Goal: Task Accomplishment & Management: Manage account settings

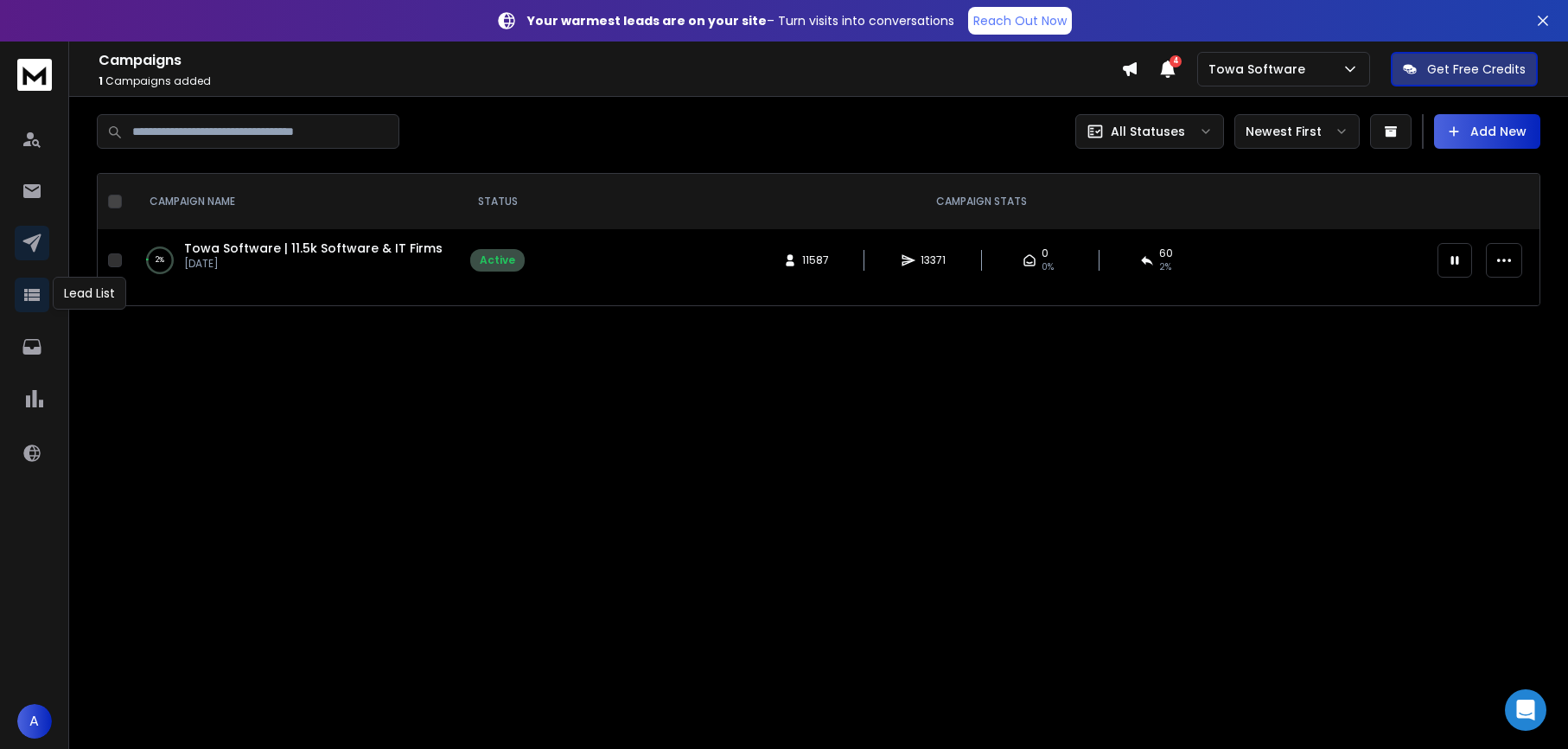
click at [36, 293] on icon at bounding box center [32, 295] width 16 height 12
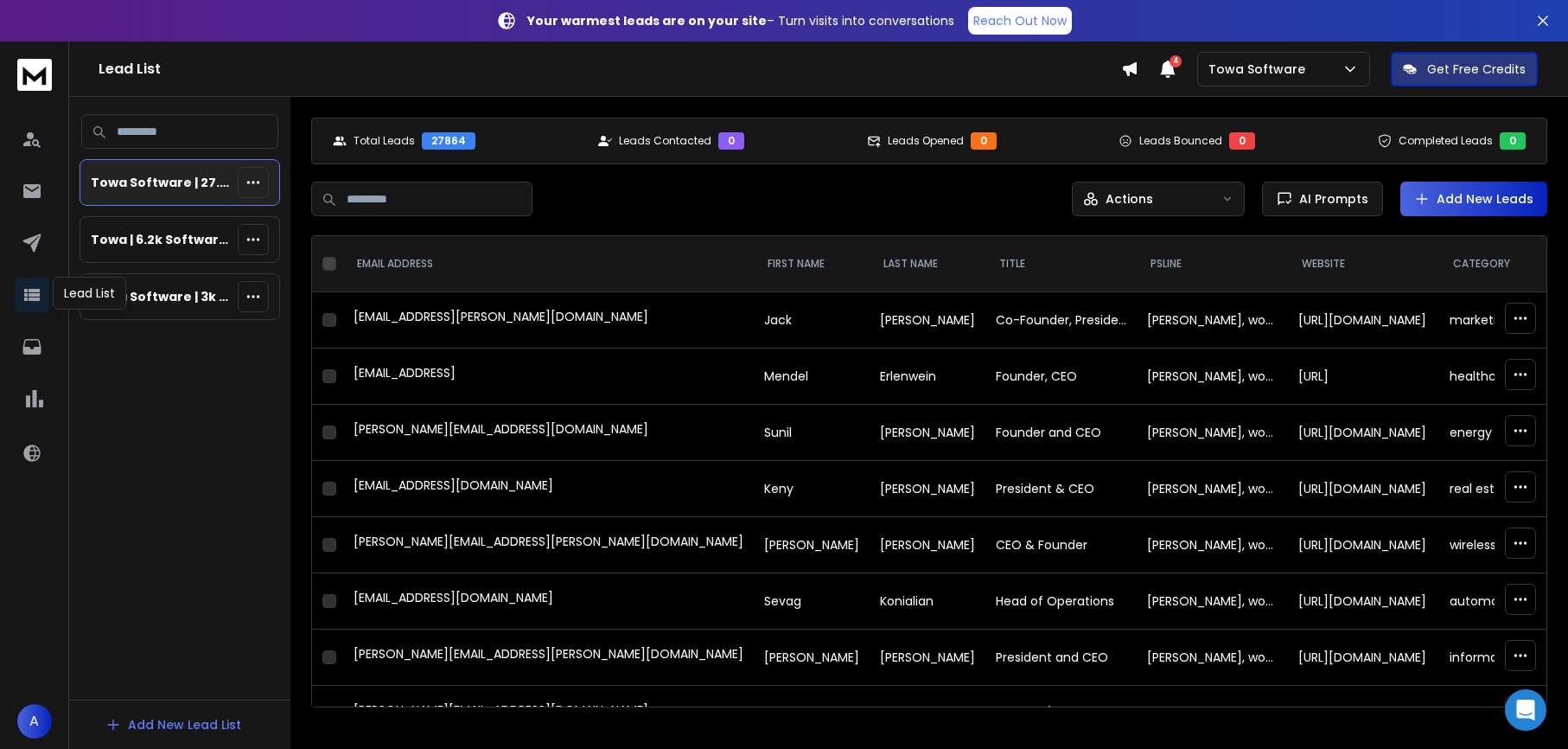
click at [34, 295] on icon at bounding box center [32, 295] width 16 height 12
click at [29, 290] on icon at bounding box center [32, 295] width 16 height 12
click at [207, 239] on p "Towa | 6.2k Software & IT Firms" at bounding box center [161, 239] width 140 height 17
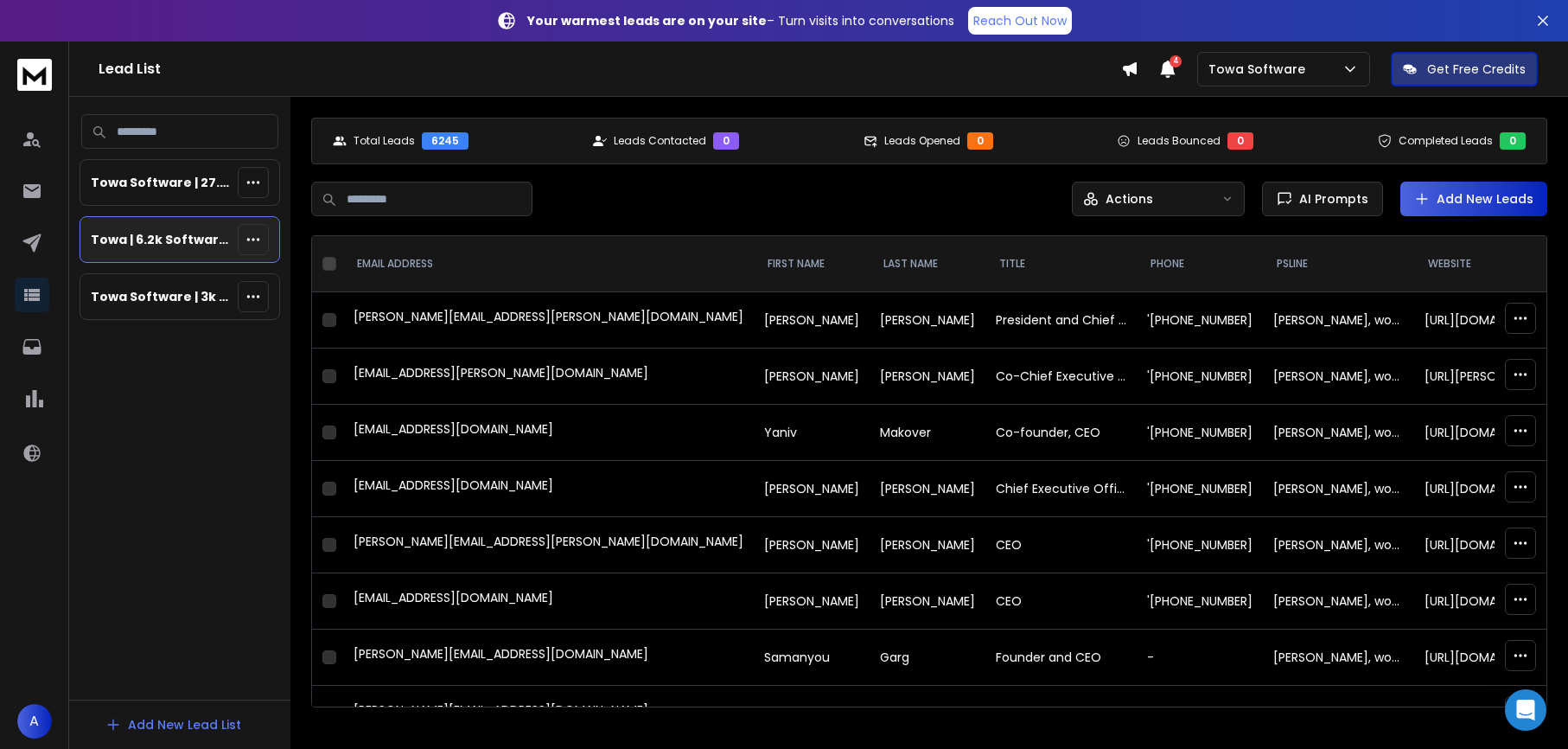
click at [173, 297] on p "Towa Software | 3k Software & IT Firms" at bounding box center [161, 296] width 140 height 17
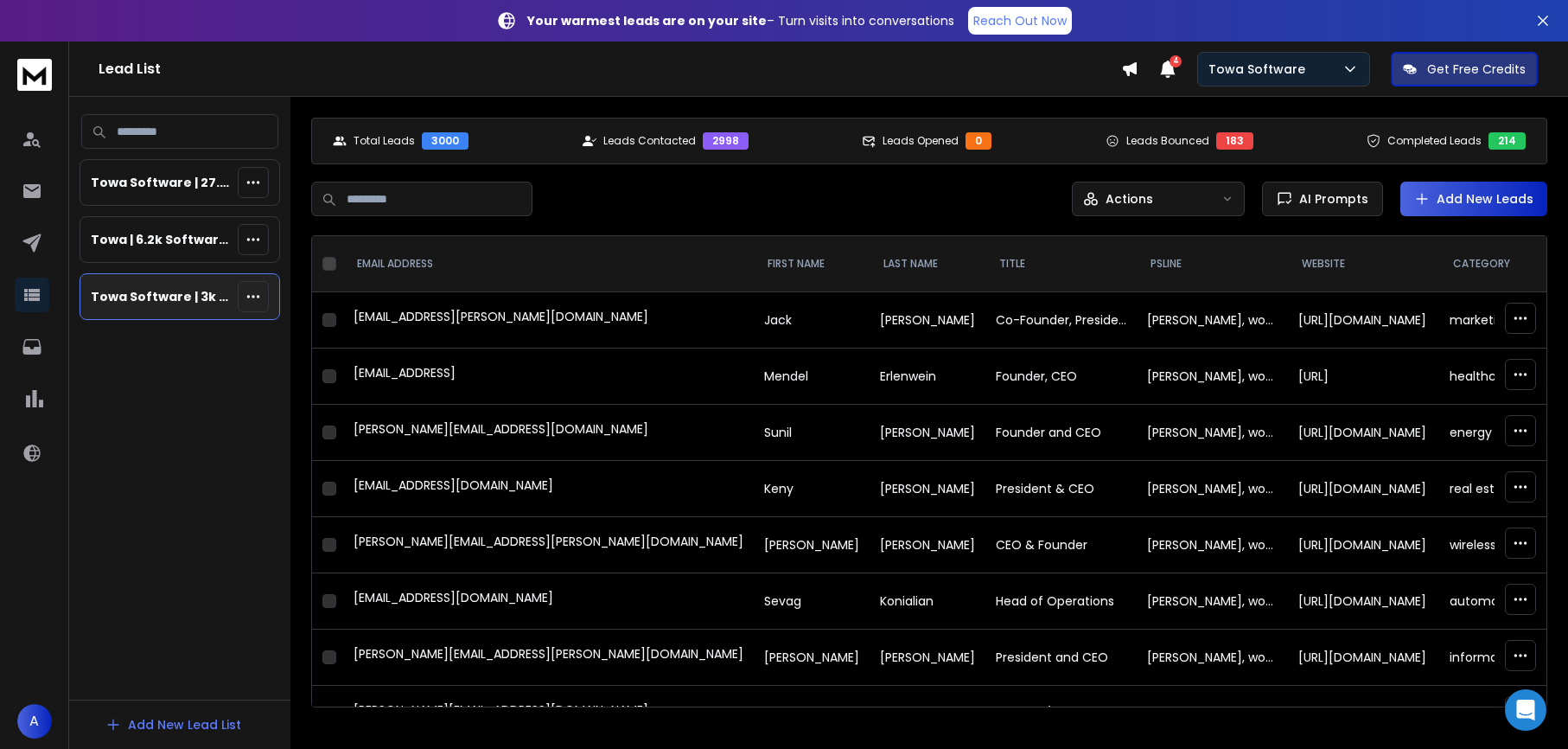
click at [1347, 67] on icon "button" at bounding box center [1350, 68] width 17 height 17
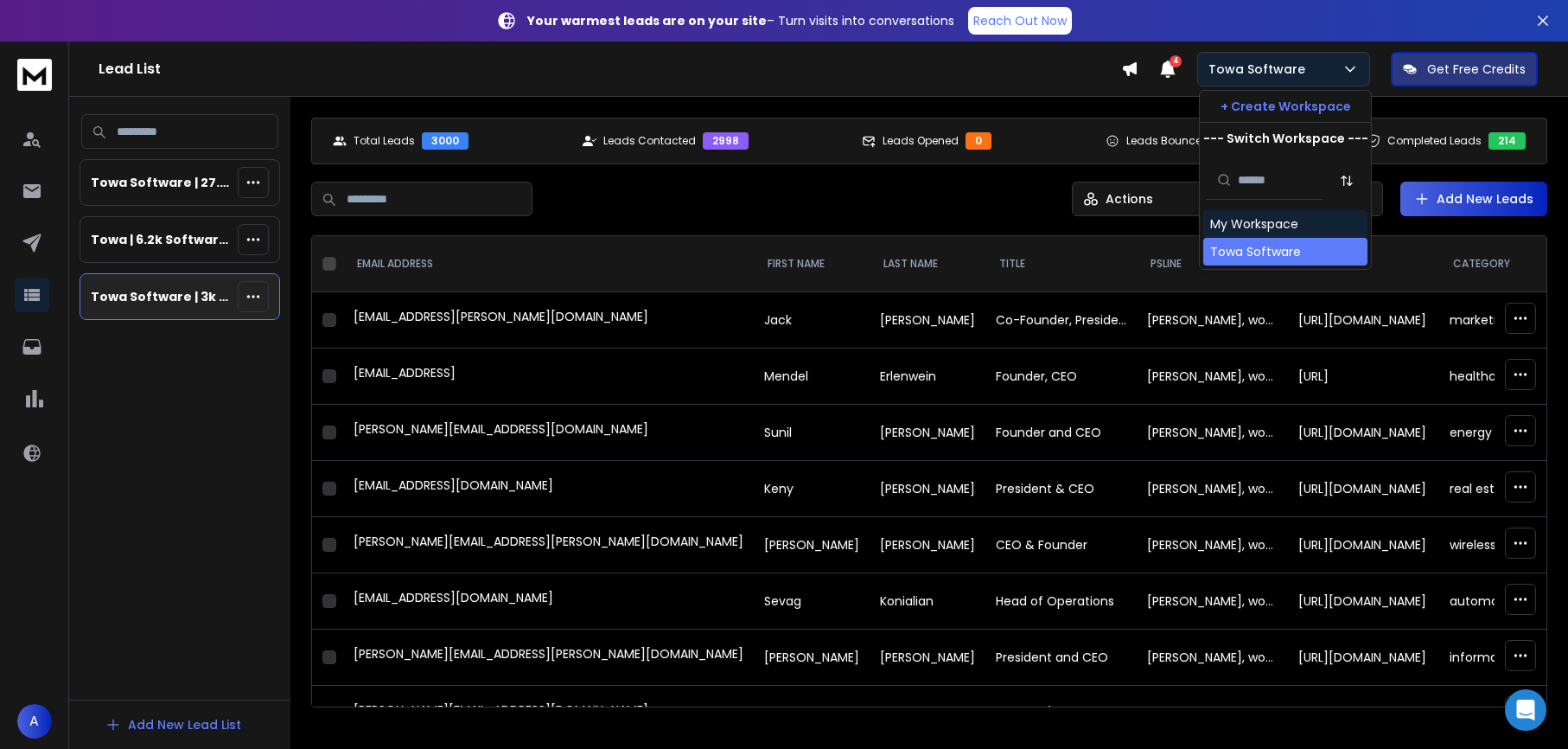
click at [1347, 67] on icon "button" at bounding box center [1350, 68] width 17 height 17
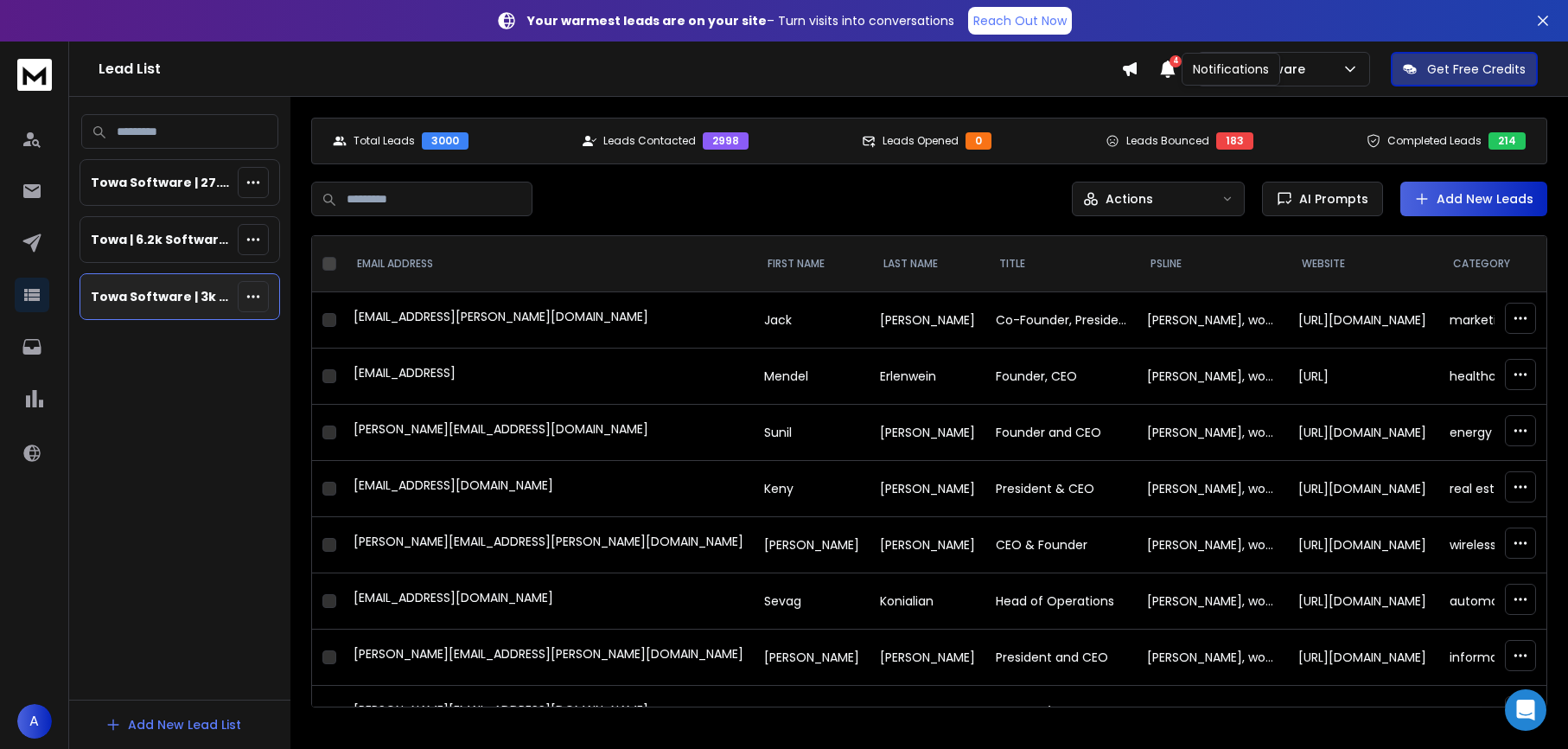
click at [1171, 67] on icon at bounding box center [1168, 68] width 16 height 17
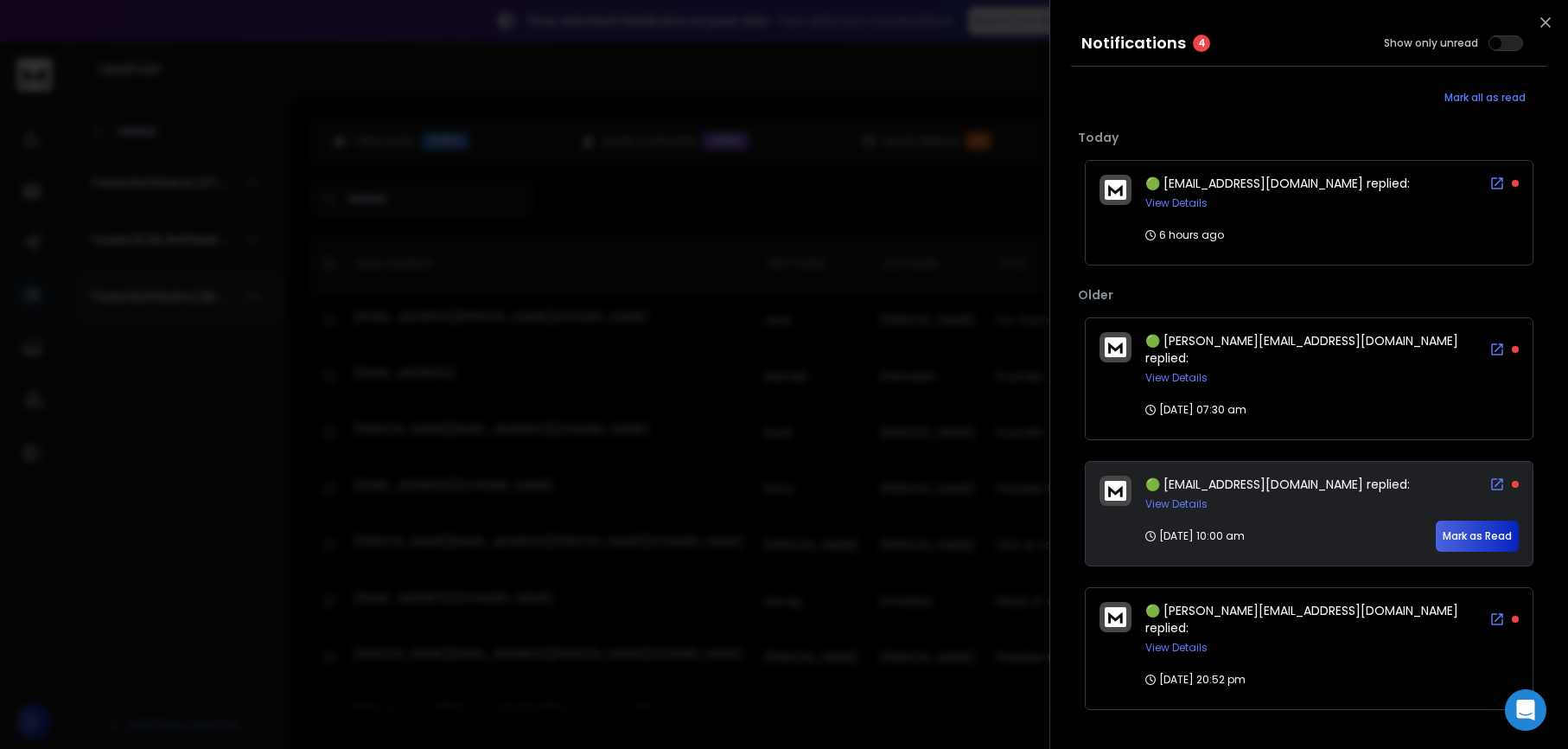
click at [1168, 497] on div "View Details" at bounding box center [1177, 504] width 62 height 14
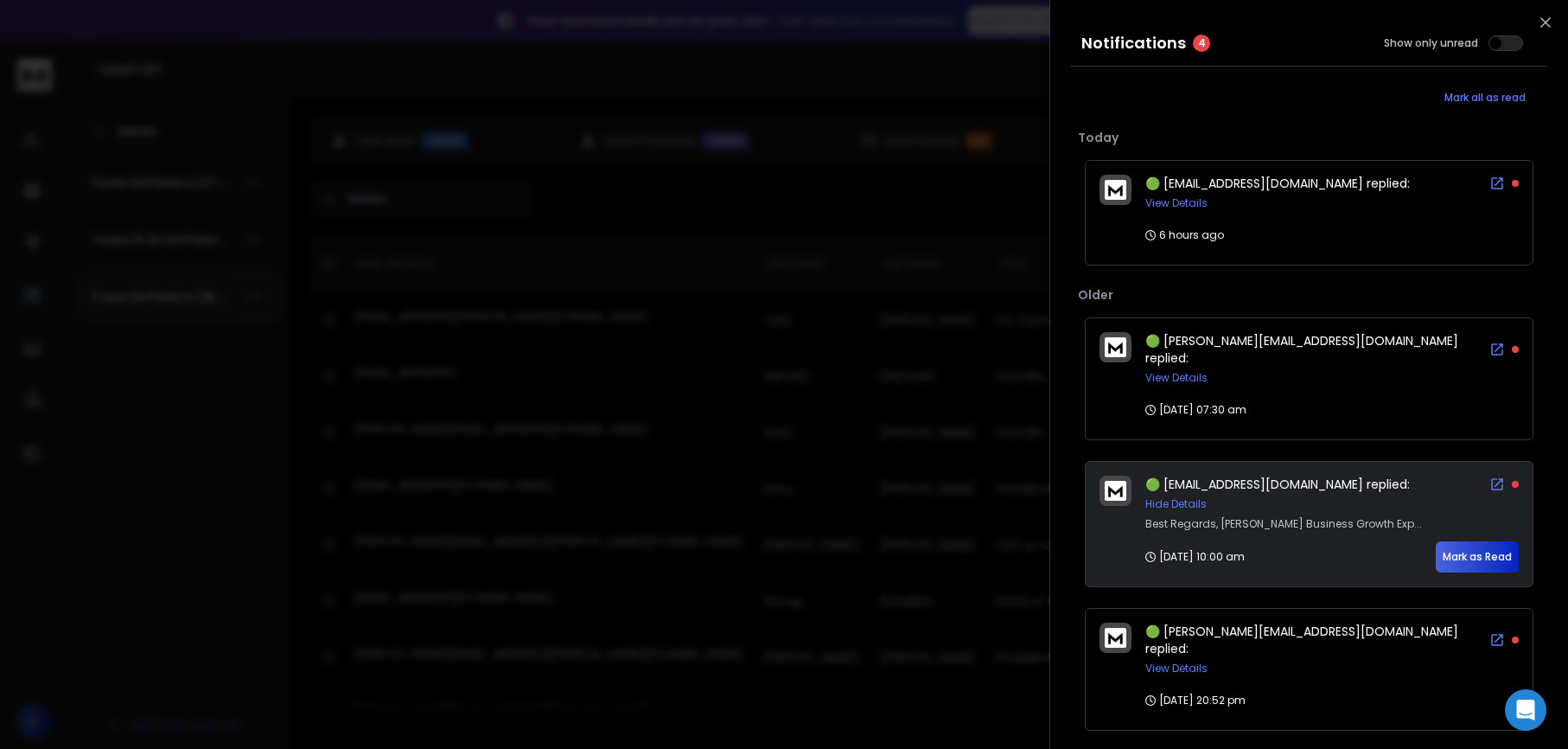
click at [1274, 517] on div "Best Regards, Jonathan Weisman Business Growth Exp..." at bounding box center [1283, 524] width 276 height 14
click at [1494, 476] on icon at bounding box center [1497, 484] width 16 height 16
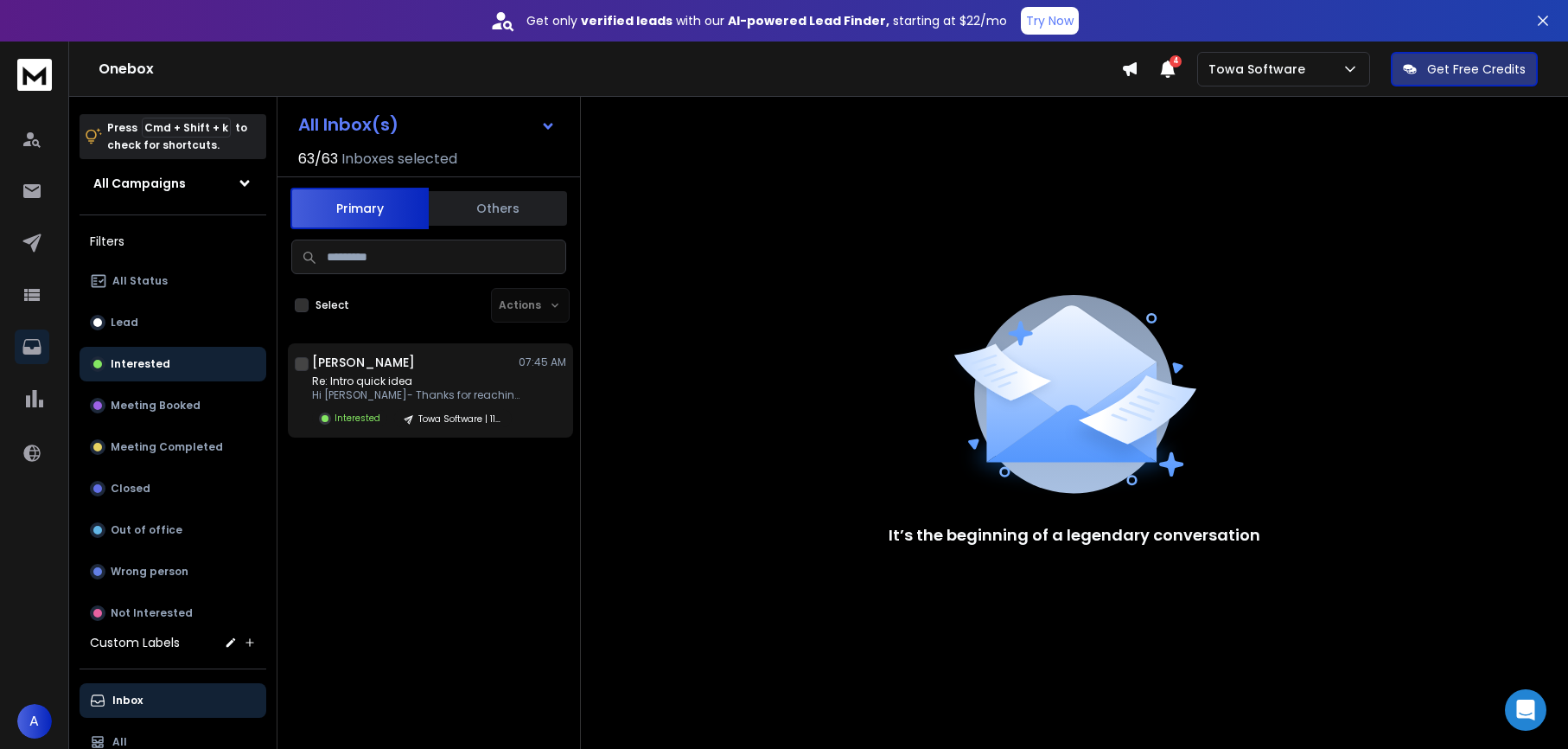
click at [440, 390] on p "Hi [PERSON_NAME]- Thanks for reaching" at bounding box center [415, 395] width 207 height 14
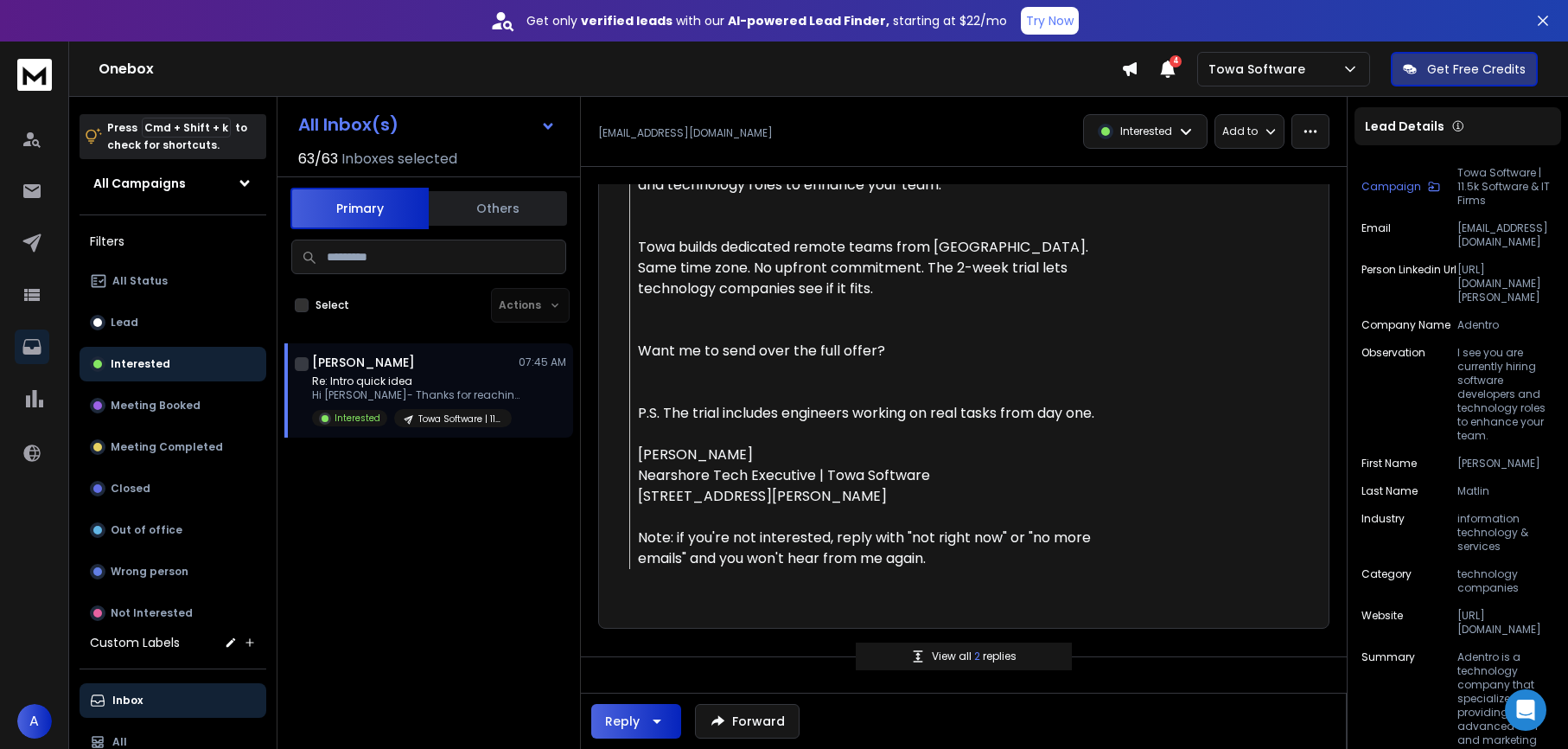
scroll to position [652, 0]
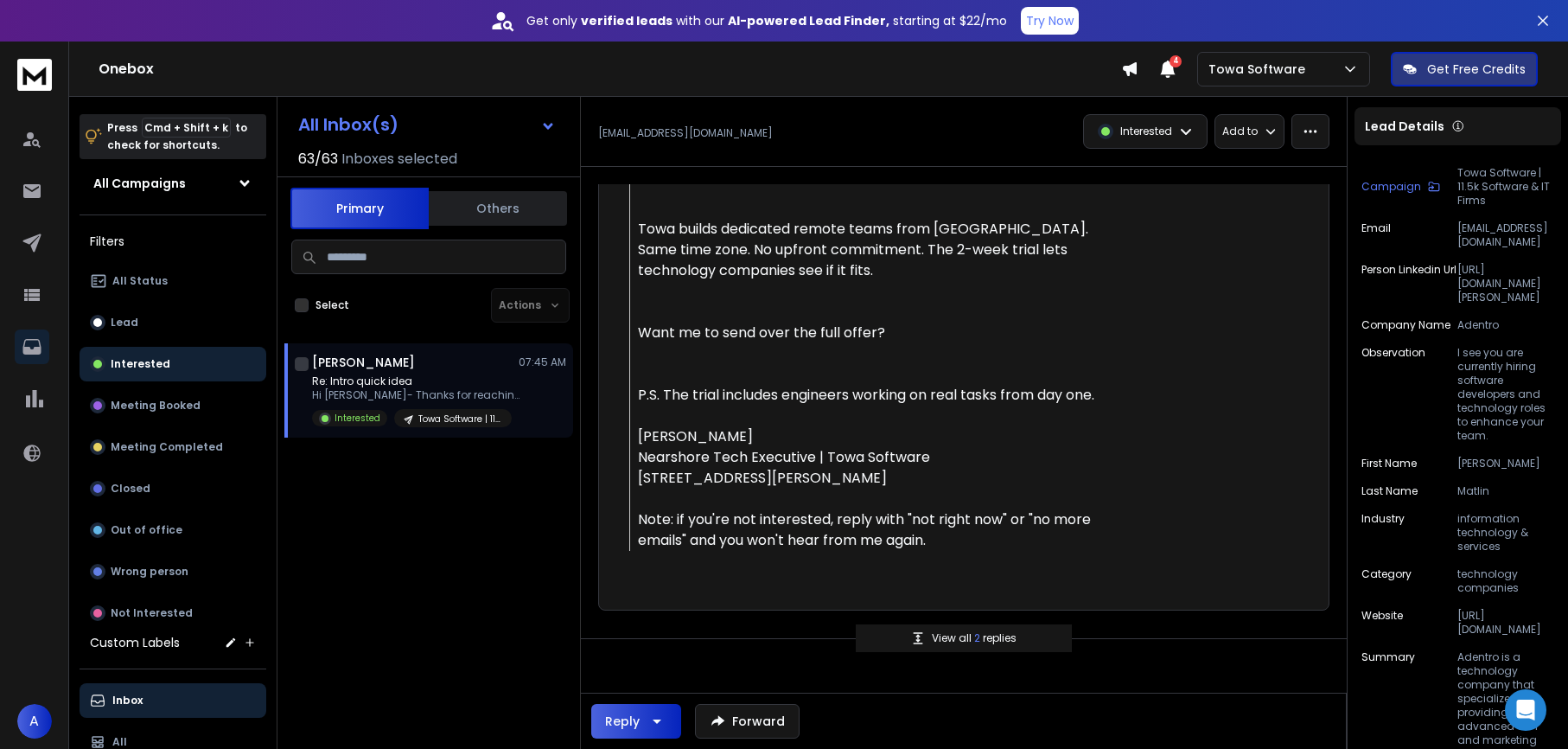
click at [364, 396] on p "Hi [PERSON_NAME]- Thanks for reaching" at bounding box center [415, 395] width 207 height 14
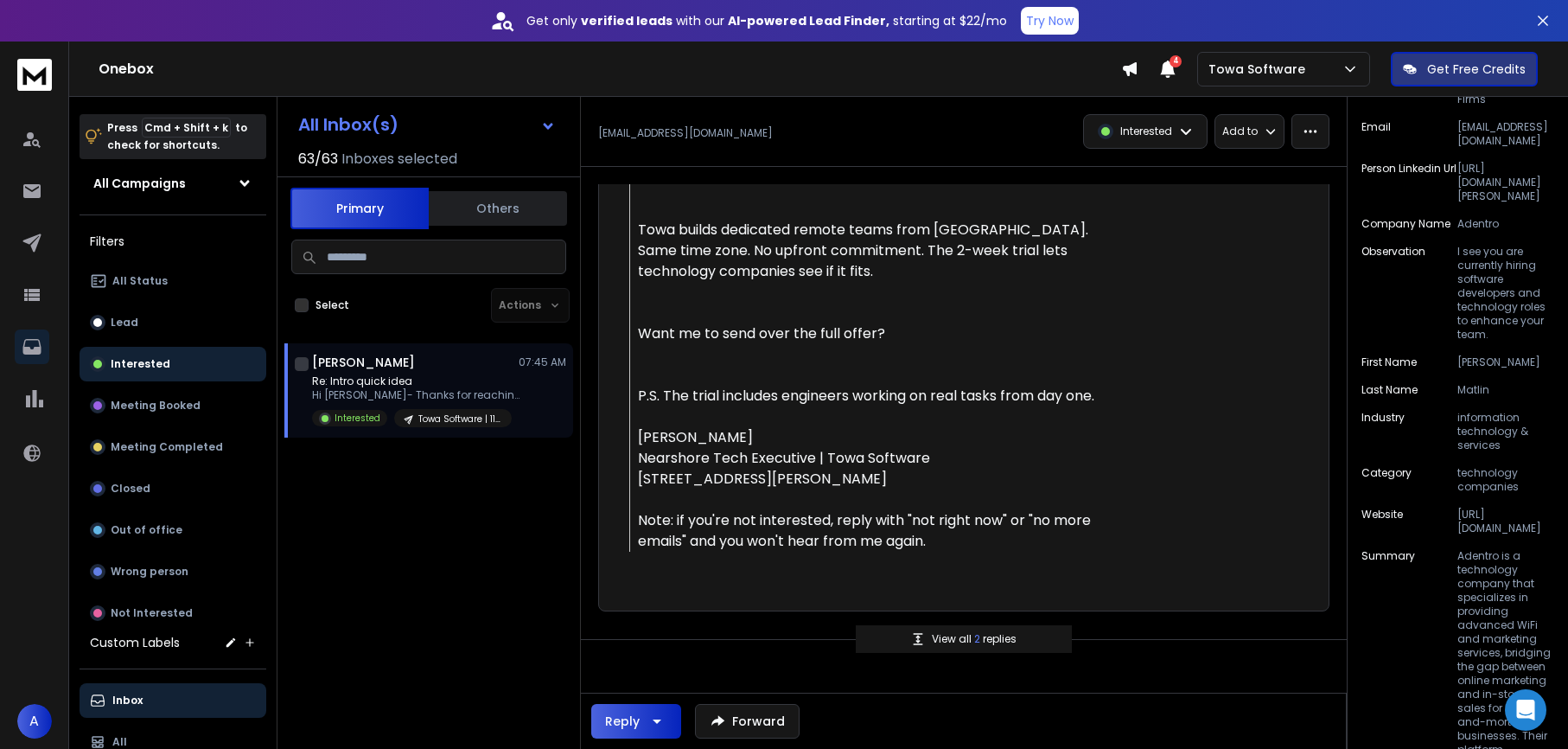
scroll to position [100, 0]
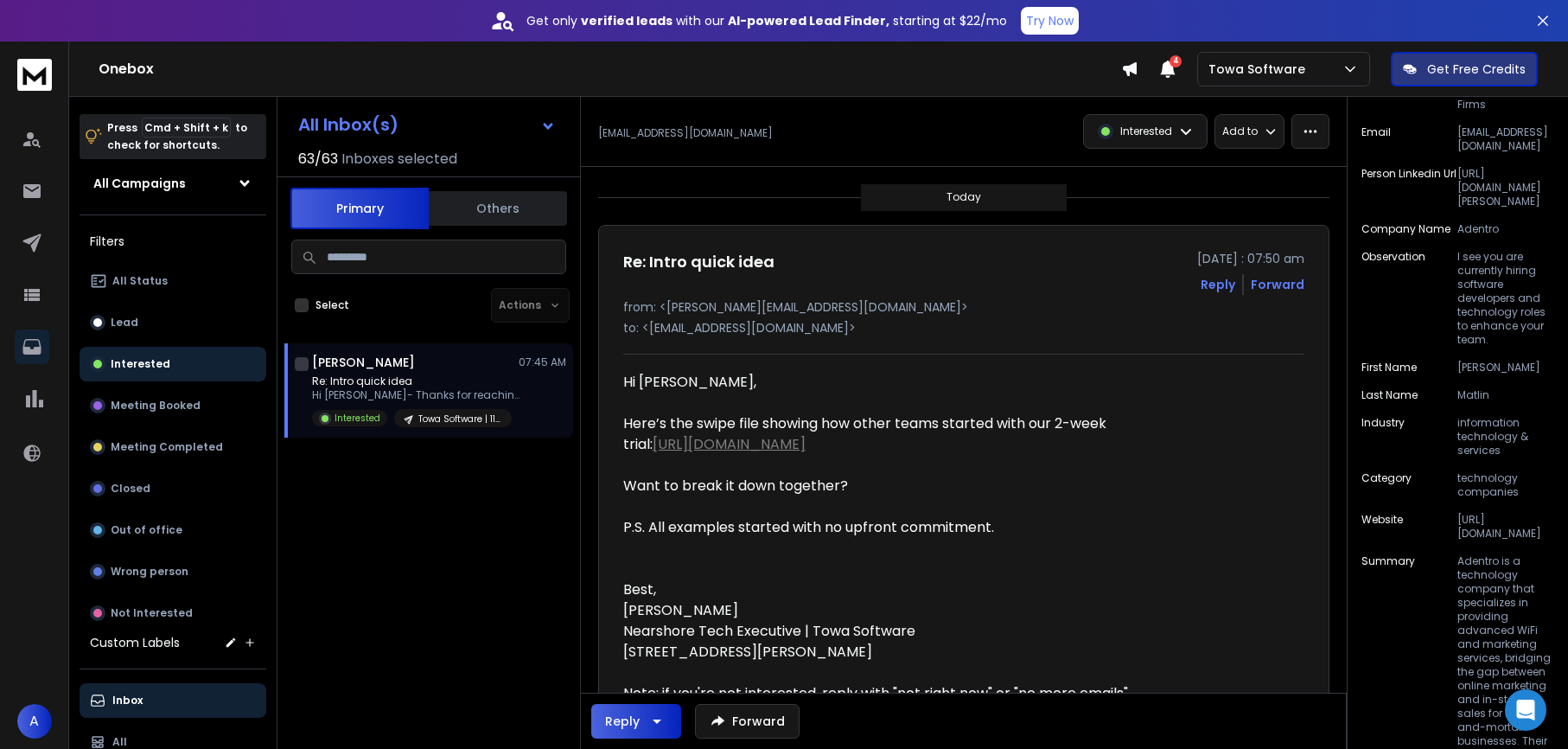
scroll to position [0, 0]
click at [444, 396] on p "Hi [PERSON_NAME]- Thanks for reaching" at bounding box center [415, 395] width 207 height 14
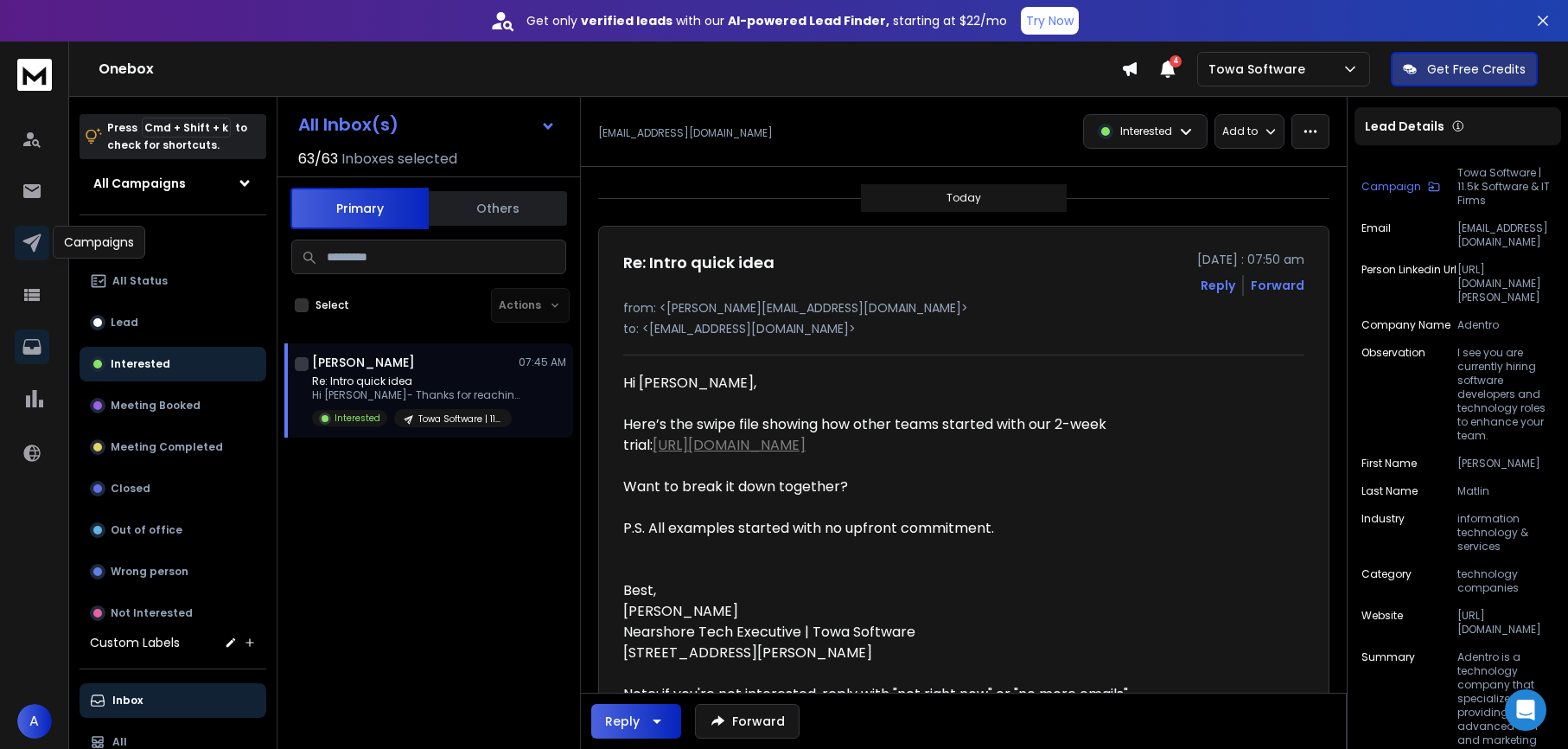
click at [37, 229] on link at bounding box center [32, 243] width 35 height 35
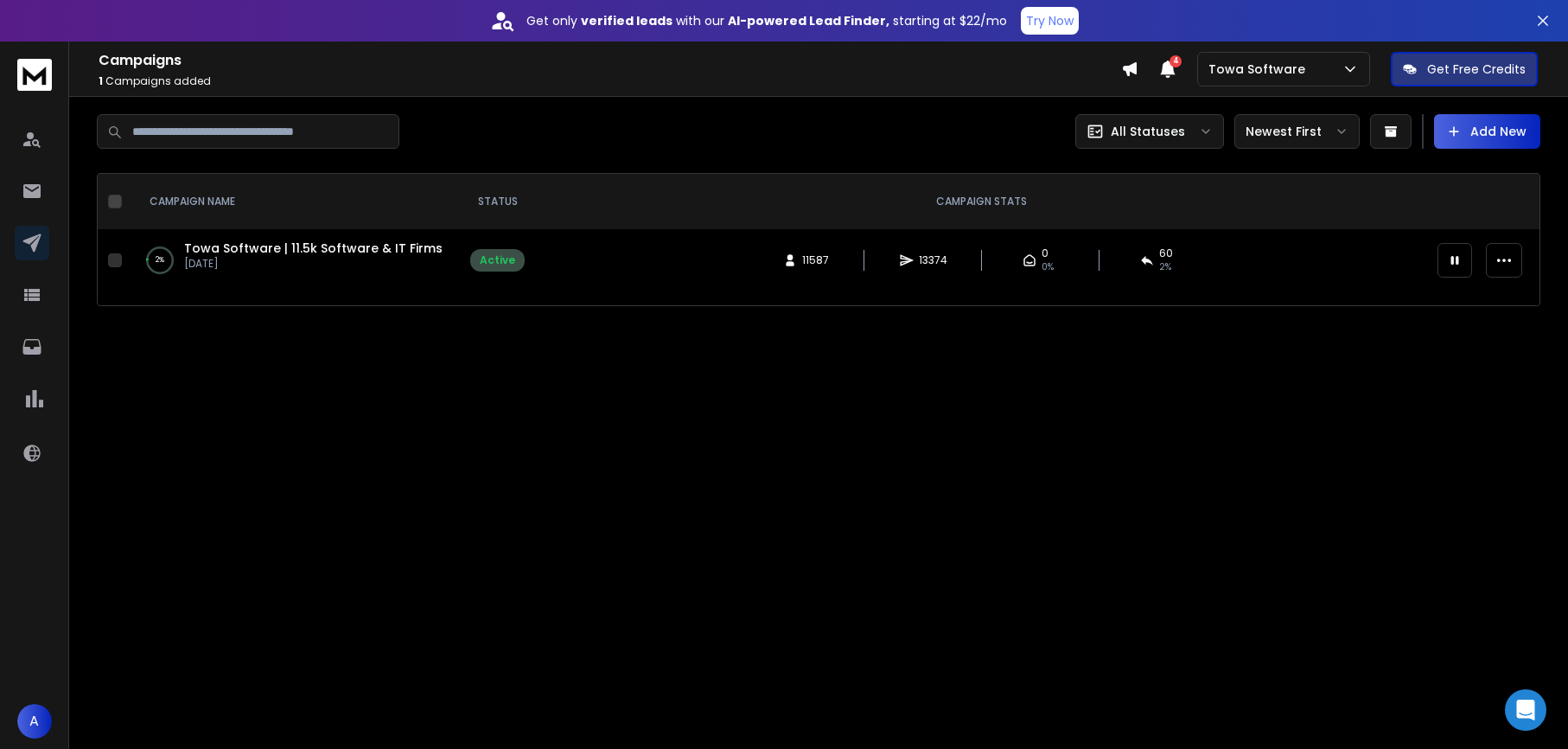
click at [297, 259] on p "[DATE]" at bounding box center [313, 264] width 258 height 14
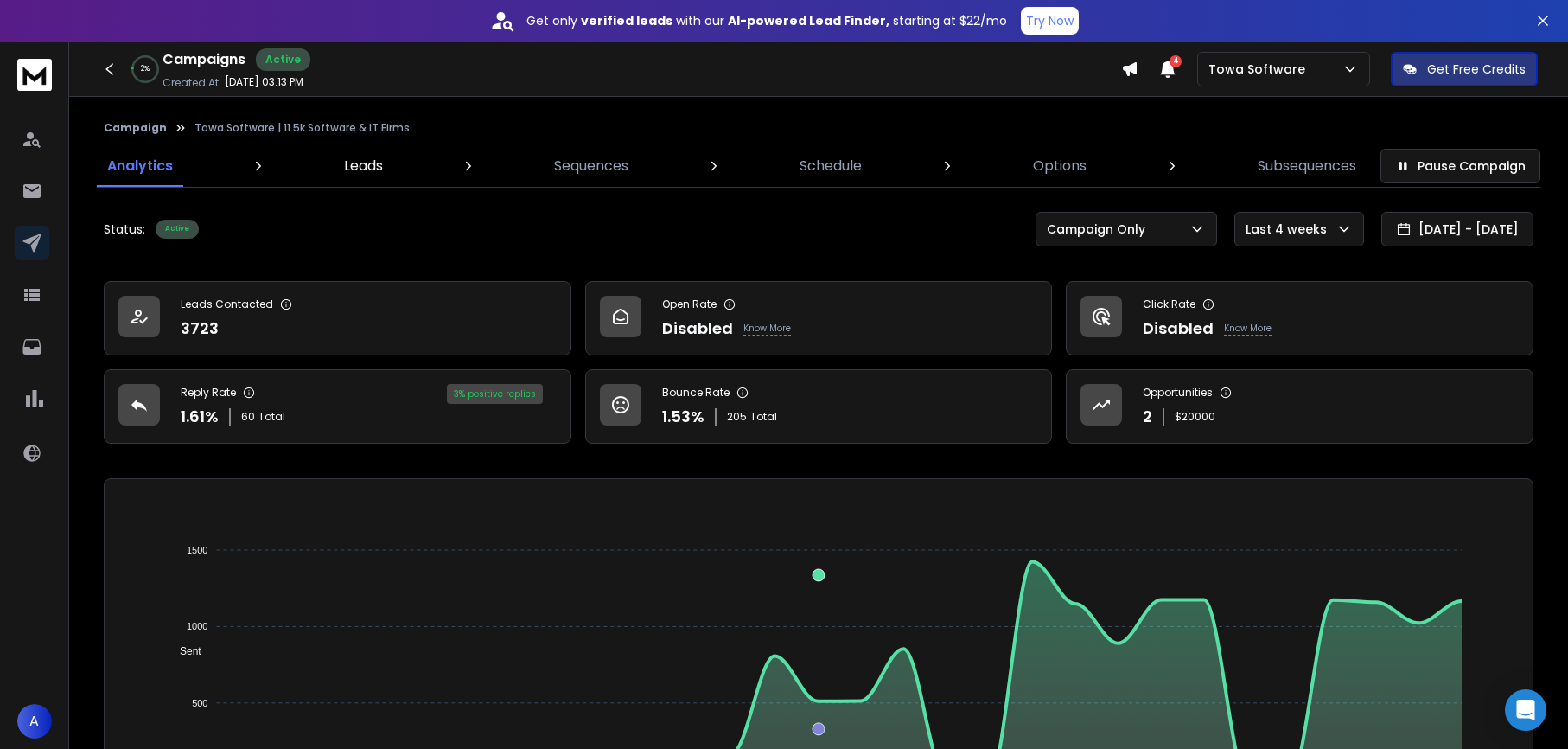
click at [358, 158] on p "Leads" at bounding box center [363, 166] width 39 height 21
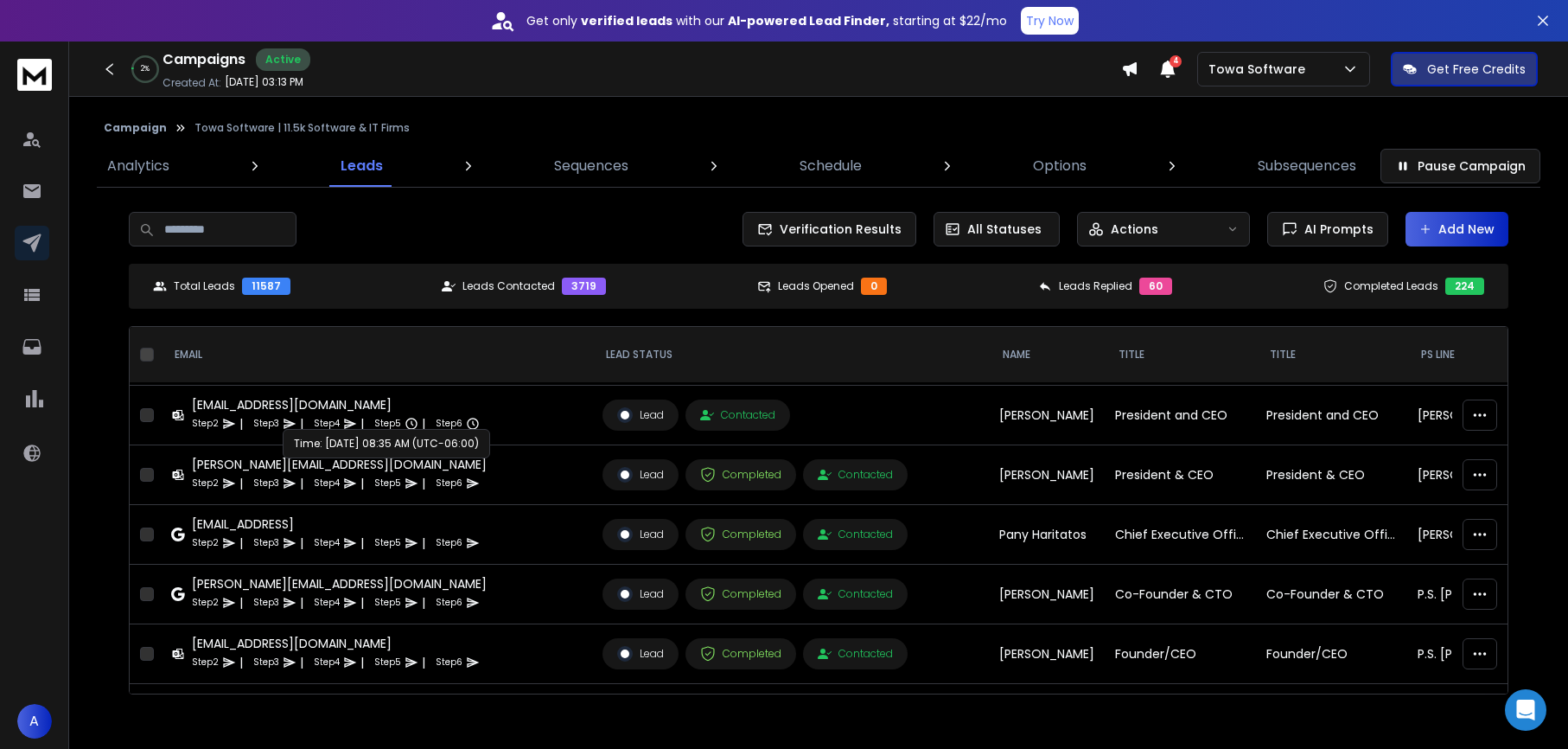
scroll to position [479, 0]
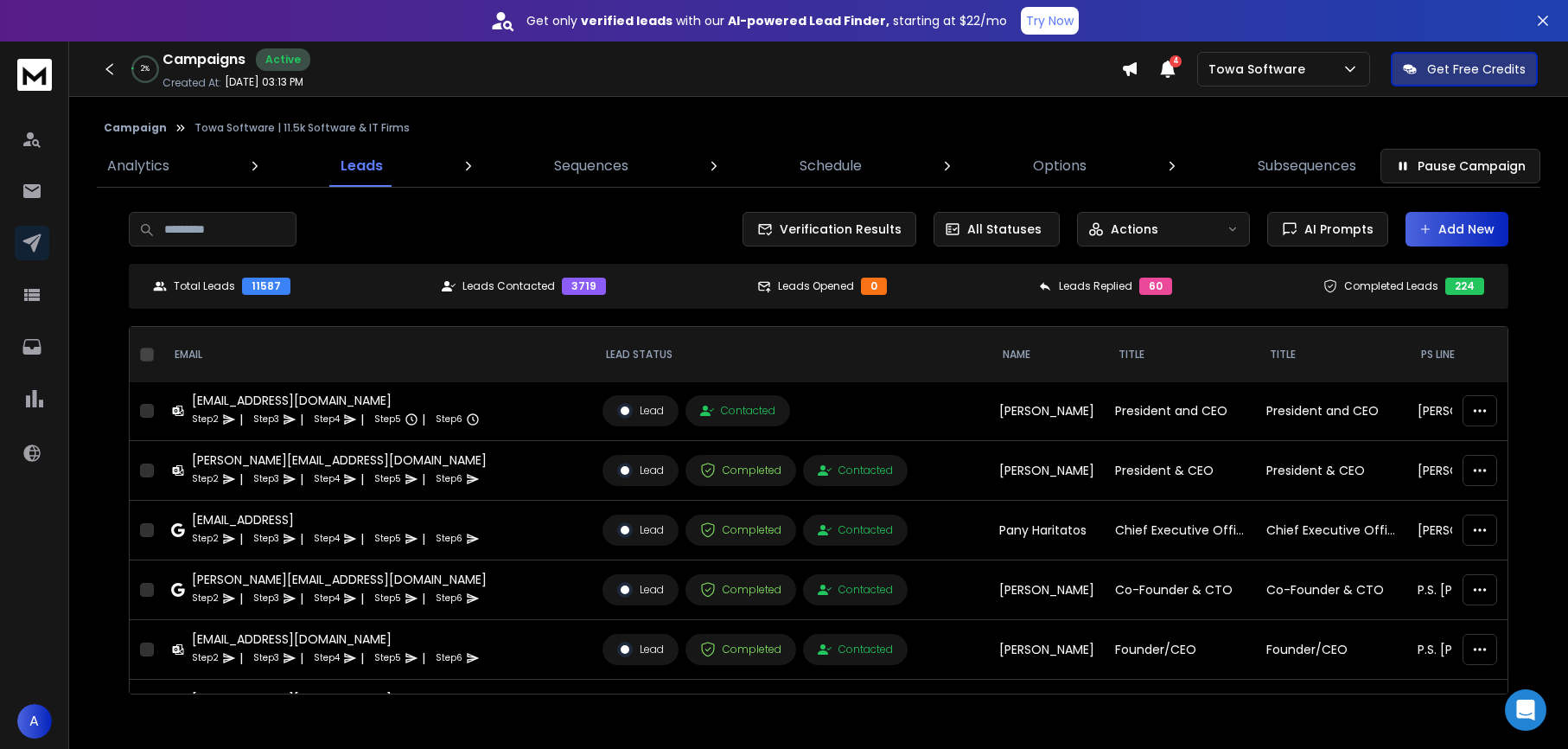
click at [701, 299] on div "Completed" at bounding box center [741, 291] width 81 height 16
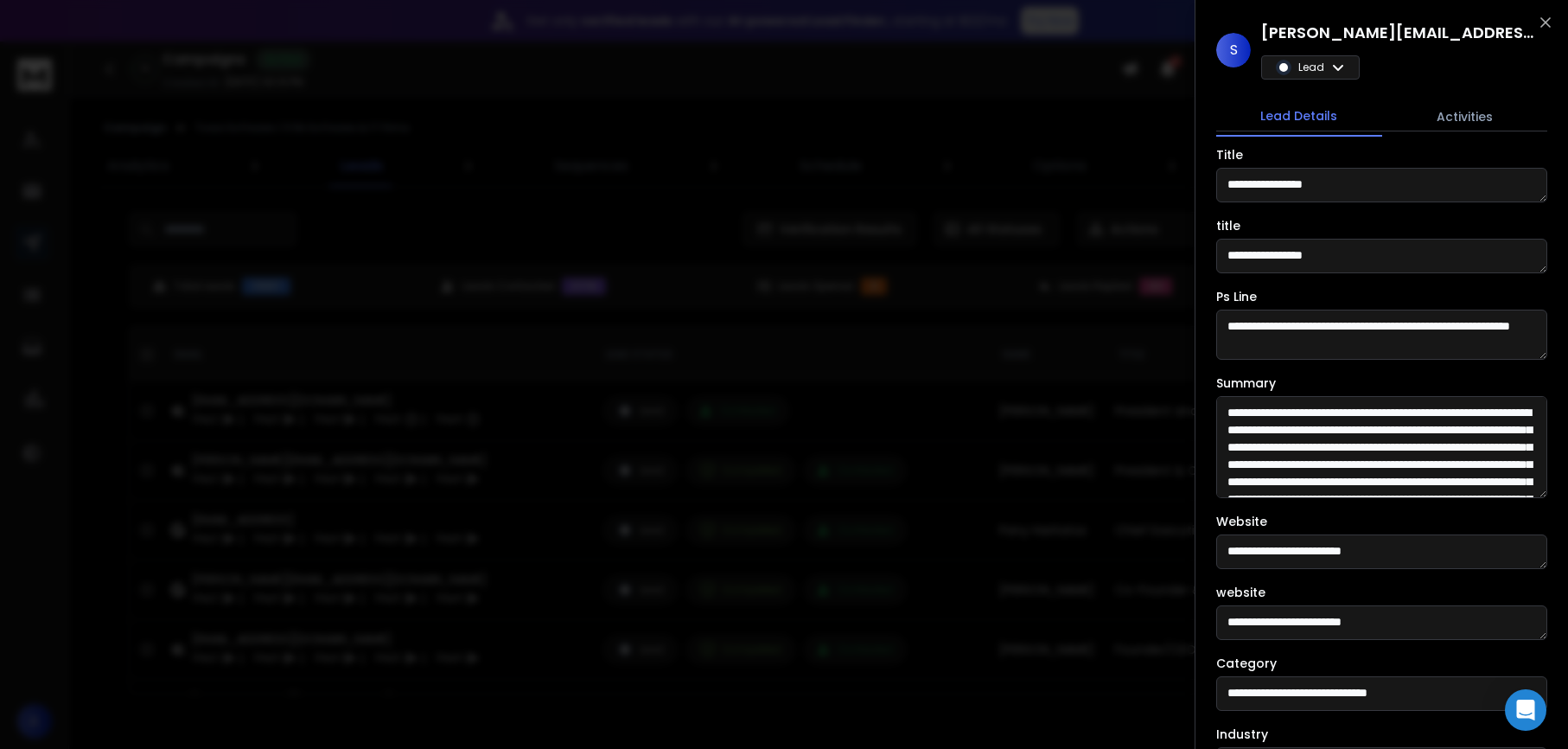
scroll to position [482, 0]
click at [1551, 21] on icon "button" at bounding box center [1545, 22] width 17 height 17
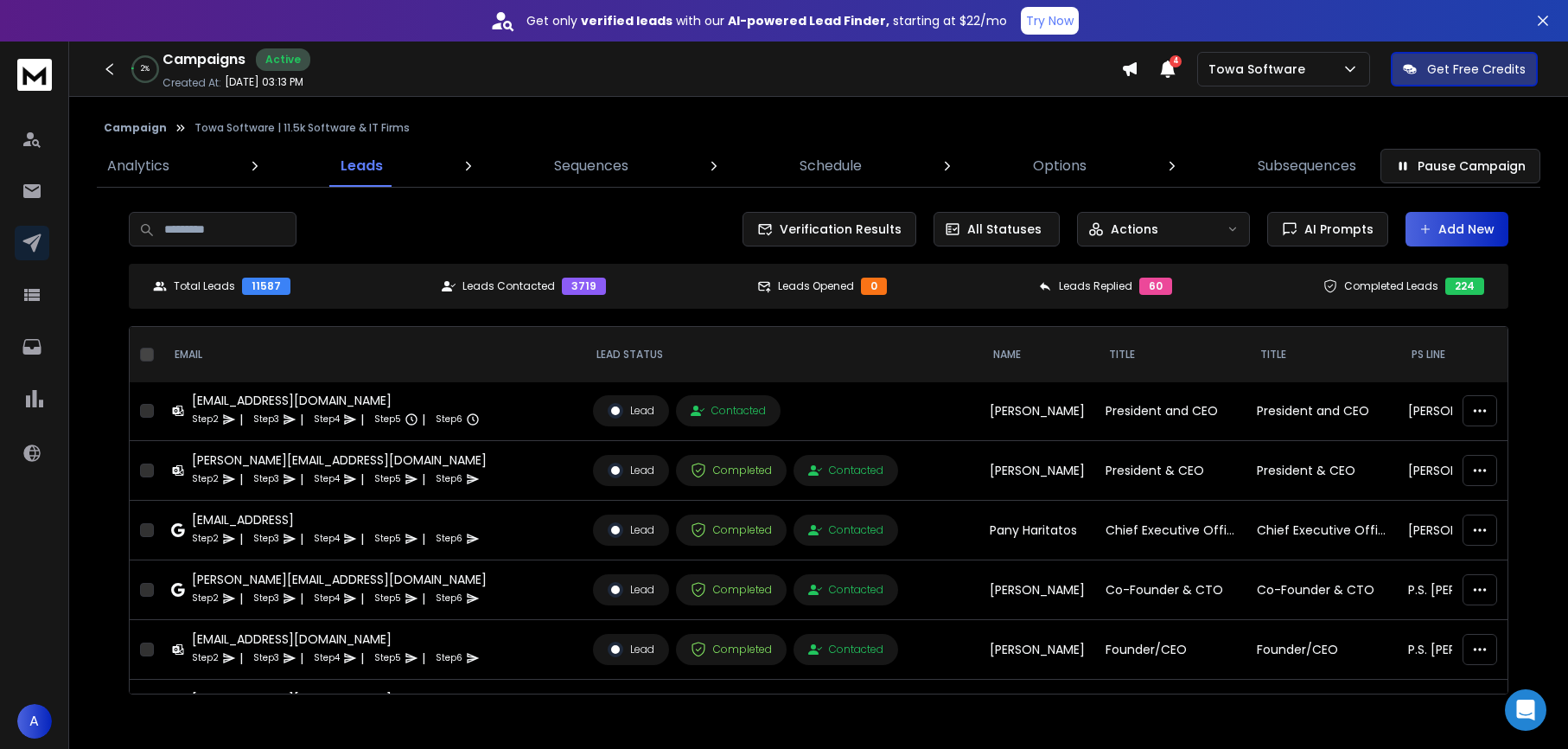
scroll to position [478, 9]
click at [598, 159] on p "Sequences" at bounding box center [592, 166] width 75 height 21
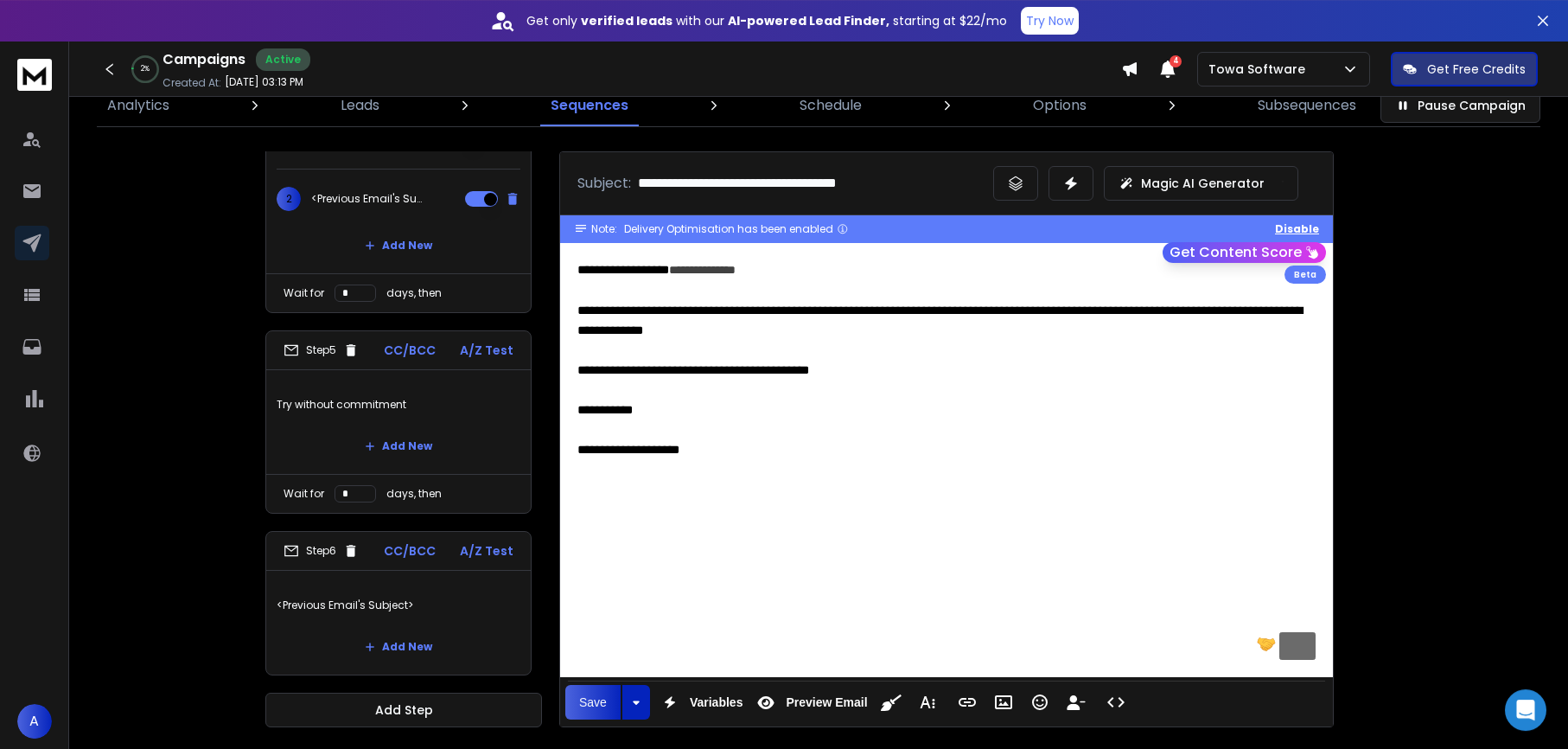
scroll to position [57, 0]
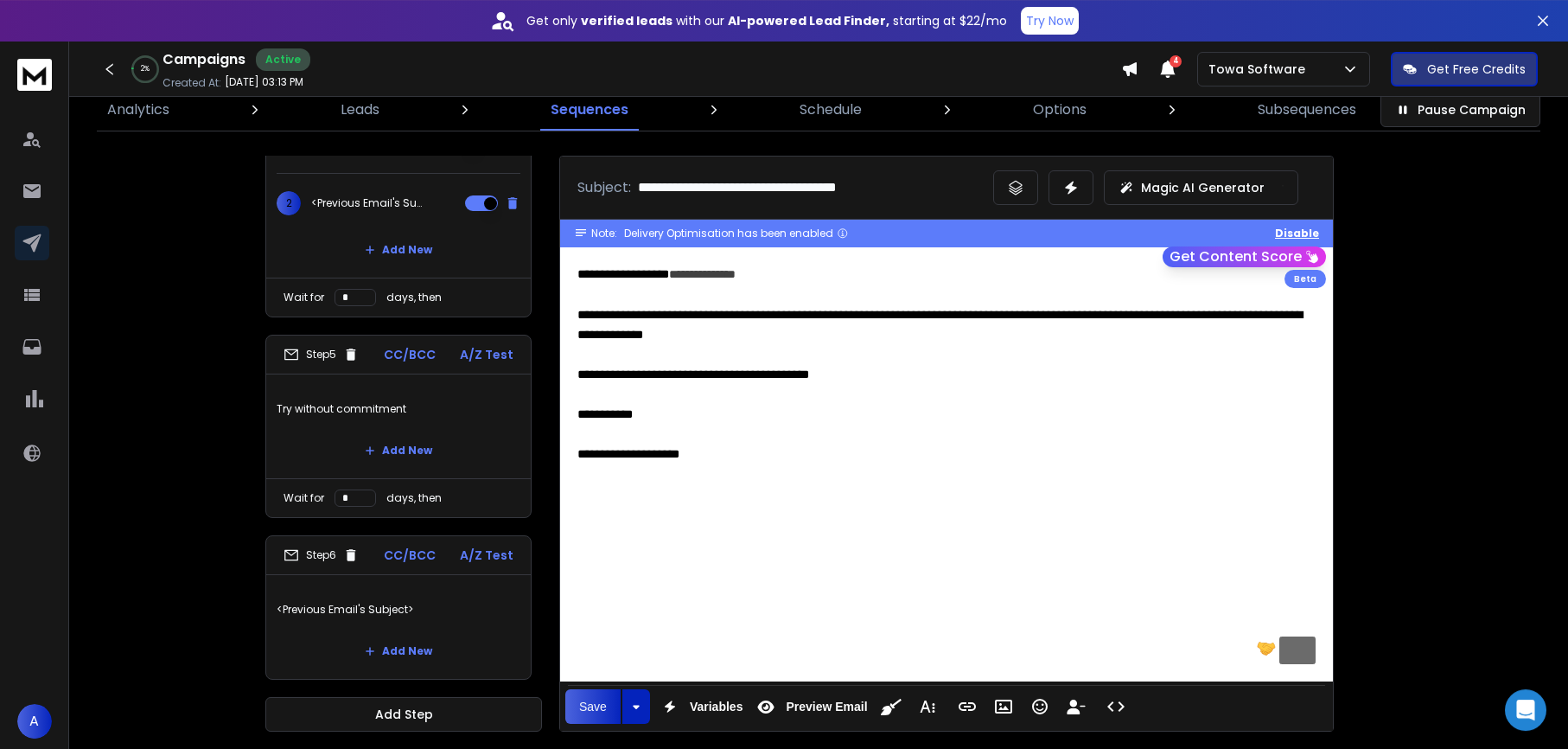
click at [439, 598] on p "<Previous Email's Subject>" at bounding box center [398, 609] width 244 height 48
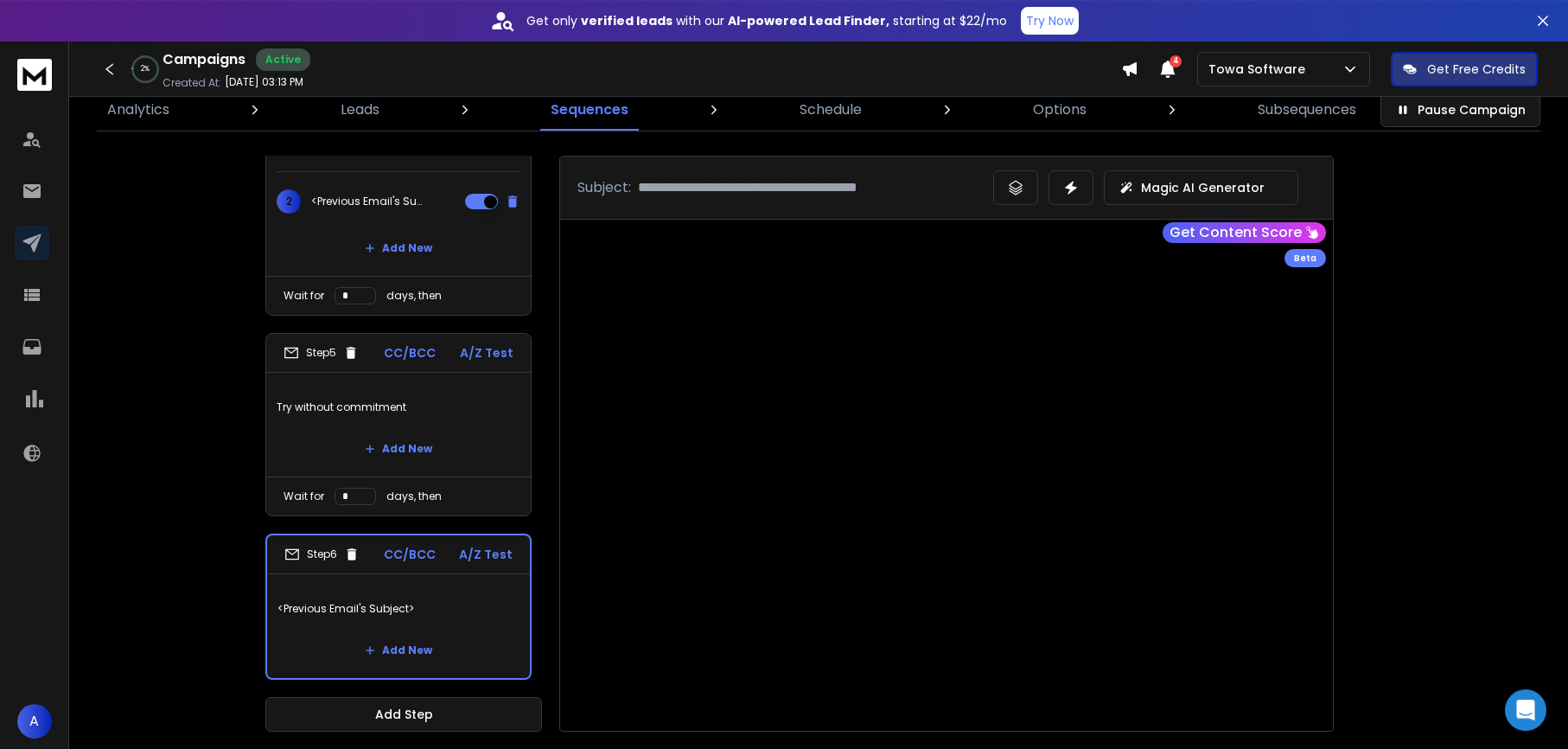
scroll to position [1502, 0]
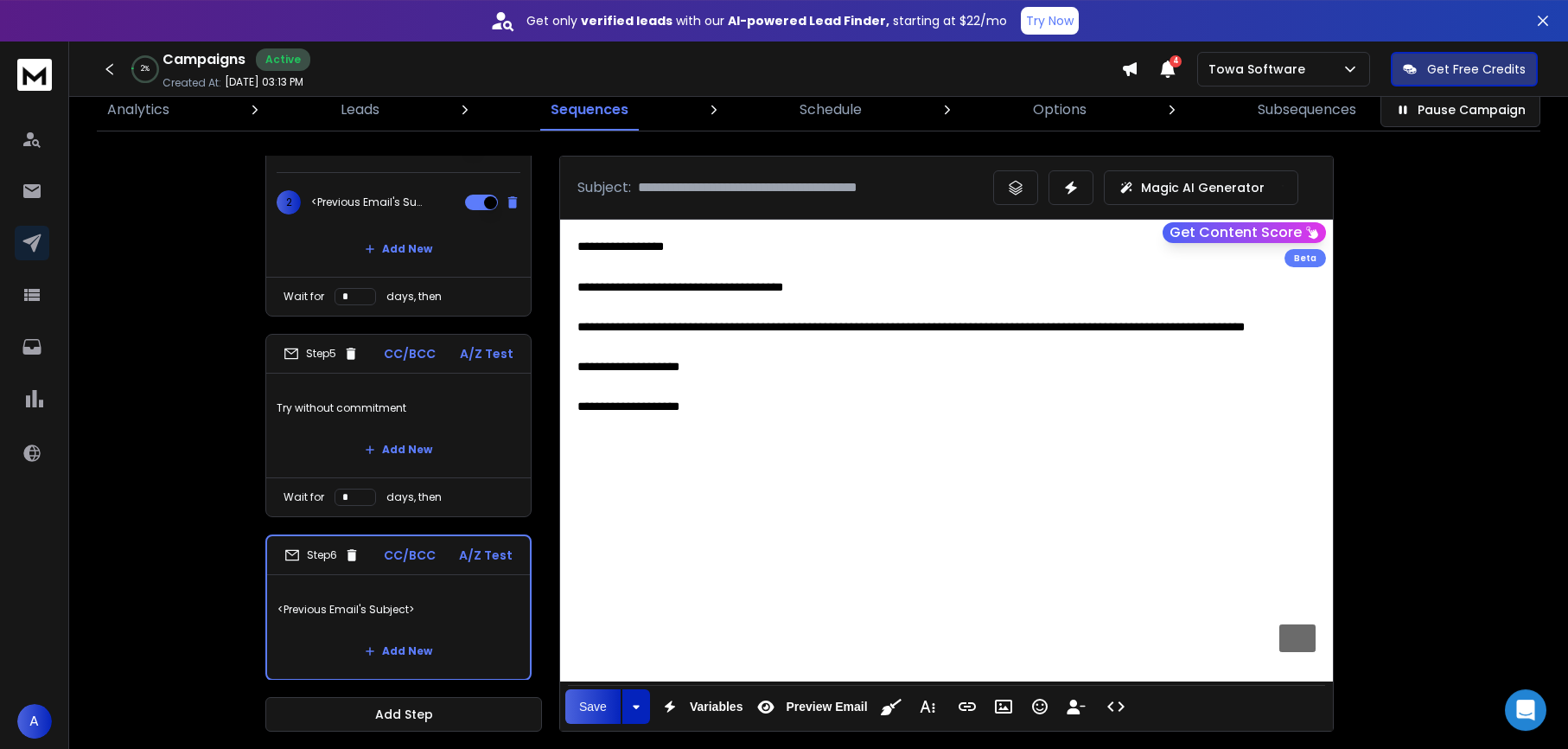
click at [432, 421] on p "Try without commitment" at bounding box center [398, 408] width 244 height 48
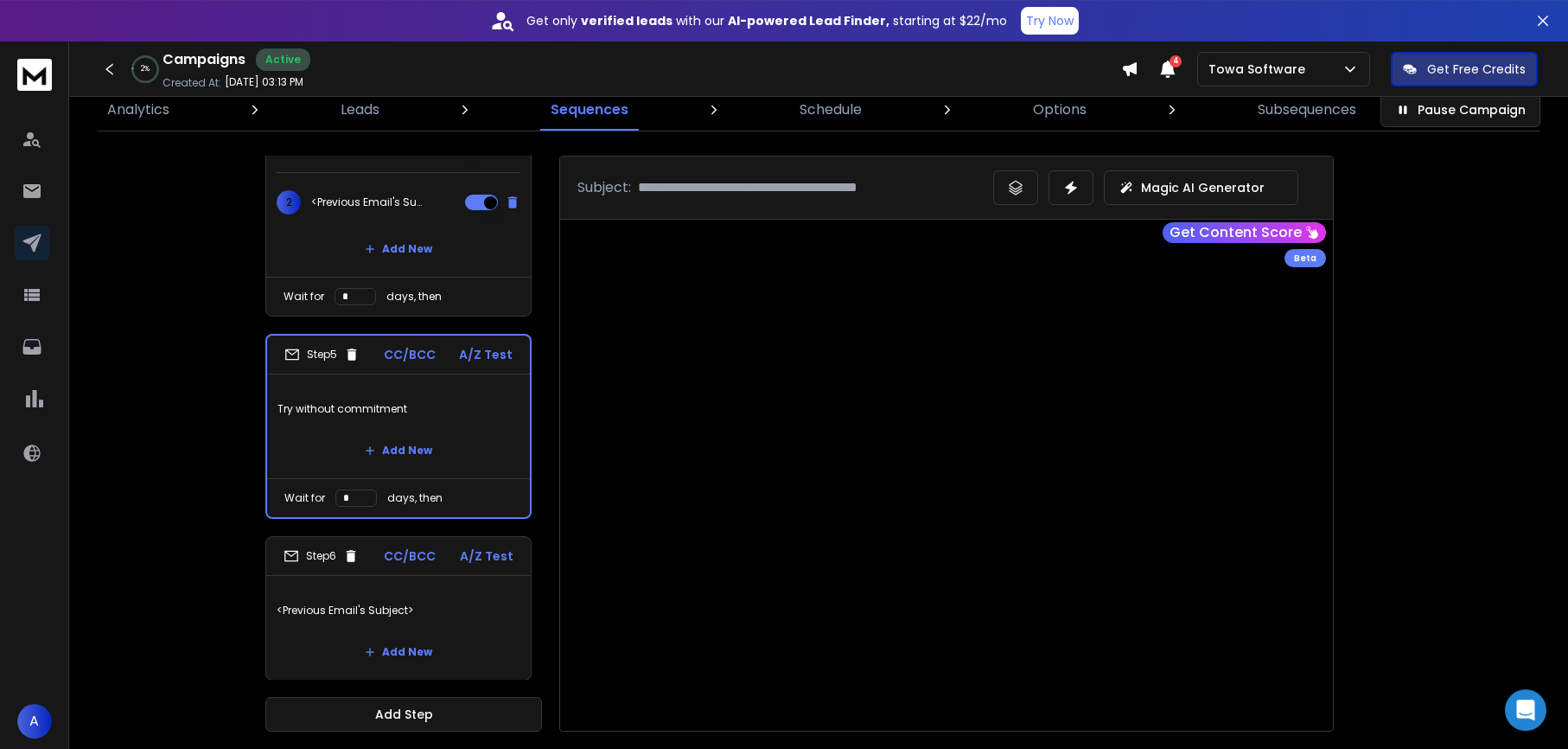
type input "**********"
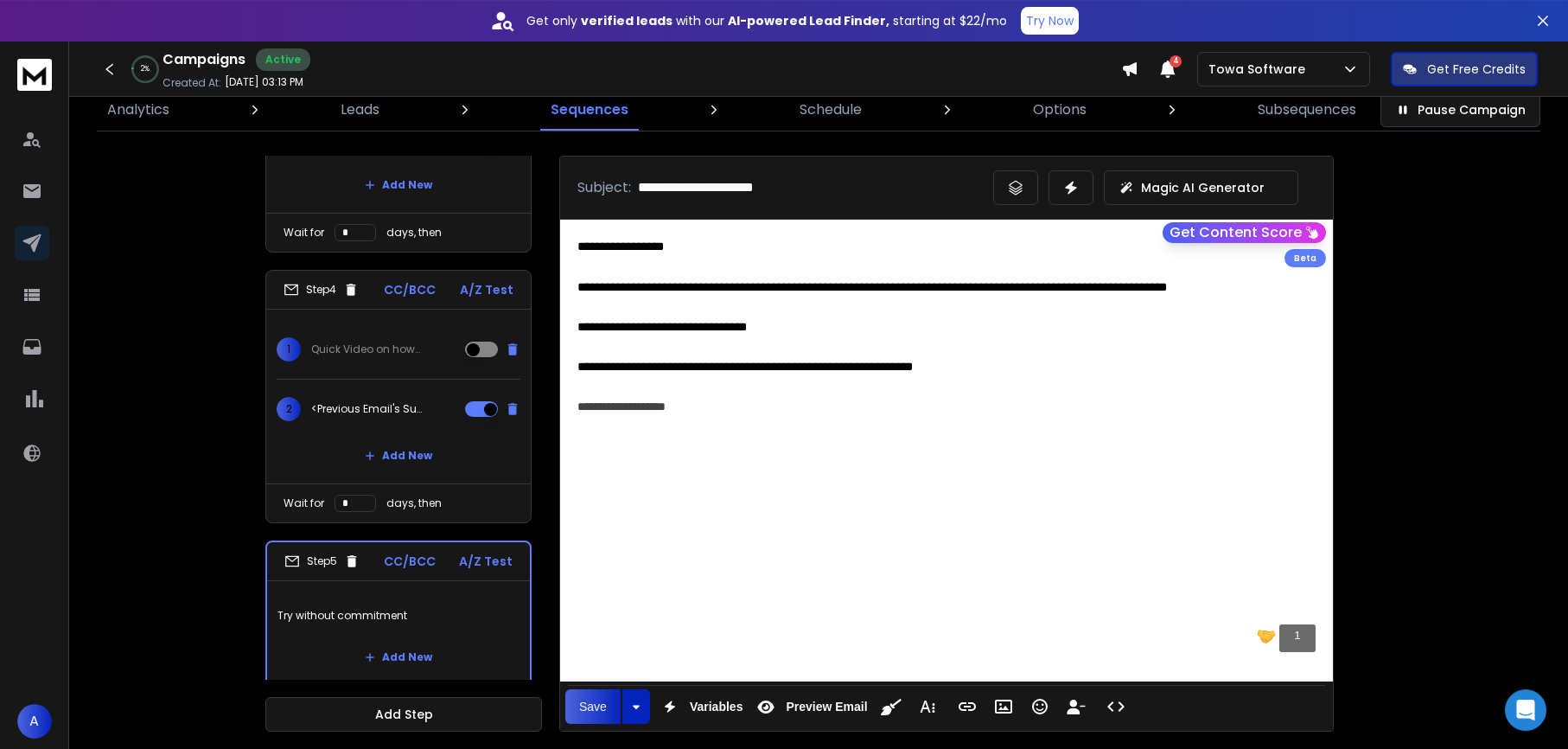
scroll to position [1289, 0]
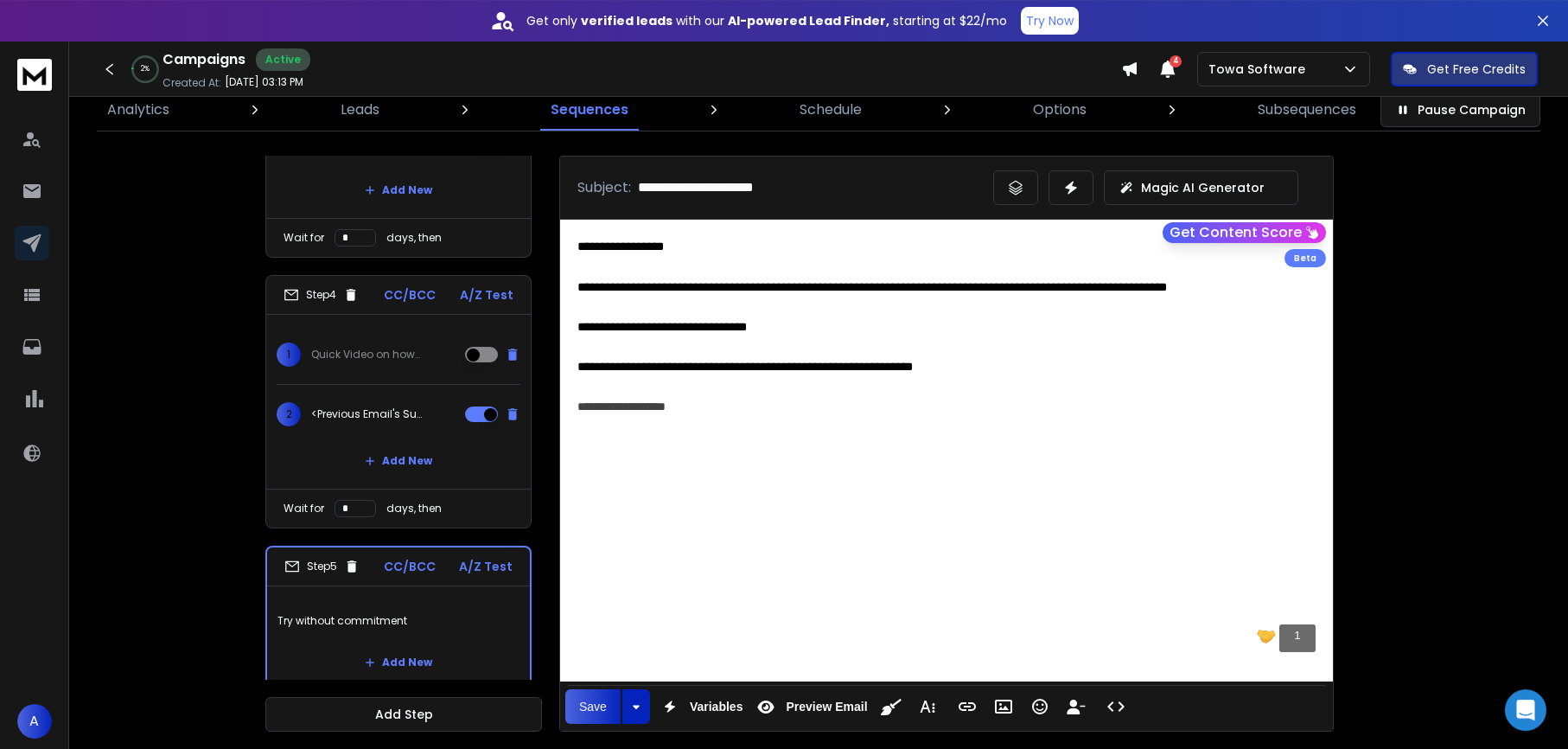
click at [375, 407] on div "2 <Previous Email's Subject>" at bounding box center [348, 414] width 145 height 25
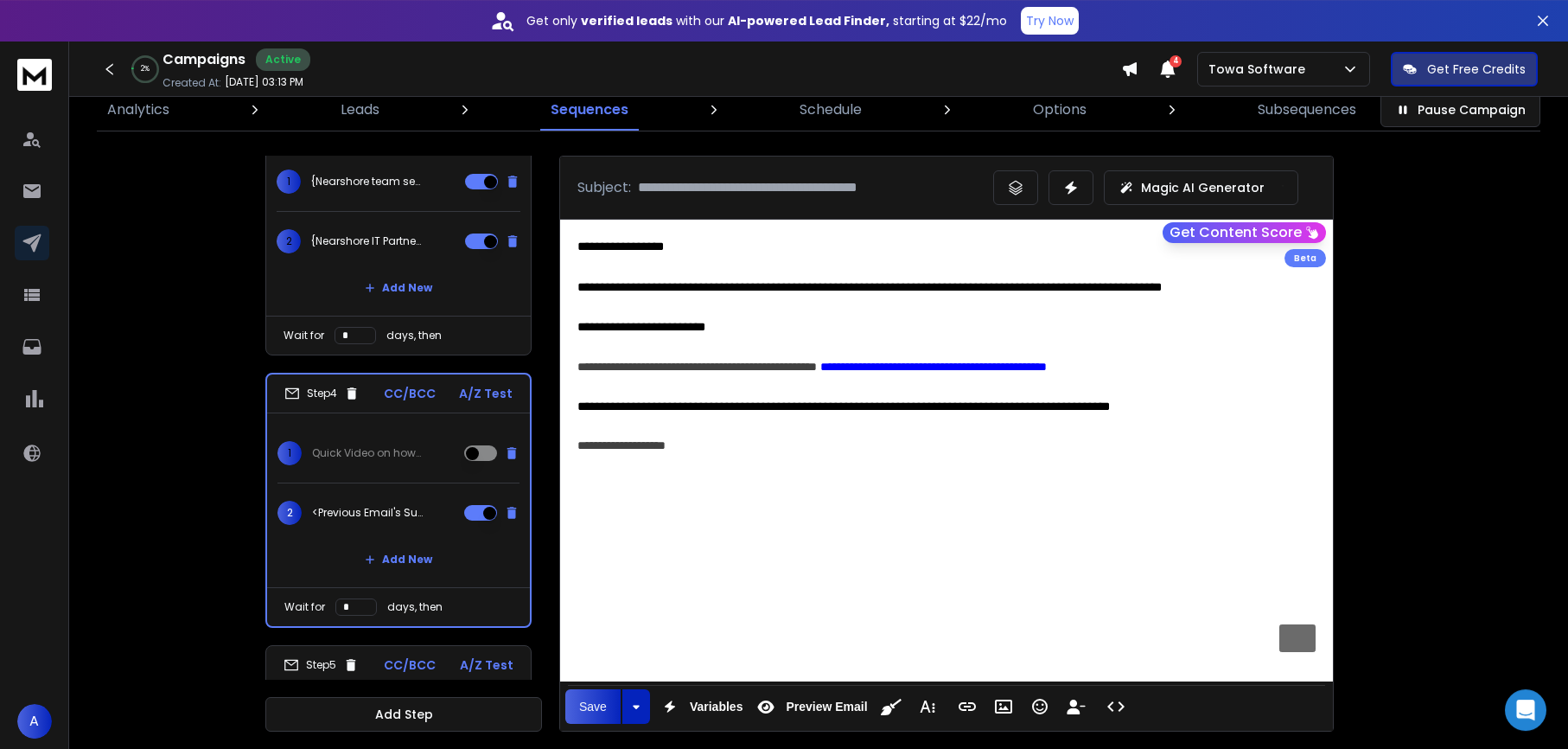
scroll to position [1191, 0]
click at [375, 453] on p "Quick Video on how it works" at bounding box center [367, 453] width 110 height 14
type input "**********"
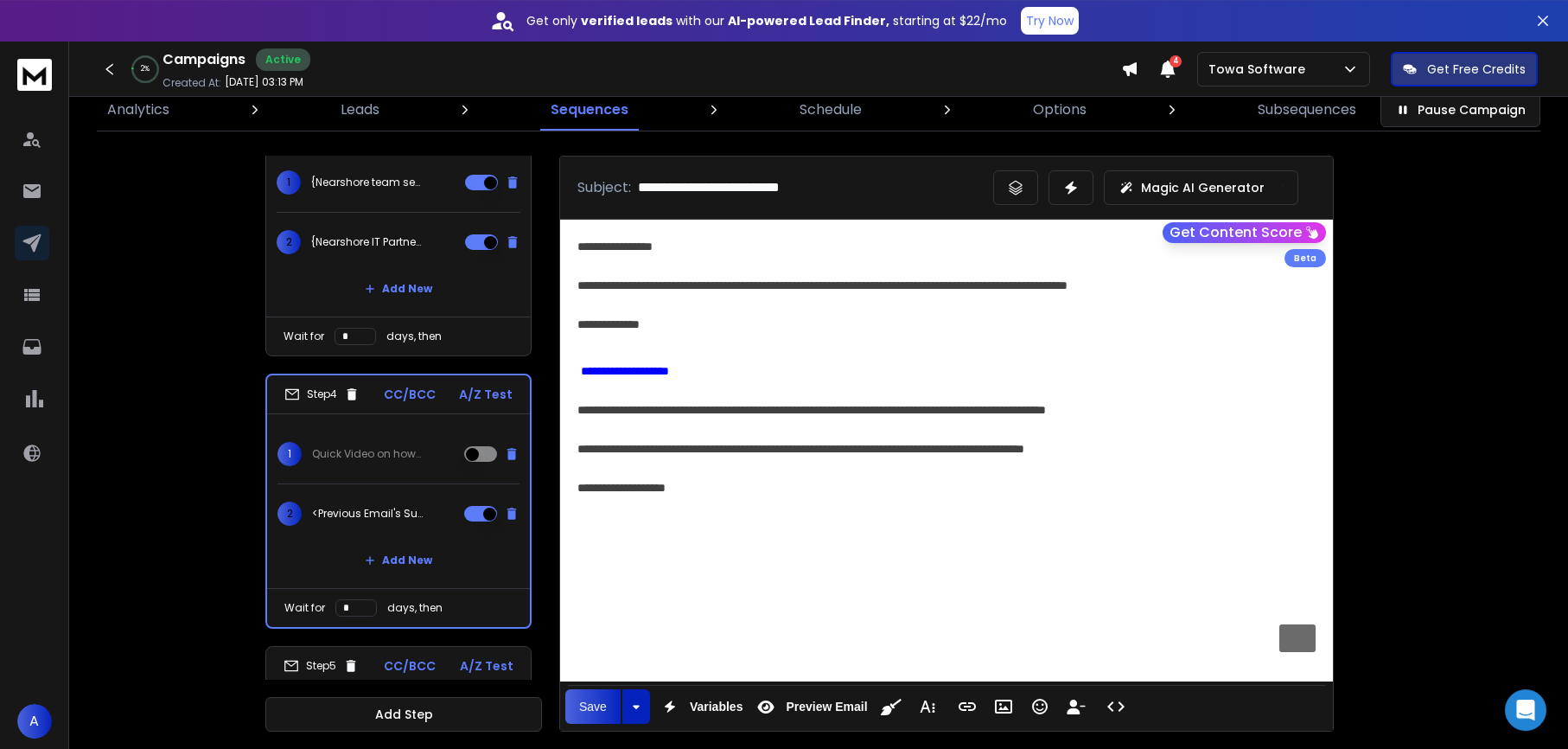
click at [358, 515] on p "<Previous Email's Subject>" at bounding box center [367, 513] width 110 height 14
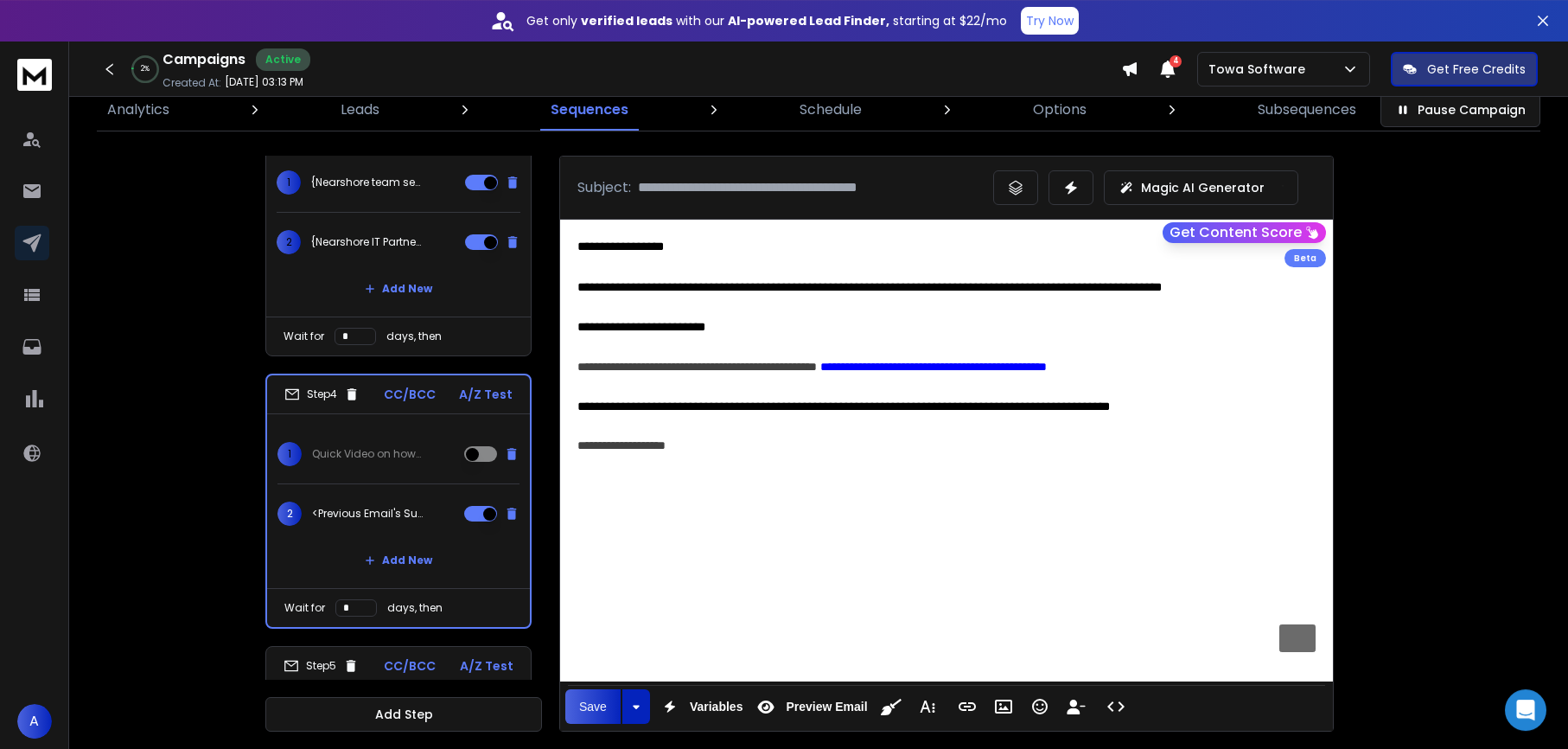
click at [373, 443] on div "1 Quick Video on how it works" at bounding box center [349, 453] width 145 height 25
type input "**********"
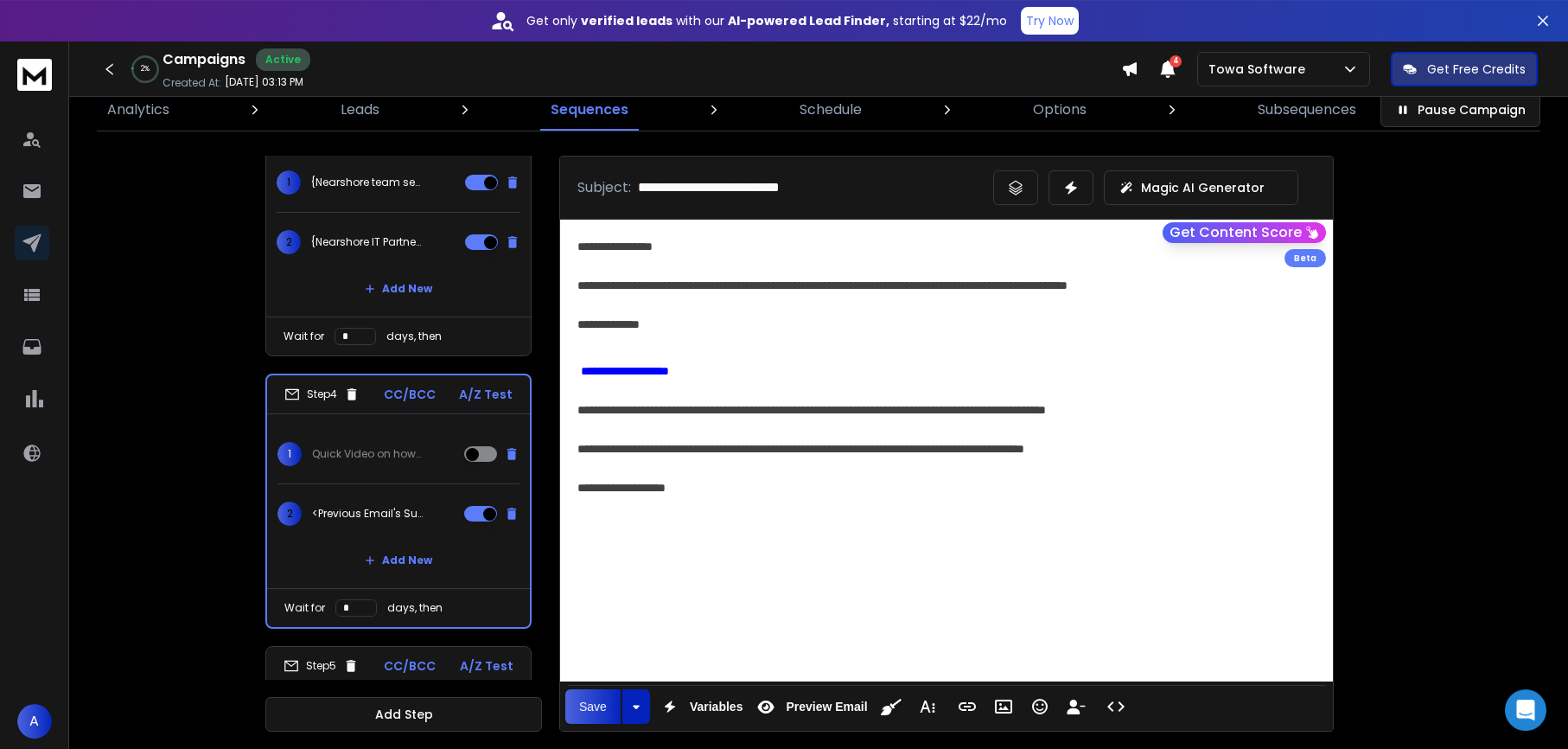
click at [373, 455] on p "Quick Video on how it works" at bounding box center [367, 453] width 110 height 14
click at [379, 452] on p "Quick Video on how it works" at bounding box center [367, 453] width 110 height 14
click at [372, 469] on div "1 Quick Video on how it works" at bounding box center [398, 453] width 242 height 59
click at [407, 506] on div "2 <Previous Email's Subject>" at bounding box center [349, 514] width 145 height 25
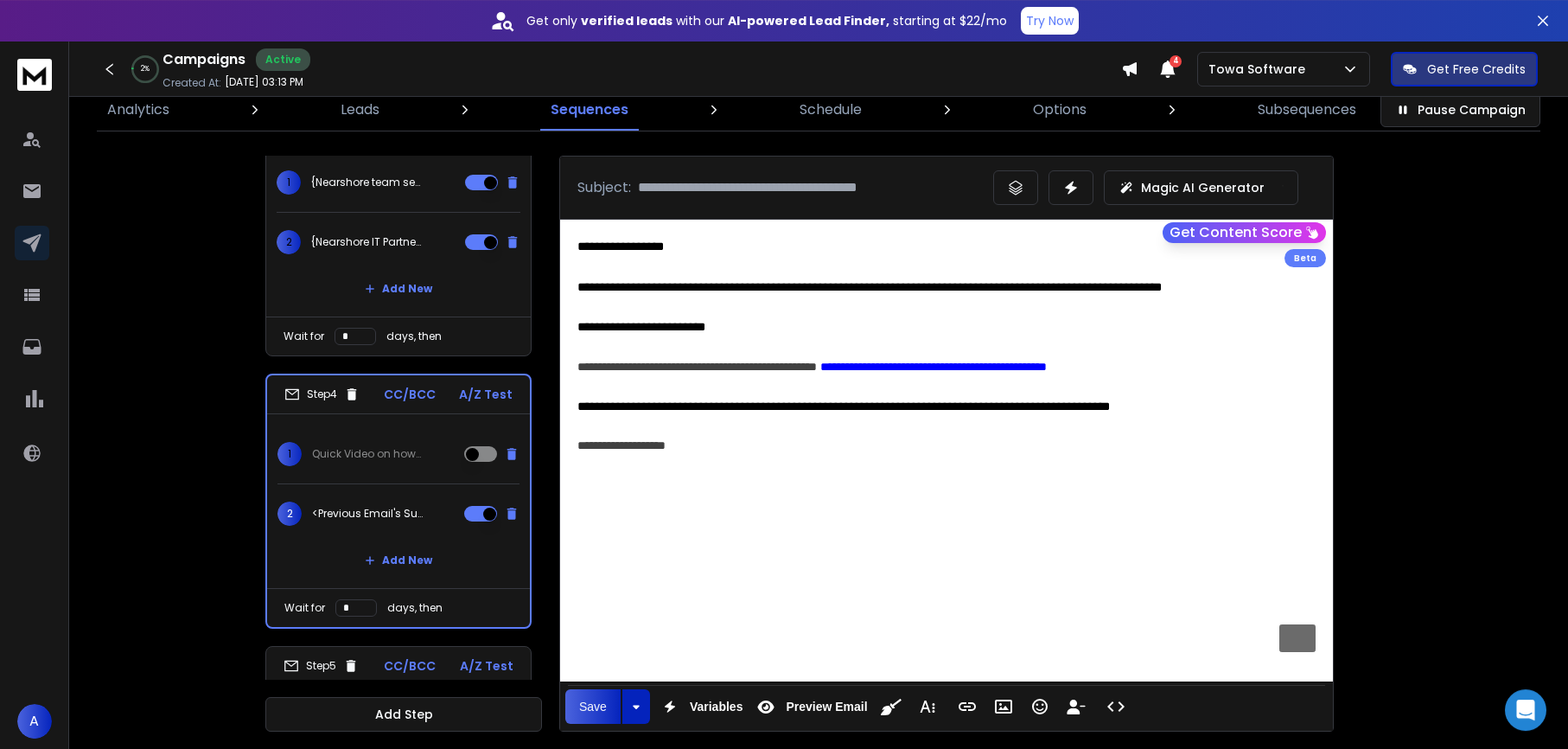
click at [407, 466] on div "1 Quick Video on how it works" at bounding box center [349, 453] width 145 height 25
type input "**********"
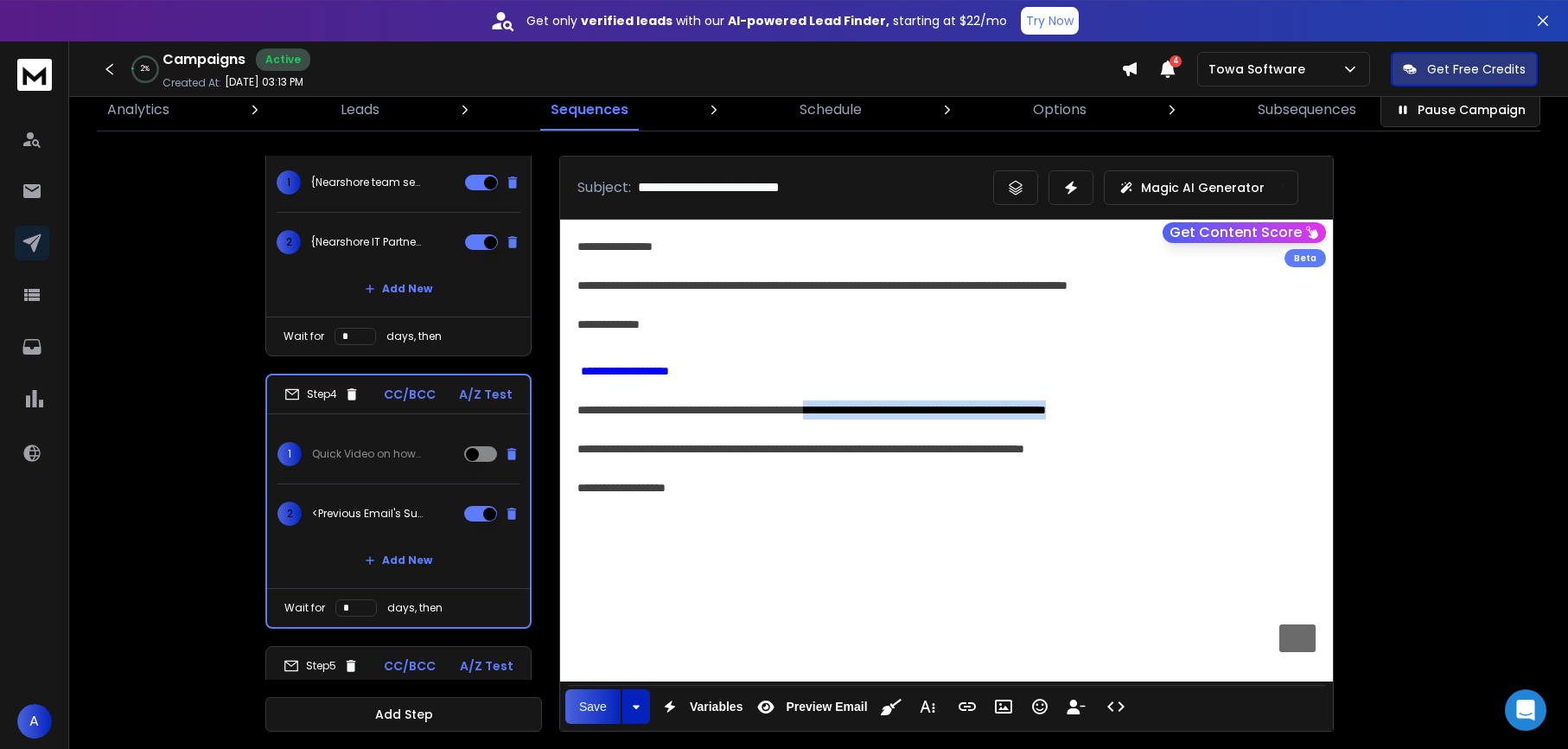
drag, startPoint x: 1102, startPoint y: 408, endPoint x: 838, endPoint y: 411, distance: 264.0
click at [838, 411] on div "**********" at bounding box center [947, 410] width 739 height 19
click at [844, 427] on div "To enrich screen reader interactions, please activate Accessibility in Grammarl…" at bounding box center [947, 430] width 739 height 19
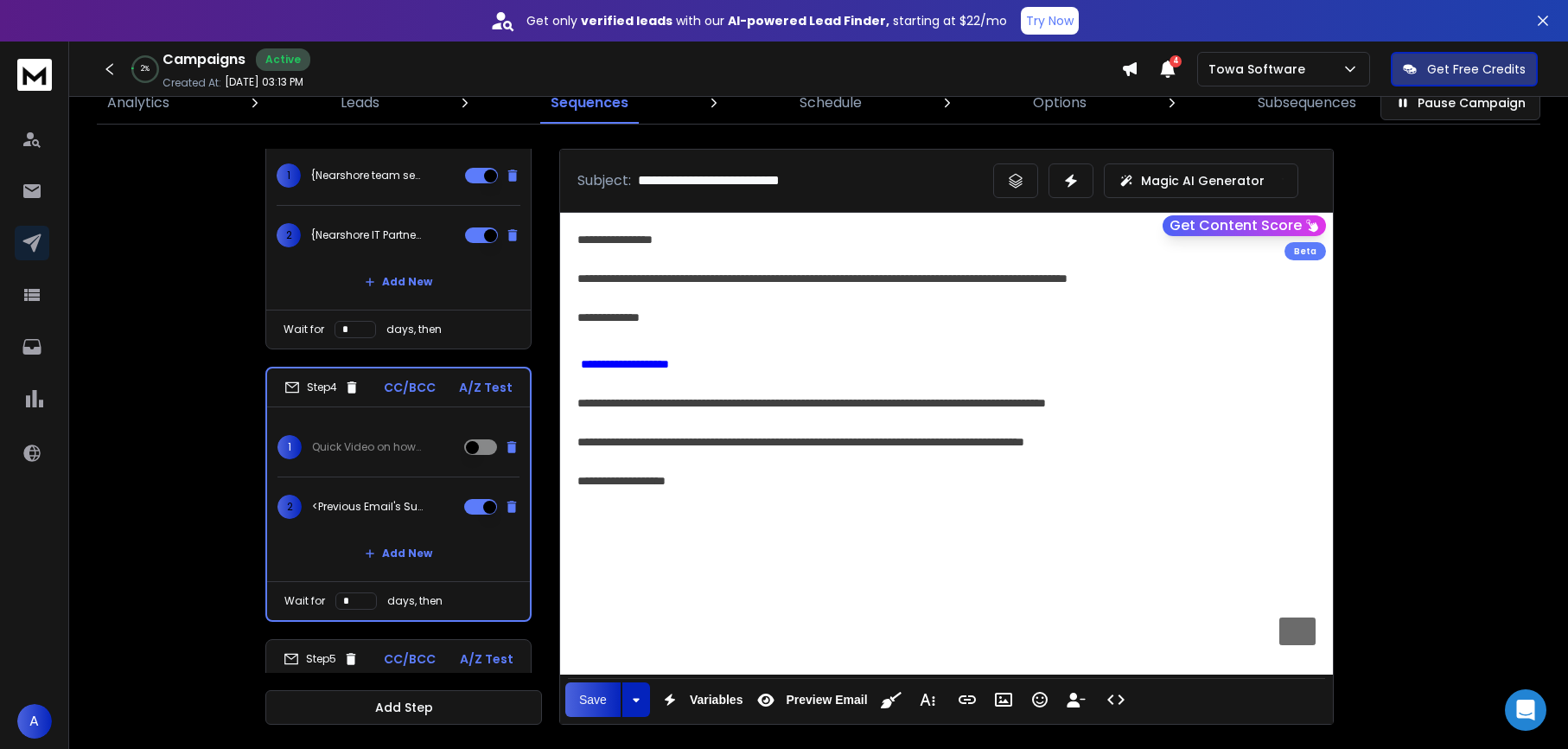
drag, startPoint x: 898, startPoint y: 407, endPoint x: 883, endPoint y: 404, distance: 15.3
click at [895, 407] on b "**********" at bounding box center [812, 402] width 469 height 12
drag, startPoint x: 855, startPoint y: 401, endPoint x: 1156, endPoint y: 402, distance: 301.0
click at [1158, 402] on div "**********" at bounding box center [947, 402] width 739 height 19
copy b "**********"
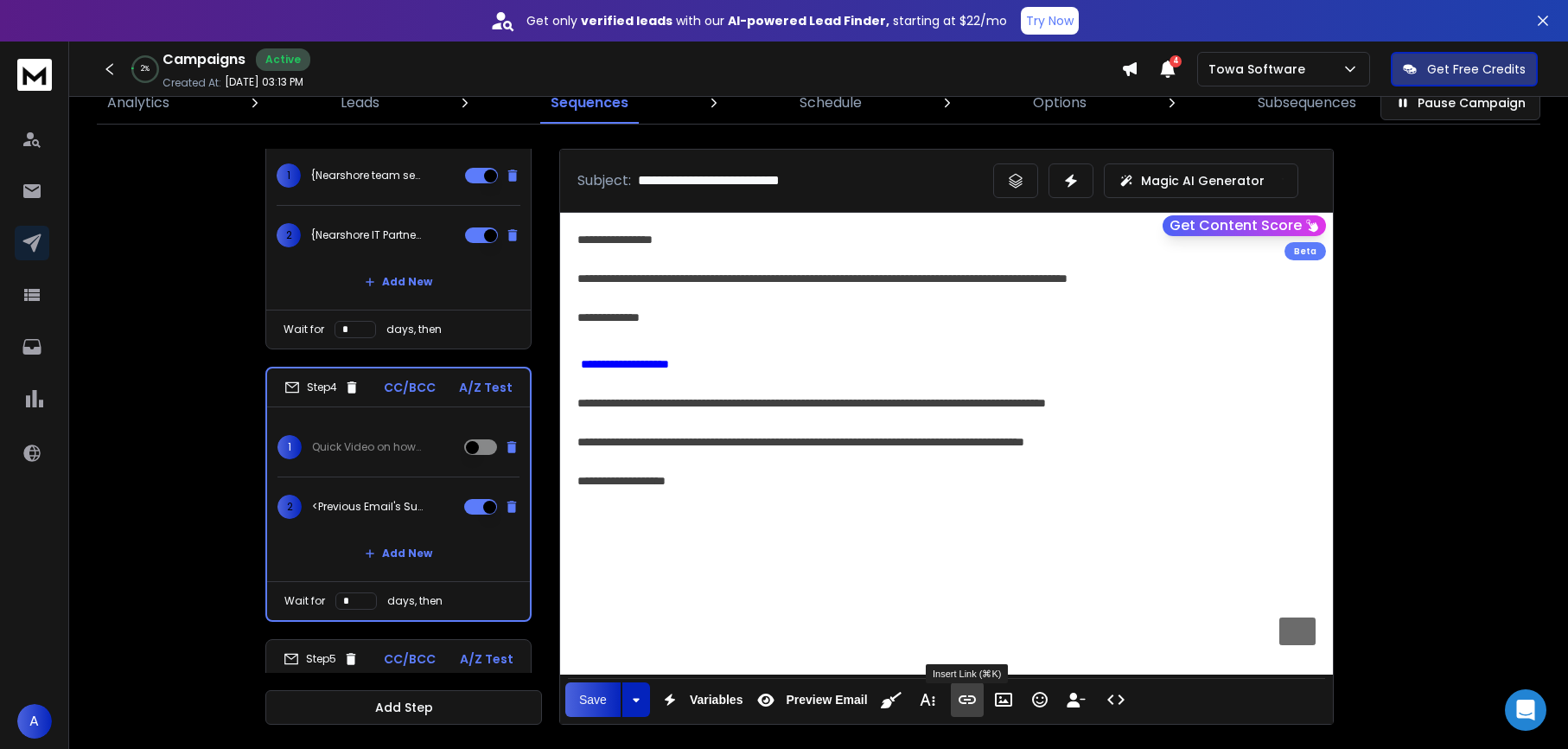
click at [967, 695] on icon "button" at bounding box center [967, 699] width 21 height 21
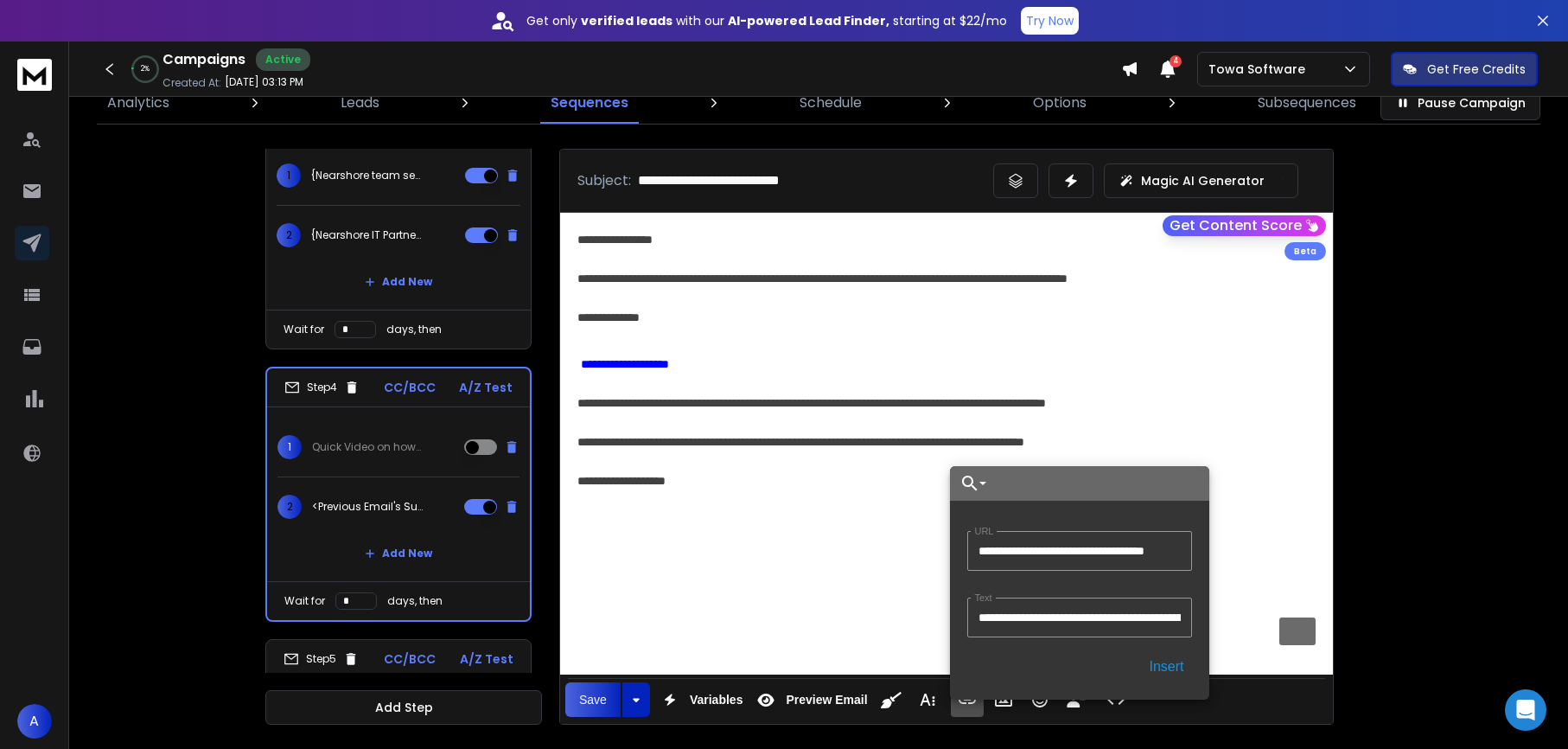
scroll to position [0, 7]
type input "**********"
click at [1068, 618] on input "**********" at bounding box center [1080, 618] width 224 height 40
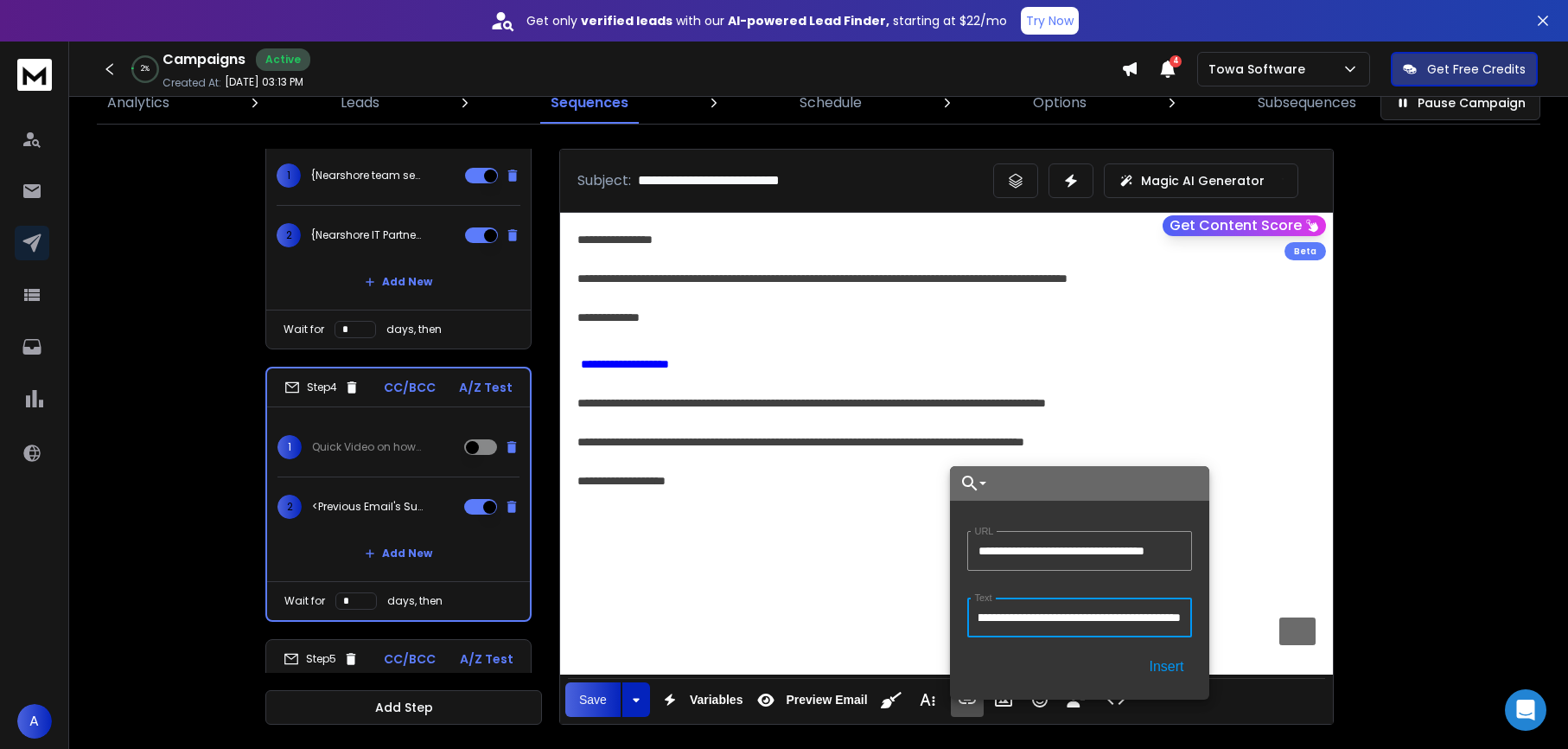
drag, startPoint x: 1078, startPoint y: 619, endPoint x: 1176, endPoint y: 622, distance: 98.0
click at [1192, 621] on input "**********" at bounding box center [1080, 618] width 224 height 40
click at [1174, 622] on input "**********" at bounding box center [1080, 618] width 224 height 40
click at [1171, 670] on button "Insert" at bounding box center [1166, 667] width 52 height 31
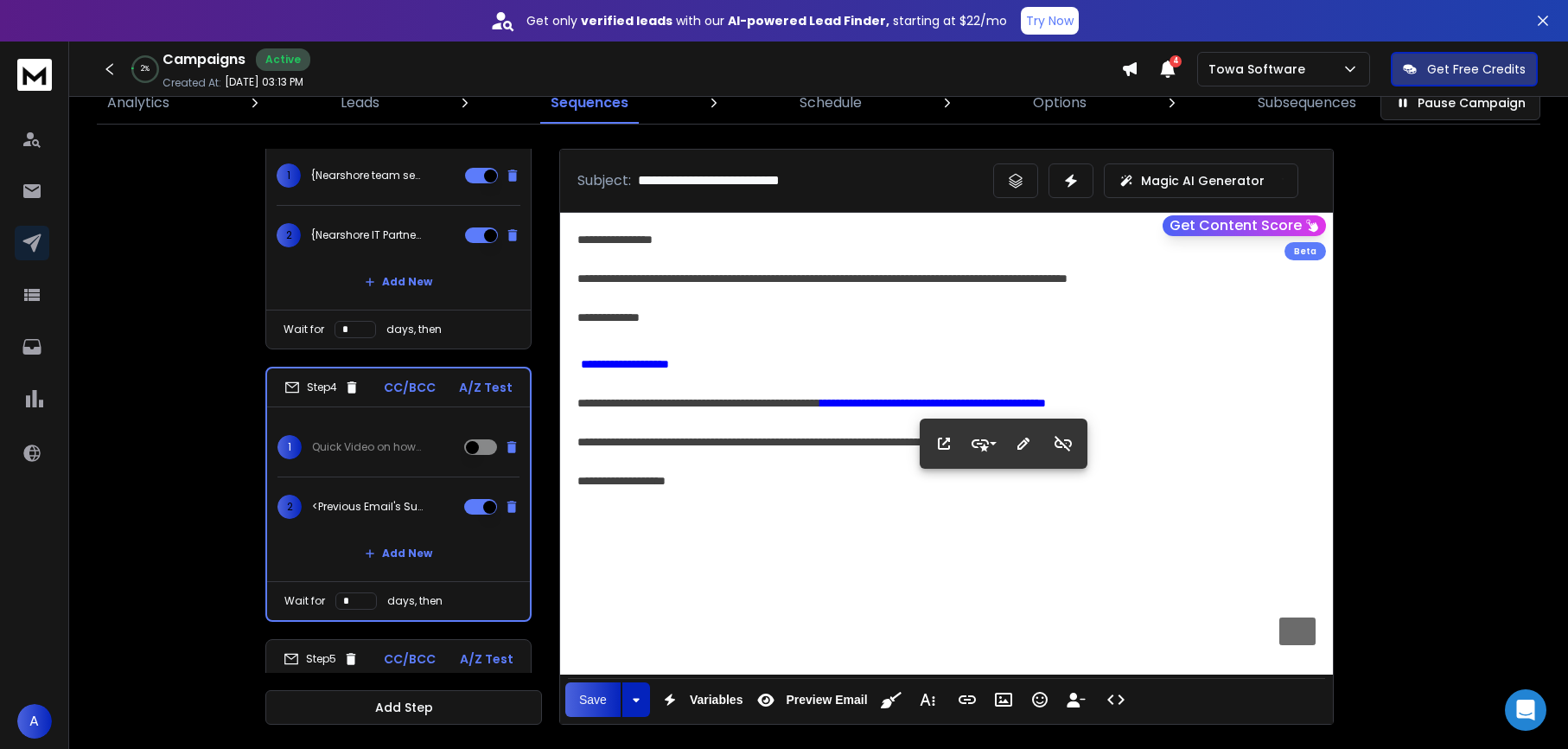
click at [1002, 589] on div "**********" at bounding box center [946, 437] width 773 height 450
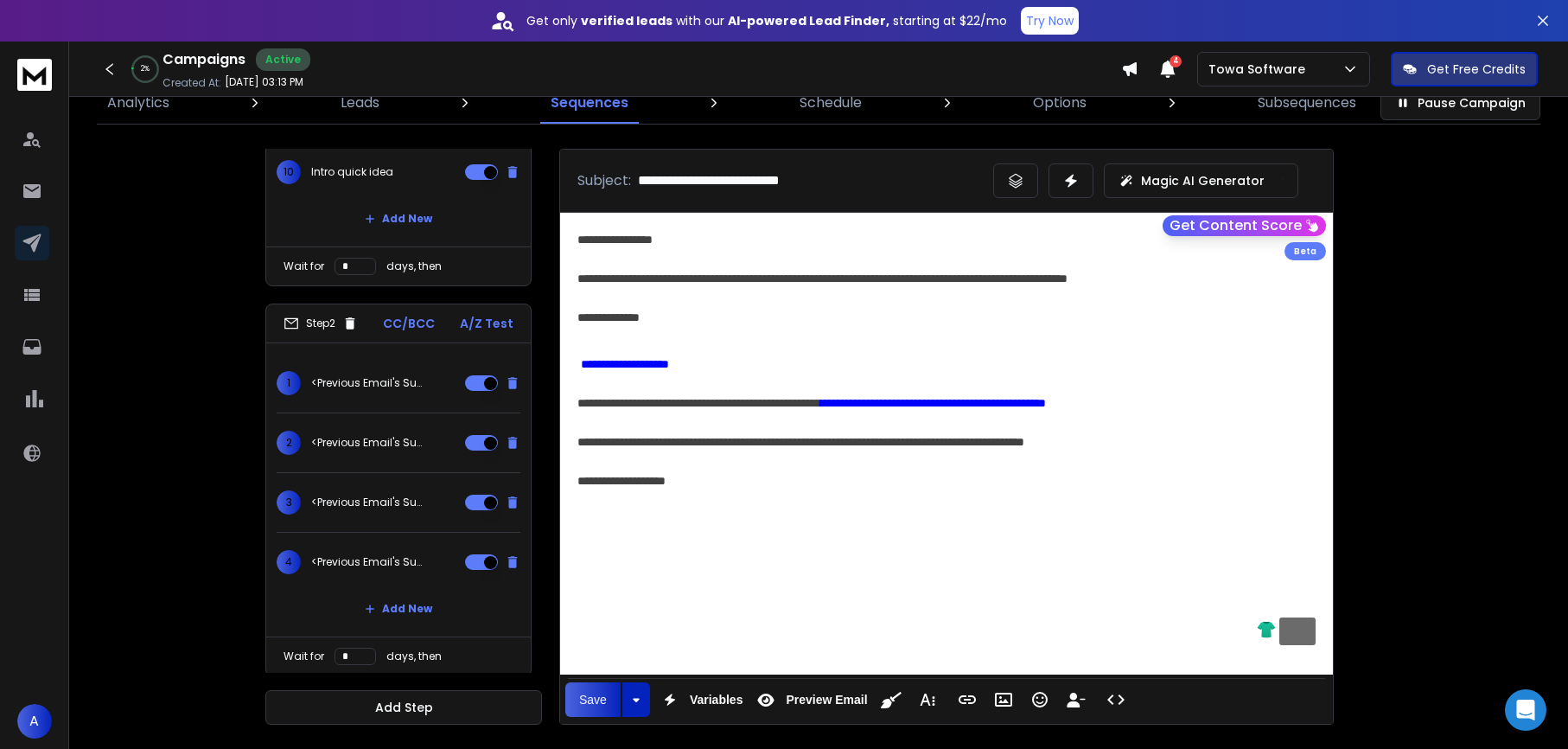
scroll to position [0, 0]
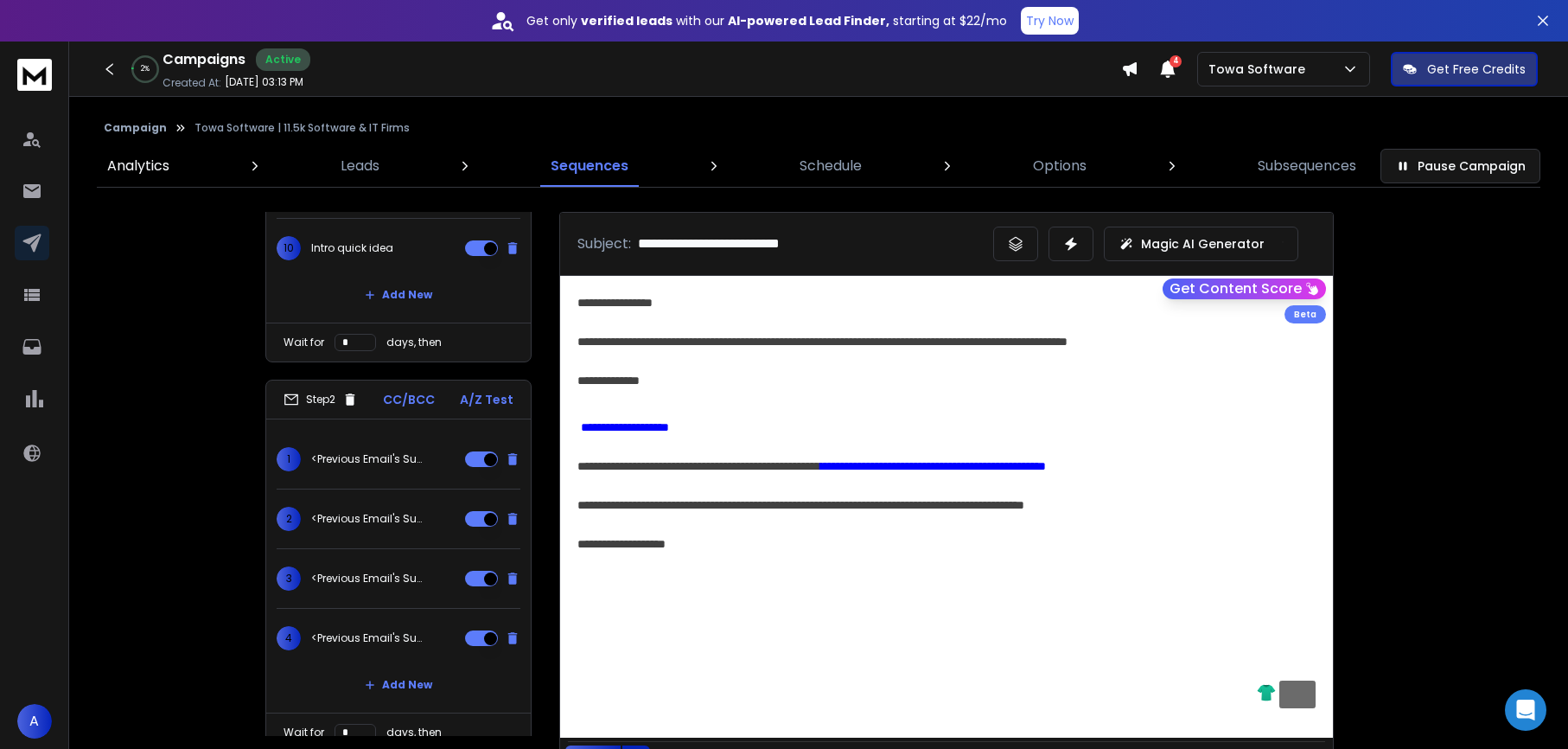
click at [161, 162] on p "Analytics" at bounding box center [139, 166] width 62 height 21
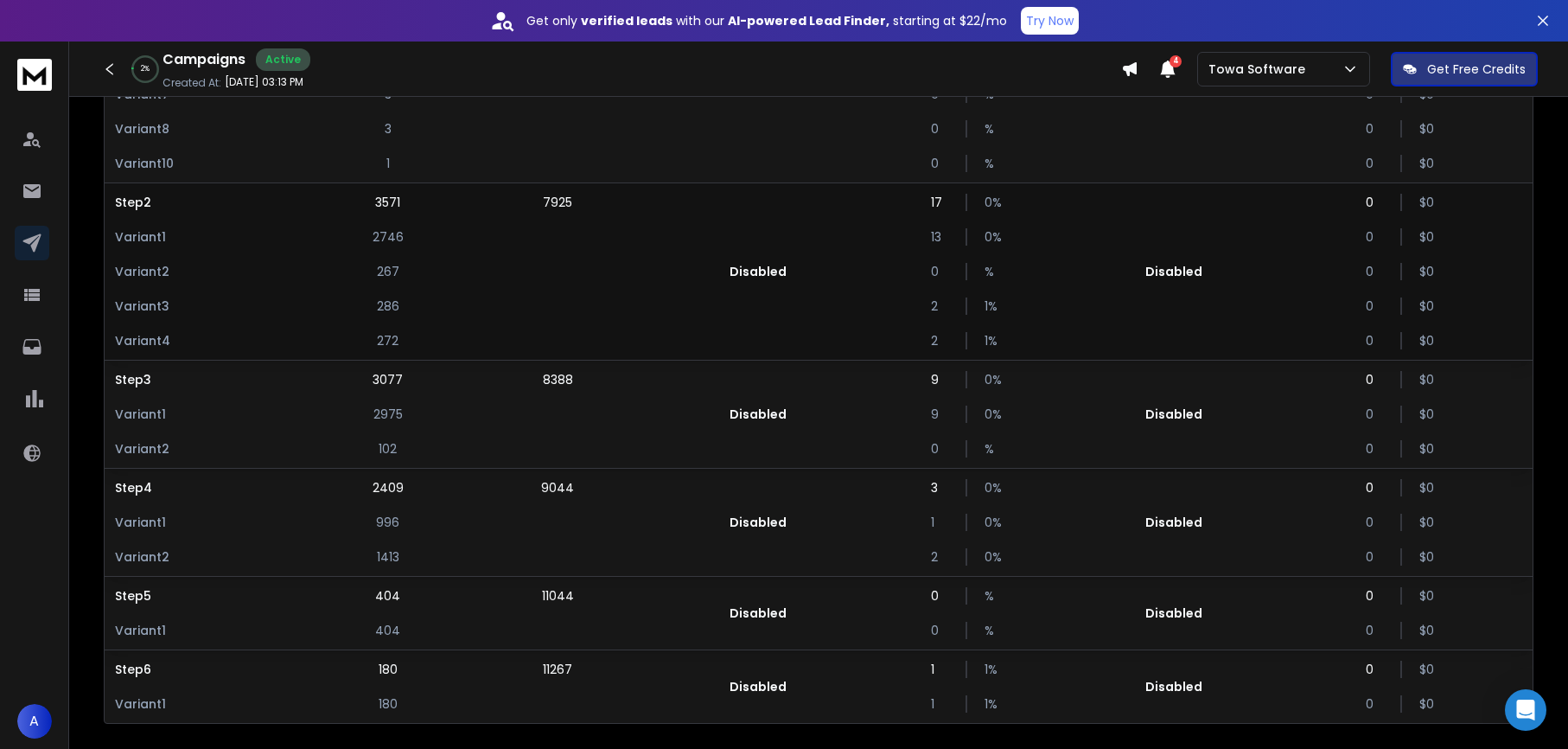
scroll to position [1191, 0]
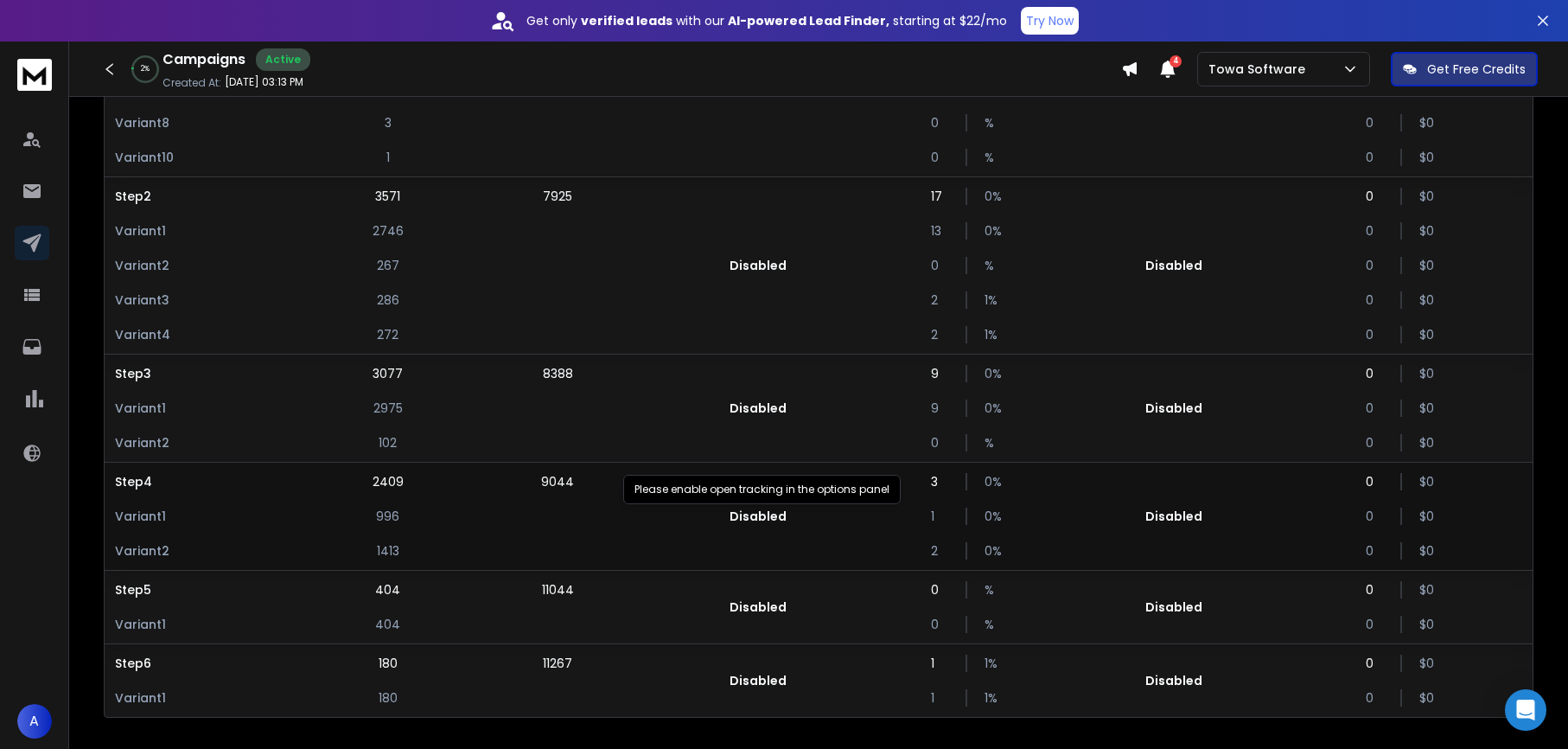
click at [758, 515] on p "Disabled" at bounding box center [758, 515] width 57 height 17
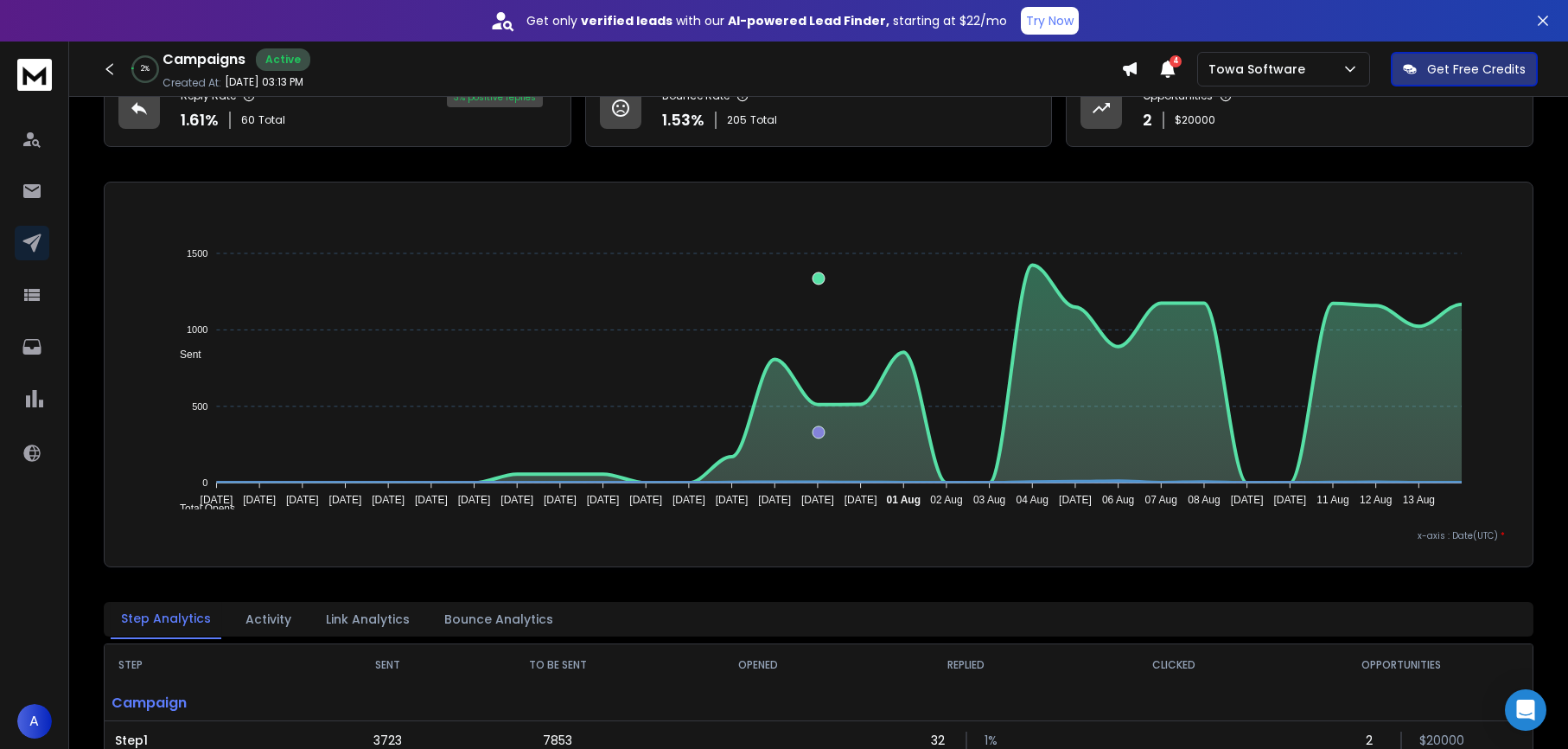
scroll to position [0, 0]
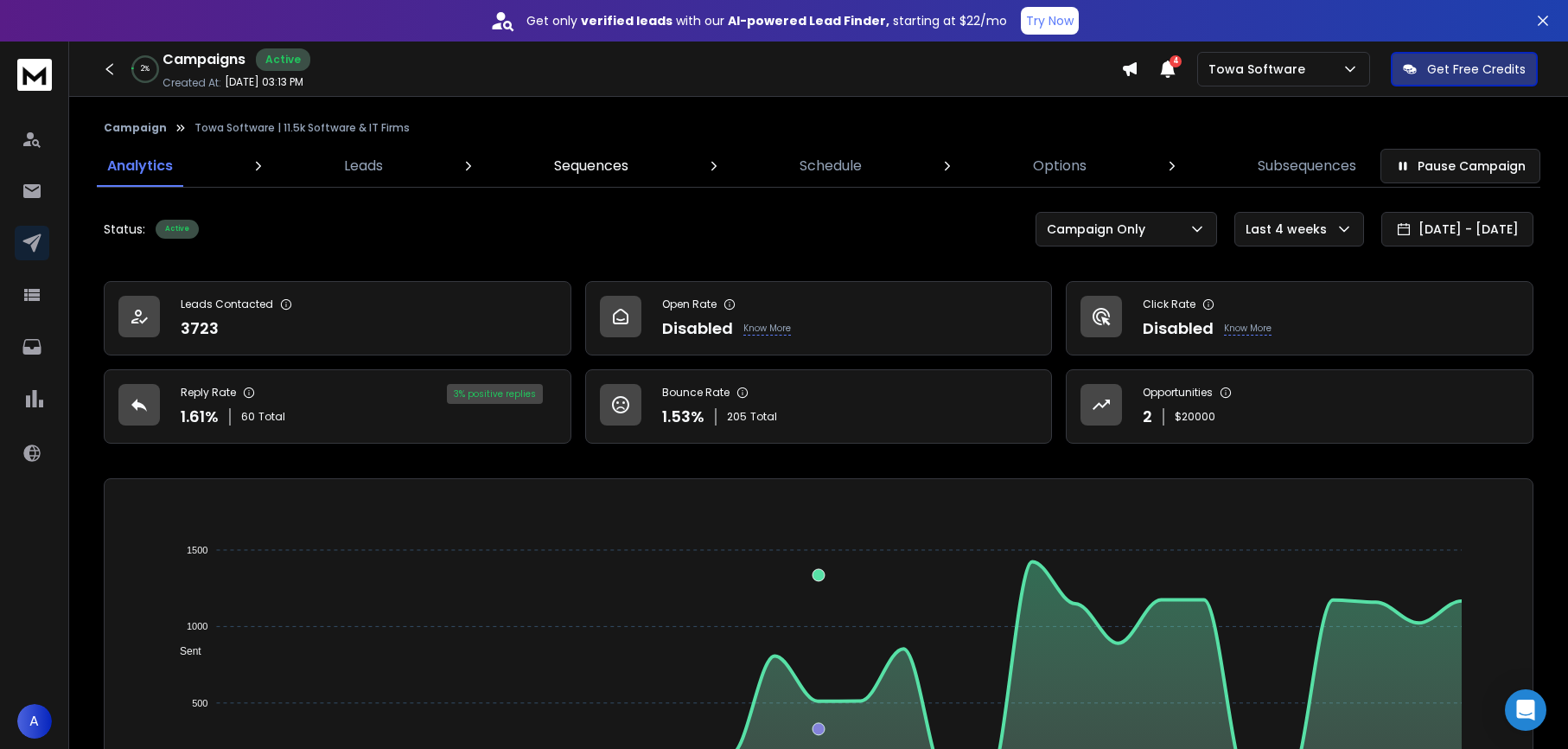
click at [604, 180] on link "Sequences" at bounding box center [591, 165] width 95 height 41
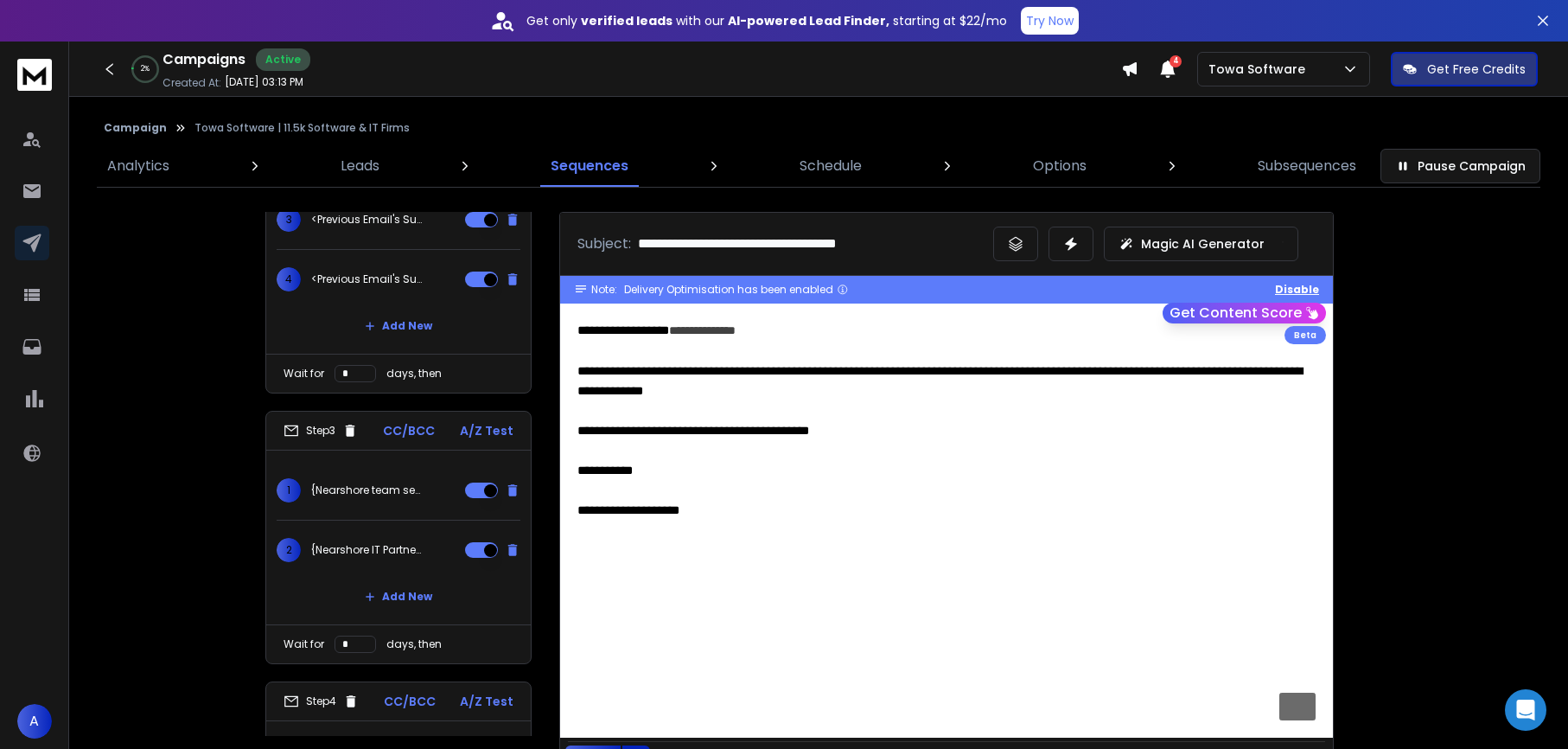
scroll to position [941, 0]
click at [408, 499] on div "1 {Nearshore team setup|Thoughts on this {{firstName}}?}" at bounding box center [348, 493] width 145 height 25
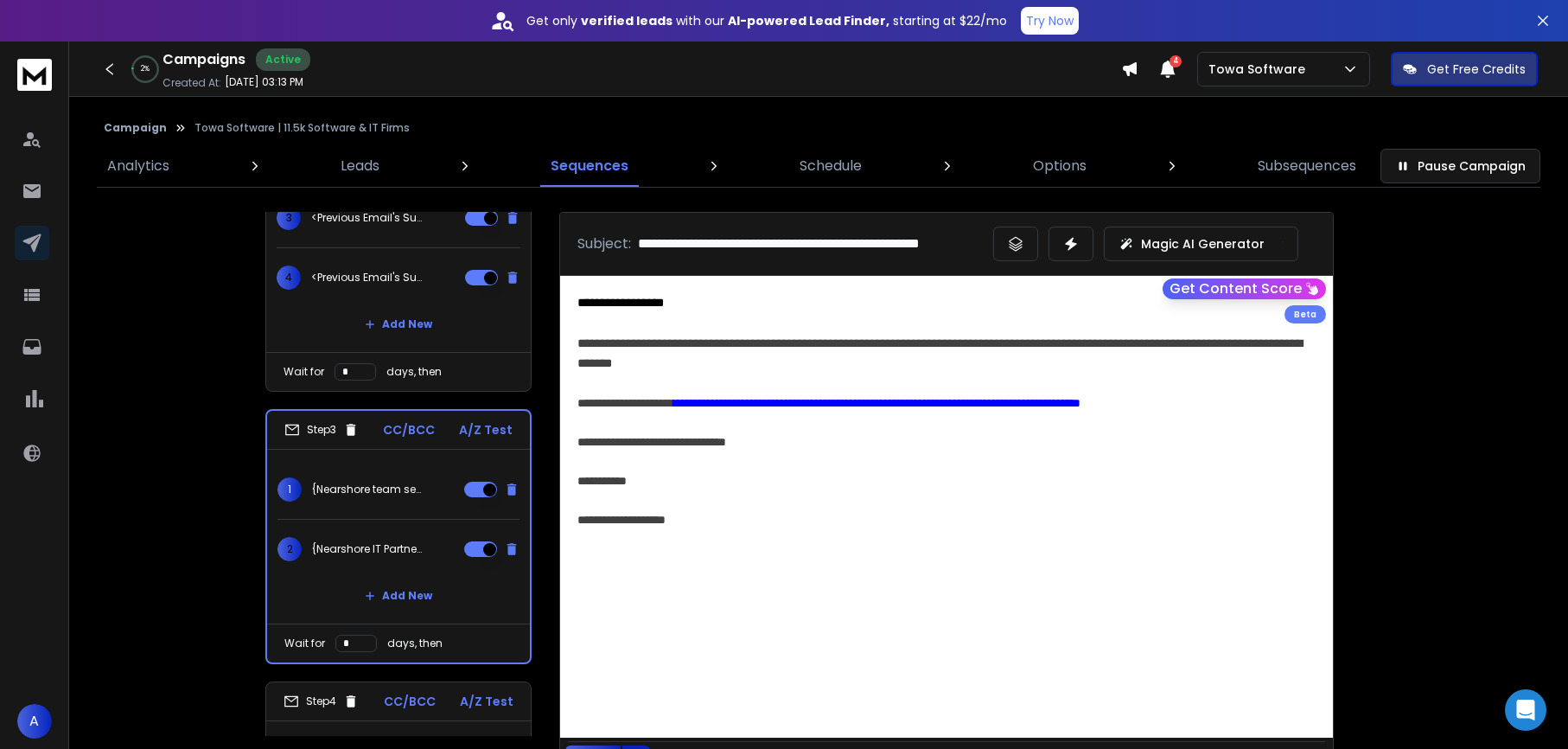
scroll to position [939, 0]
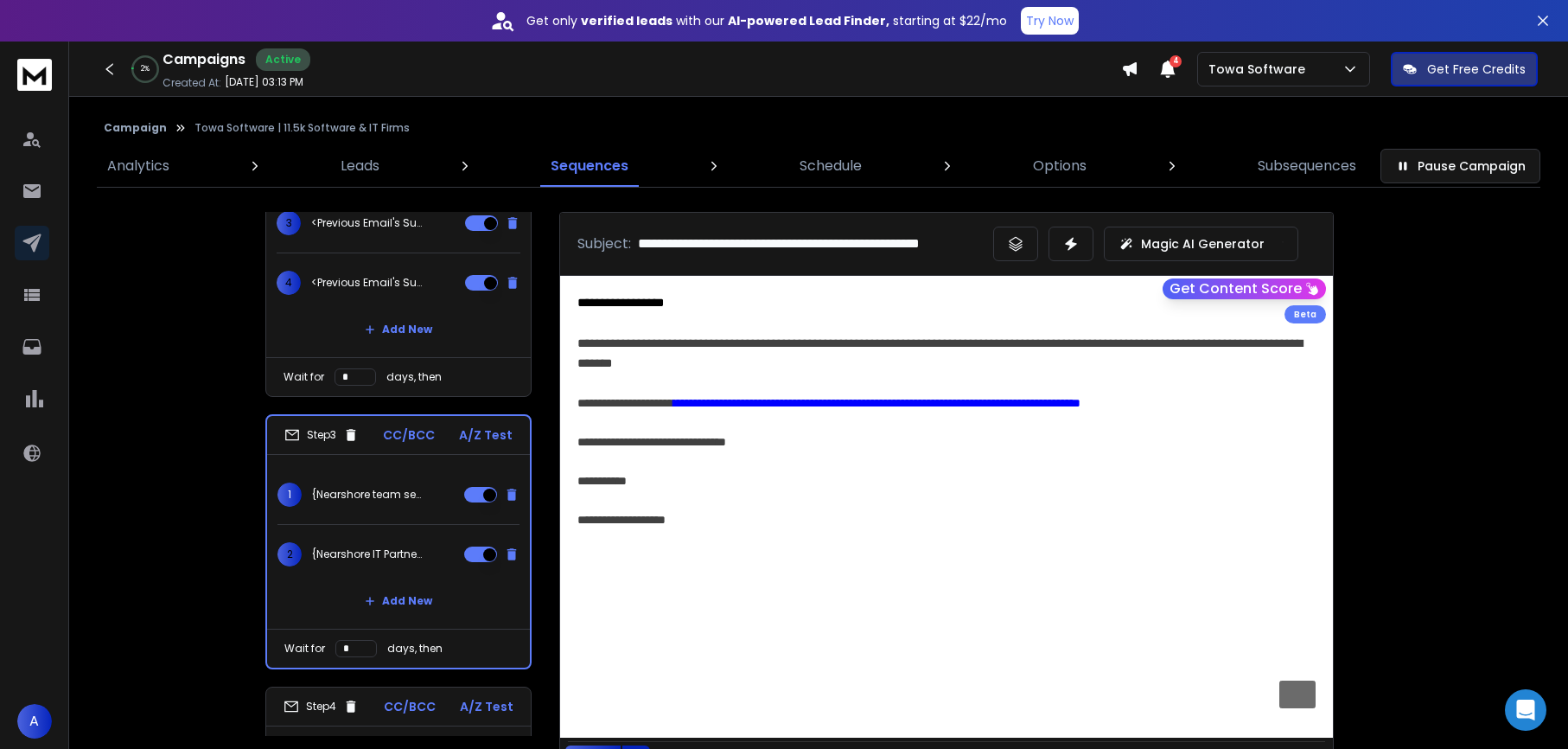
click at [395, 564] on div "2 {Nearshore IT Partnership|Nearshore IT Partnership?|Made this for you|A partn…" at bounding box center [398, 554] width 242 height 58
click at [391, 505] on div "1 {Nearshore team setup|Thoughts on this {{firstName}}?}" at bounding box center [398, 493] width 242 height 59
click at [375, 561] on div "2 {Nearshore IT Partnership|Nearshore IT Partnership?|Made this for you|A partn…" at bounding box center [349, 553] width 145 height 25
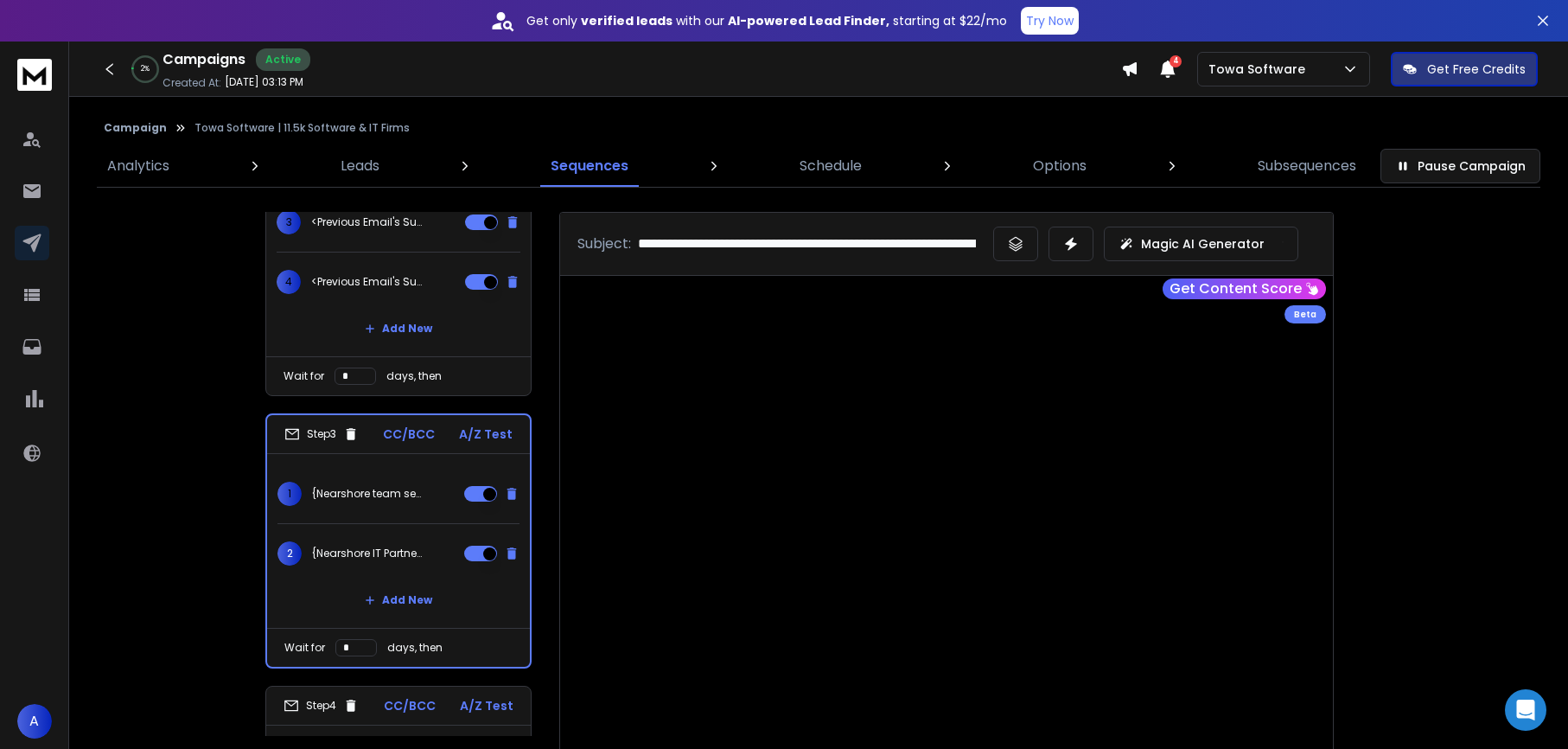
scroll to position [940, 0]
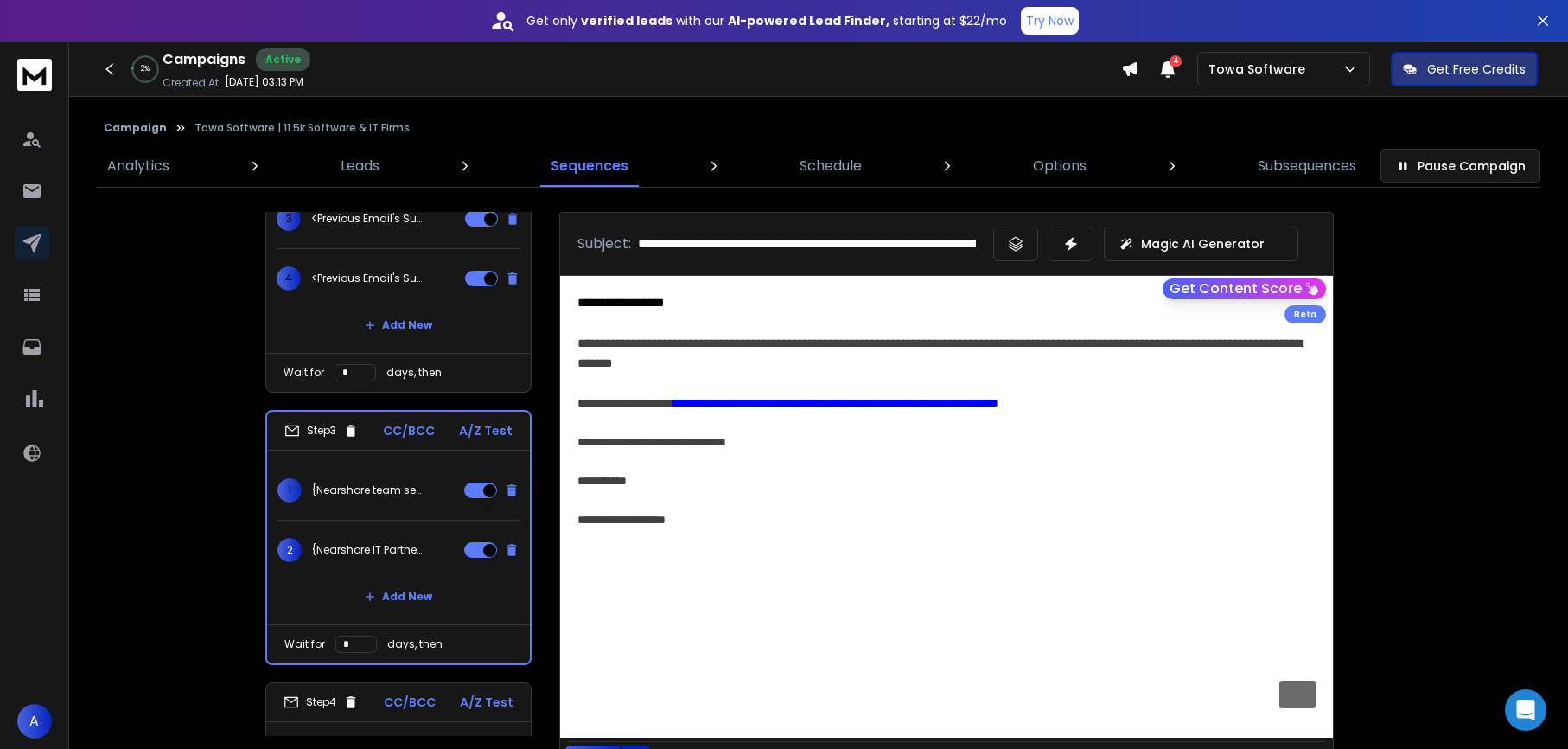
click at [389, 472] on div "1 {Nearshore team setup|Thoughts on this {{firstName}}?}" at bounding box center [398, 490] width 242 height 59
type input "**********"
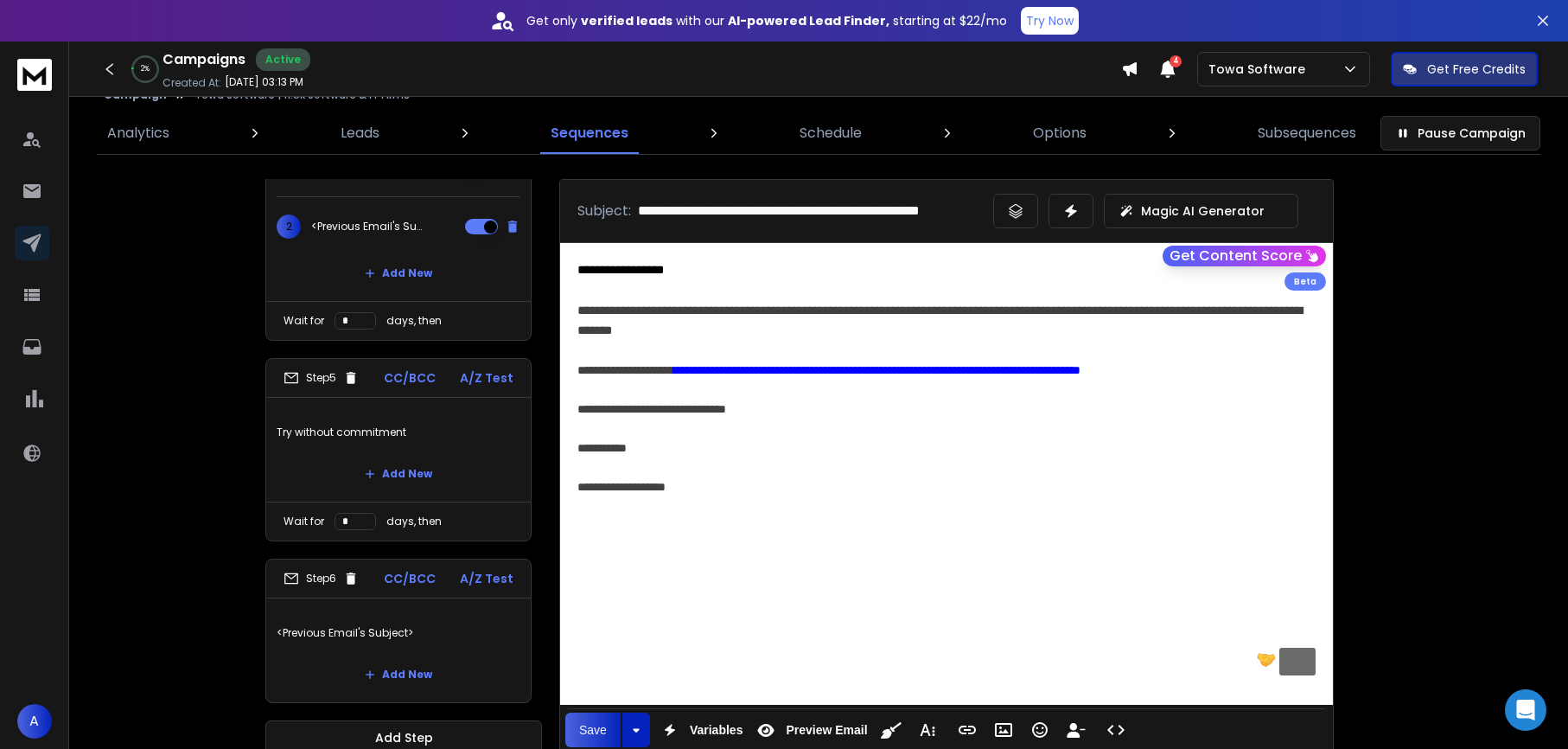
scroll to position [0, 0]
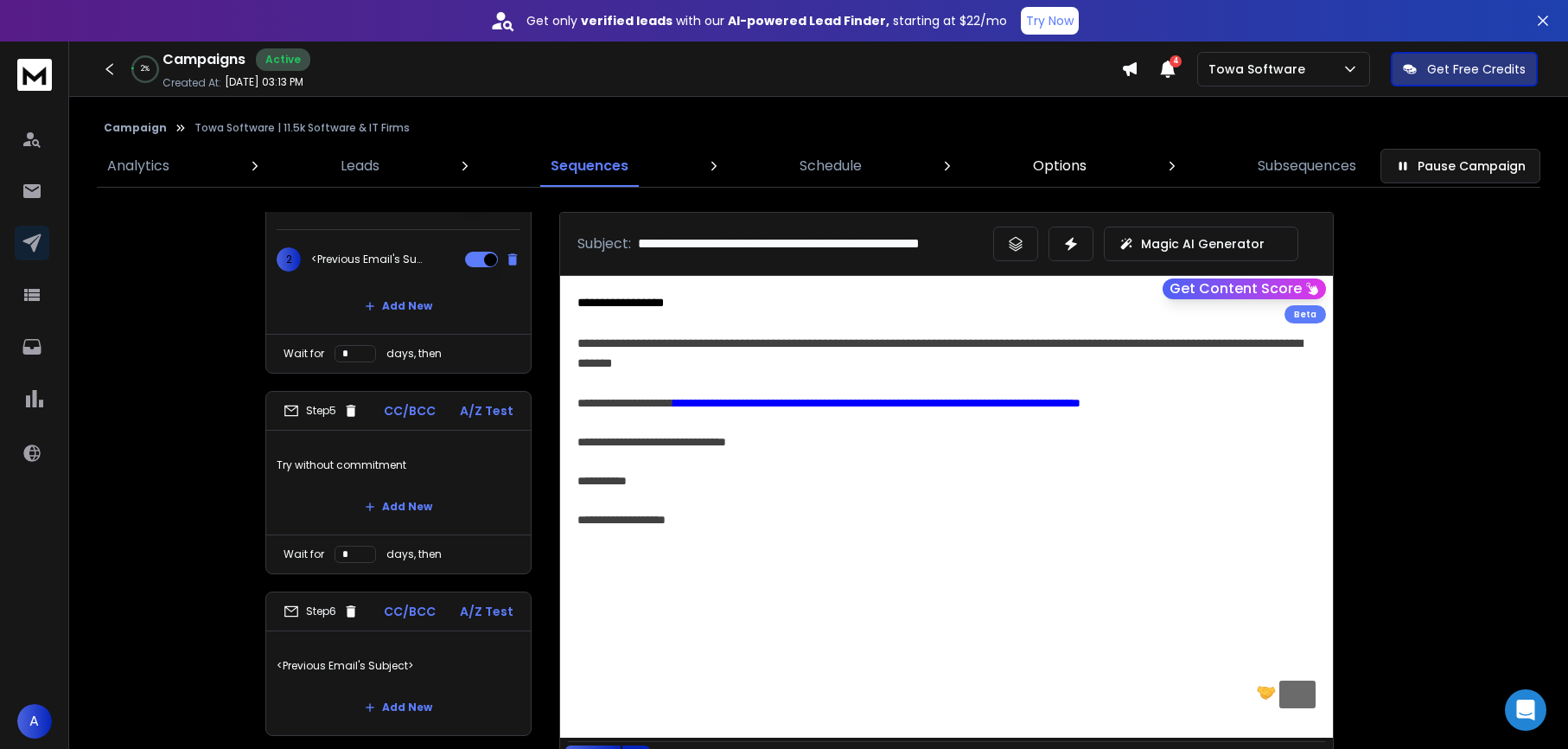
click at [1062, 167] on p "Options" at bounding box center [1060, 166] width 54 height 21
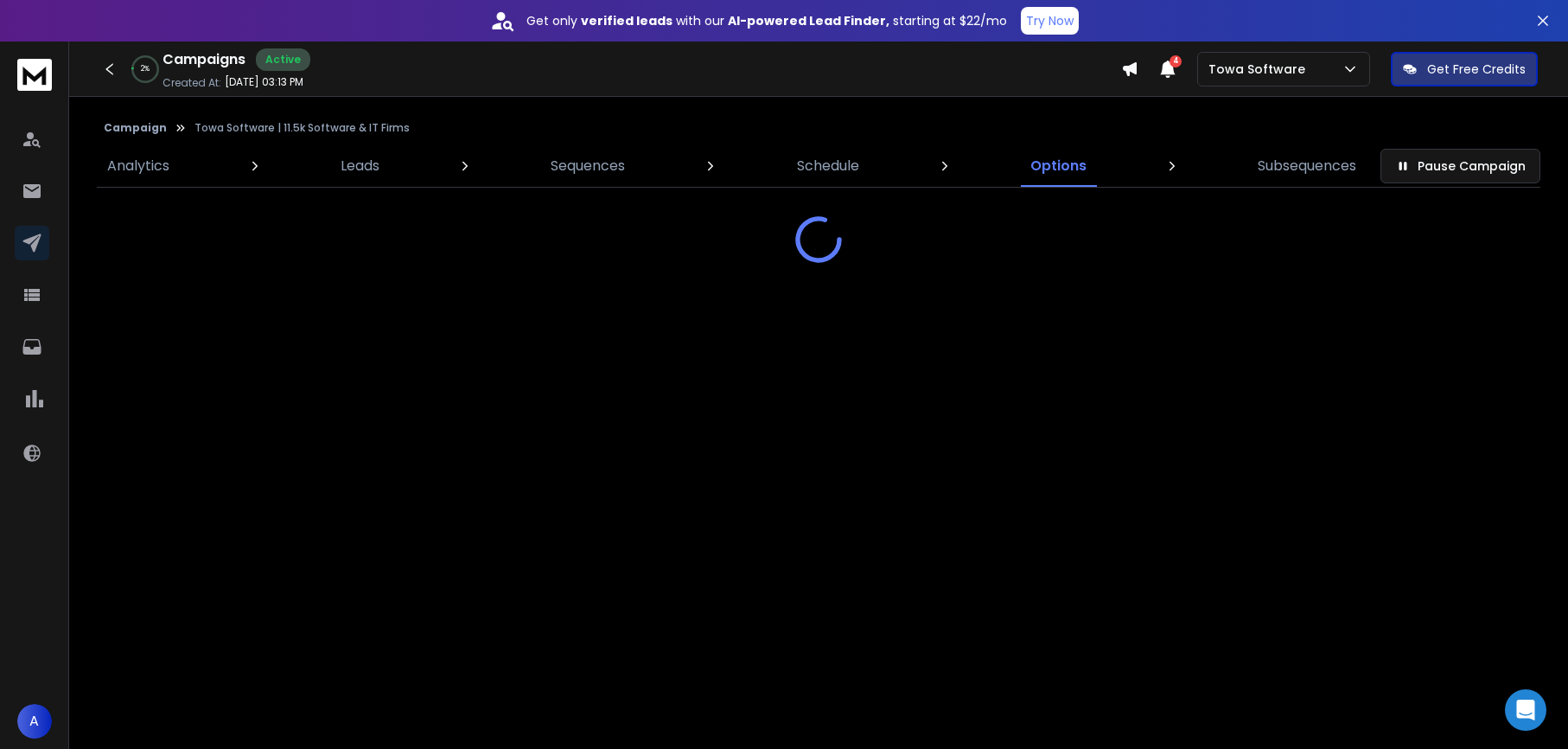
select select "*"
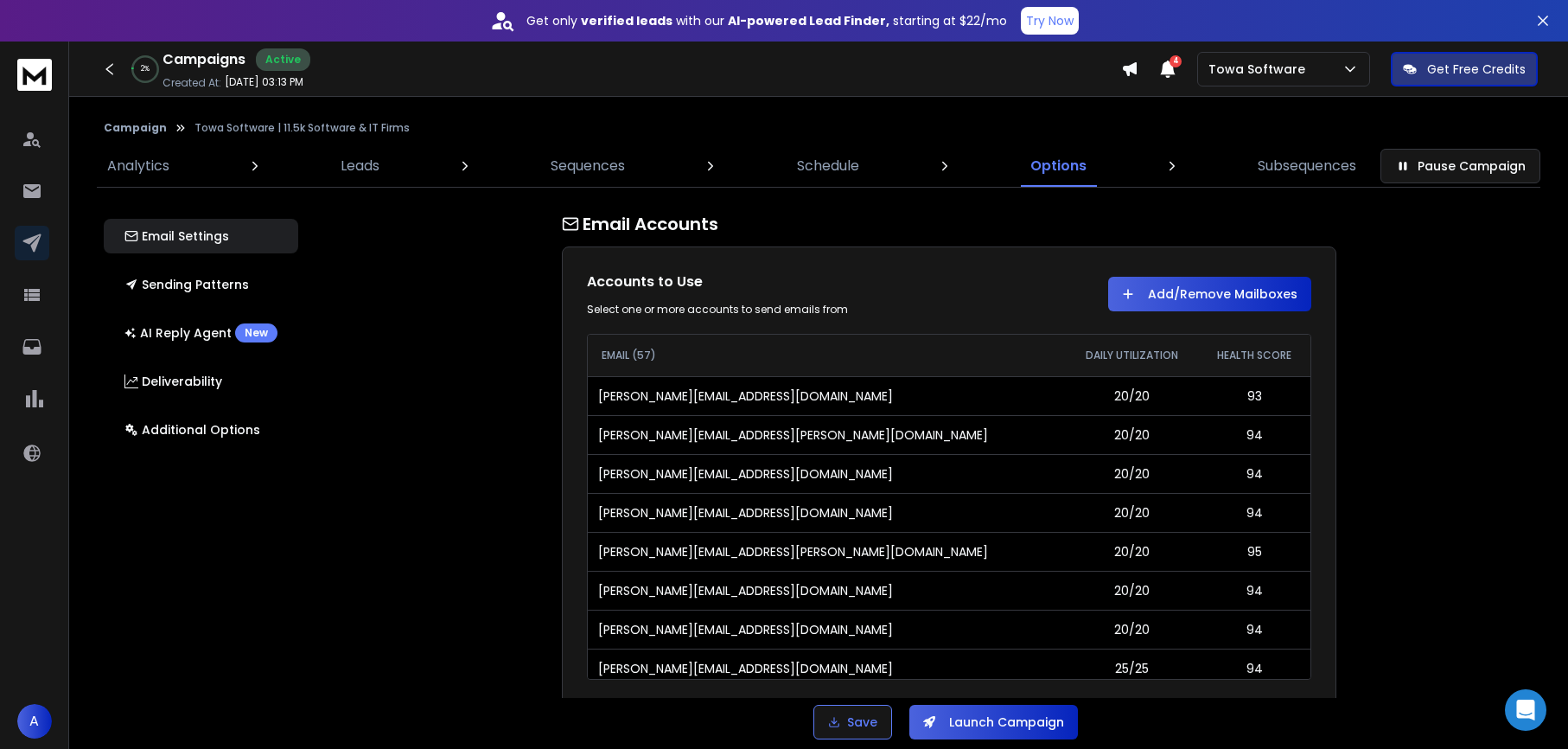
click at [1378, 151] on div "Analytics Leads Sequences Schedule Options Subsequences Pause Campaign" at bounding box center [818, 166] width 1444 height 42
click at [1328, 161] on p "Subsequences" at bounding box center [1307, 166] width 99 height 21
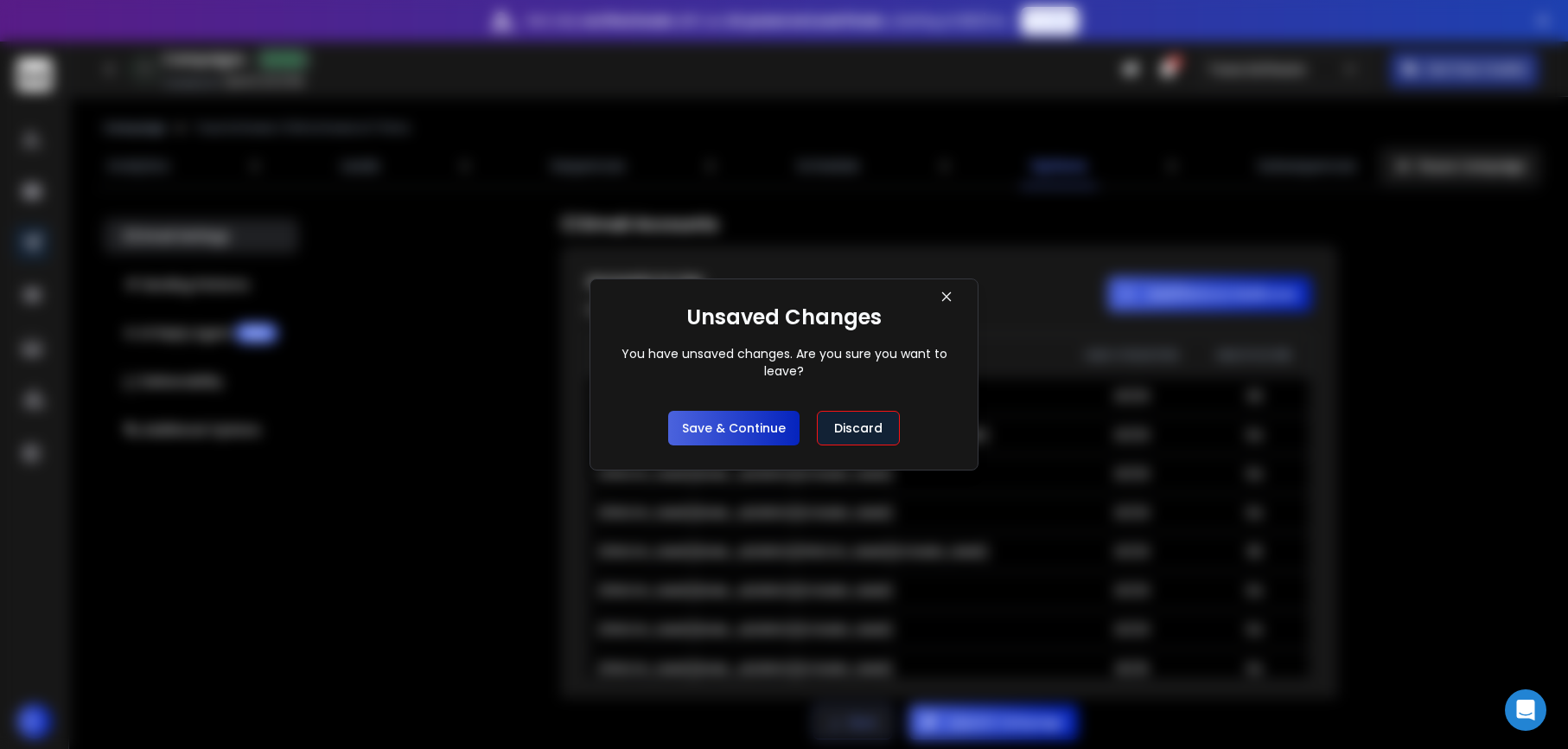
click at [846, 429] on button "Discard" at bounding box center [858, 428] width 83 height 35
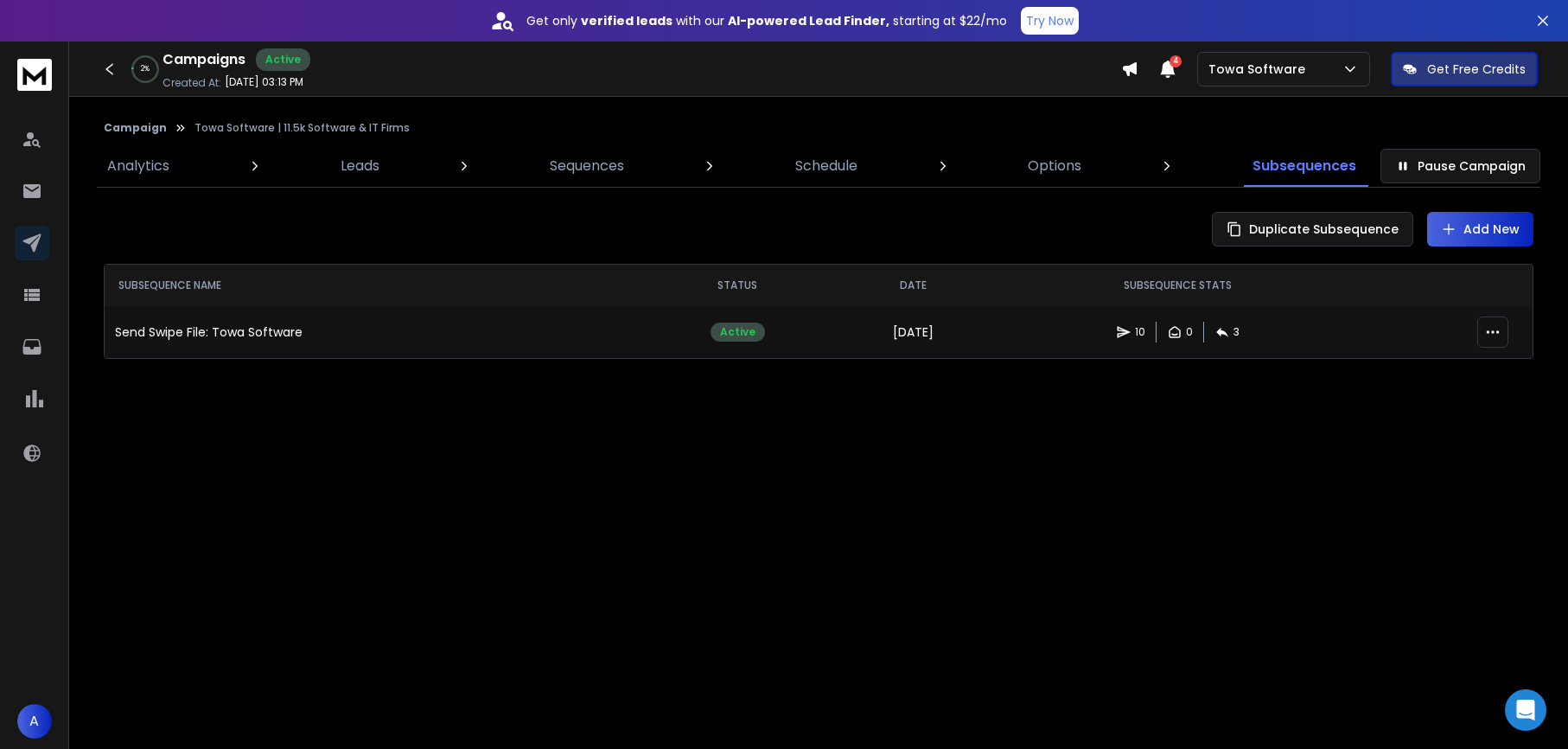
click at [399, 338] on td "Send Swipe File: Towa Software" at bounding box center [373, 332] width 536 height 52
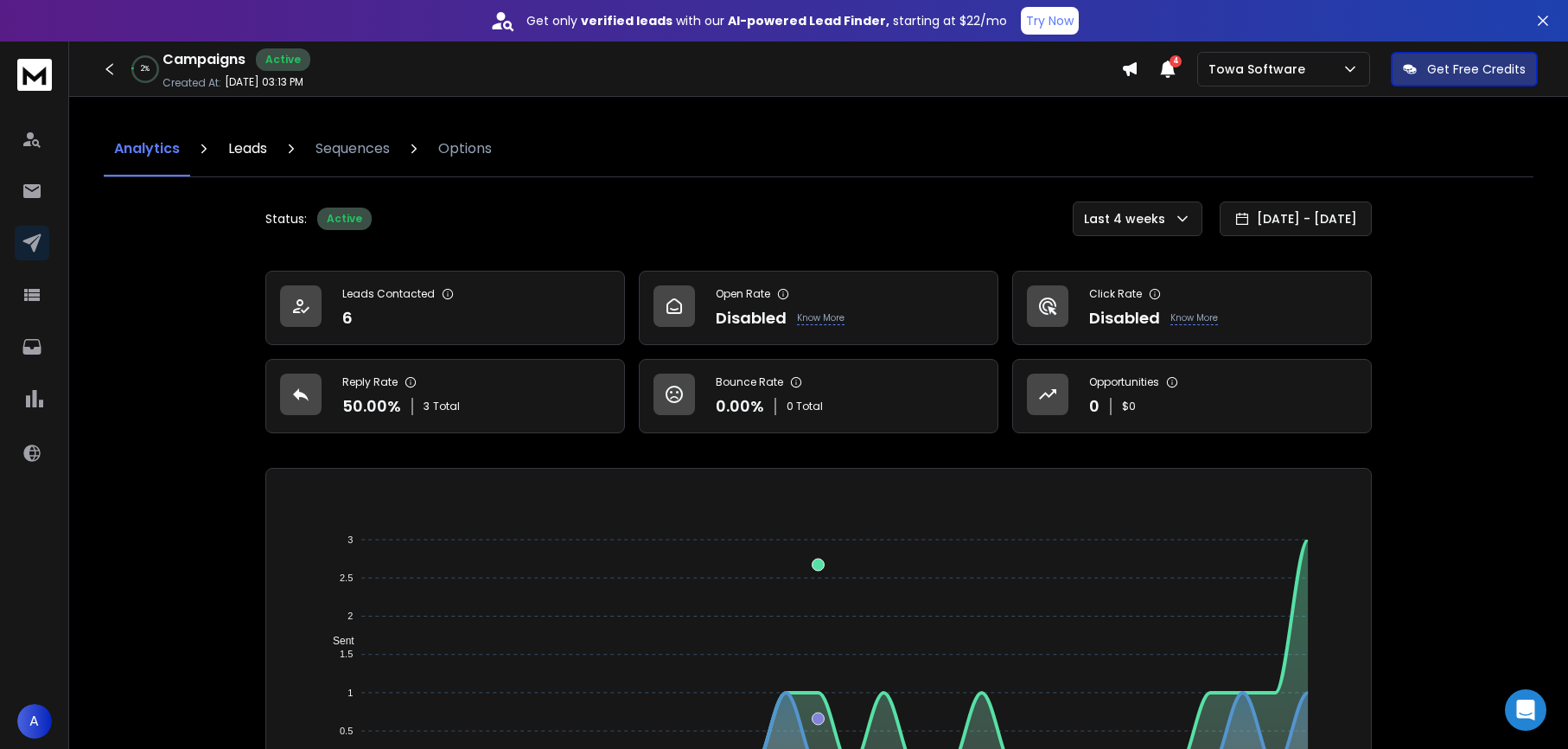
click at [258, 151] on p "Leads" at bounding box center [247, 149] width 39 height 21
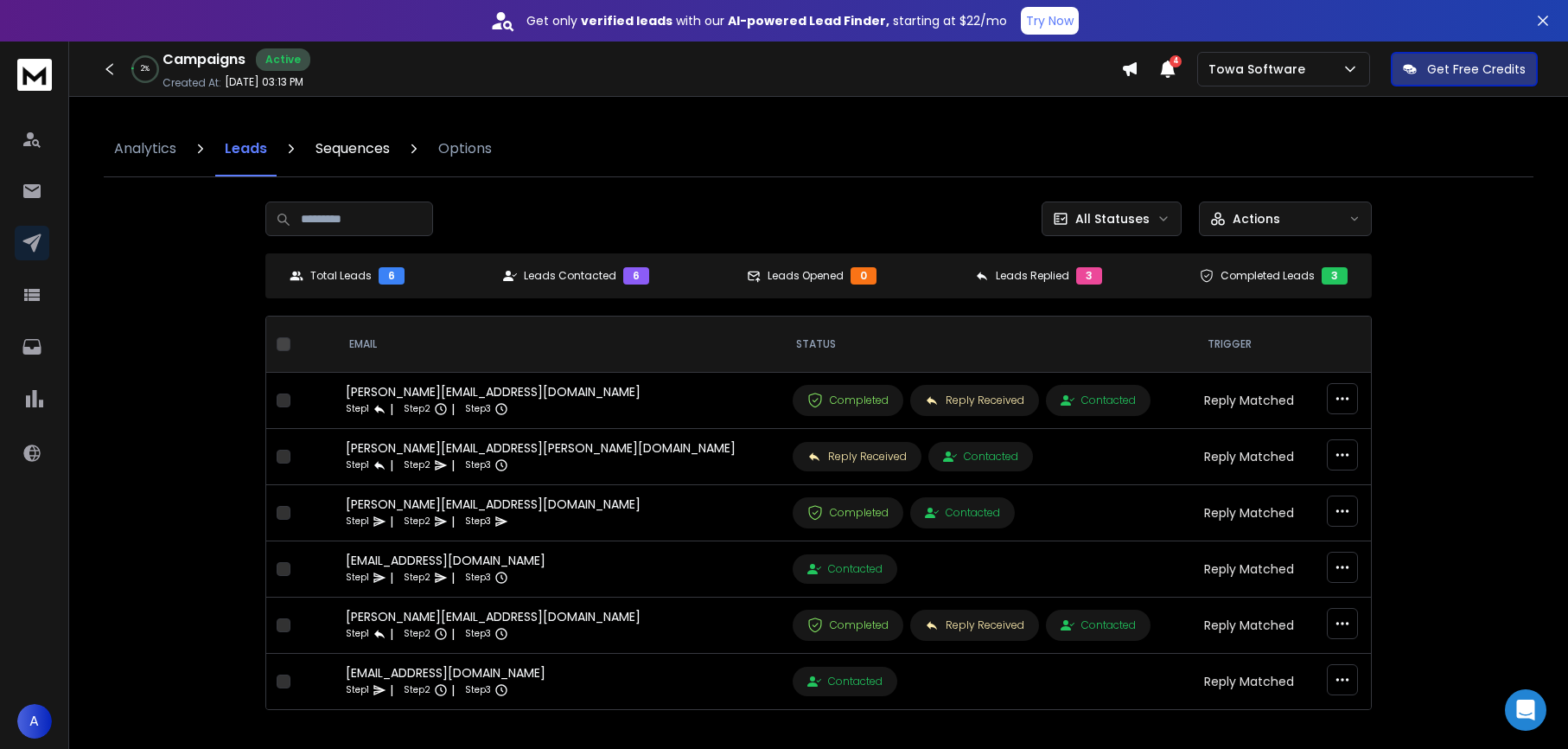
click at [371, 145] on p "Sequences" at bounding box center [353, 149] width 75 height 21
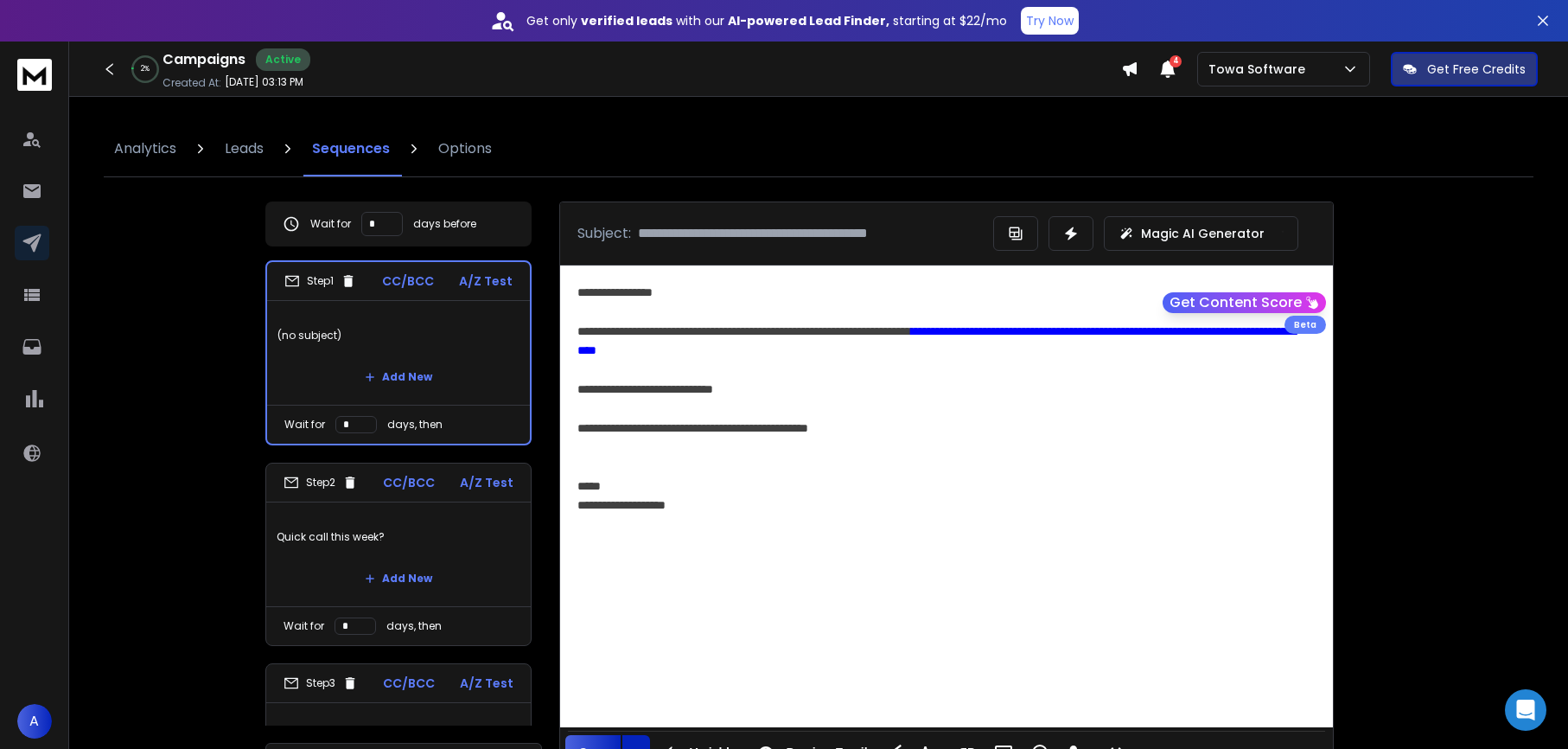
click at [450, 533] on p "Quick call this week?" at bounding box center [398, 536] width 244 height 48
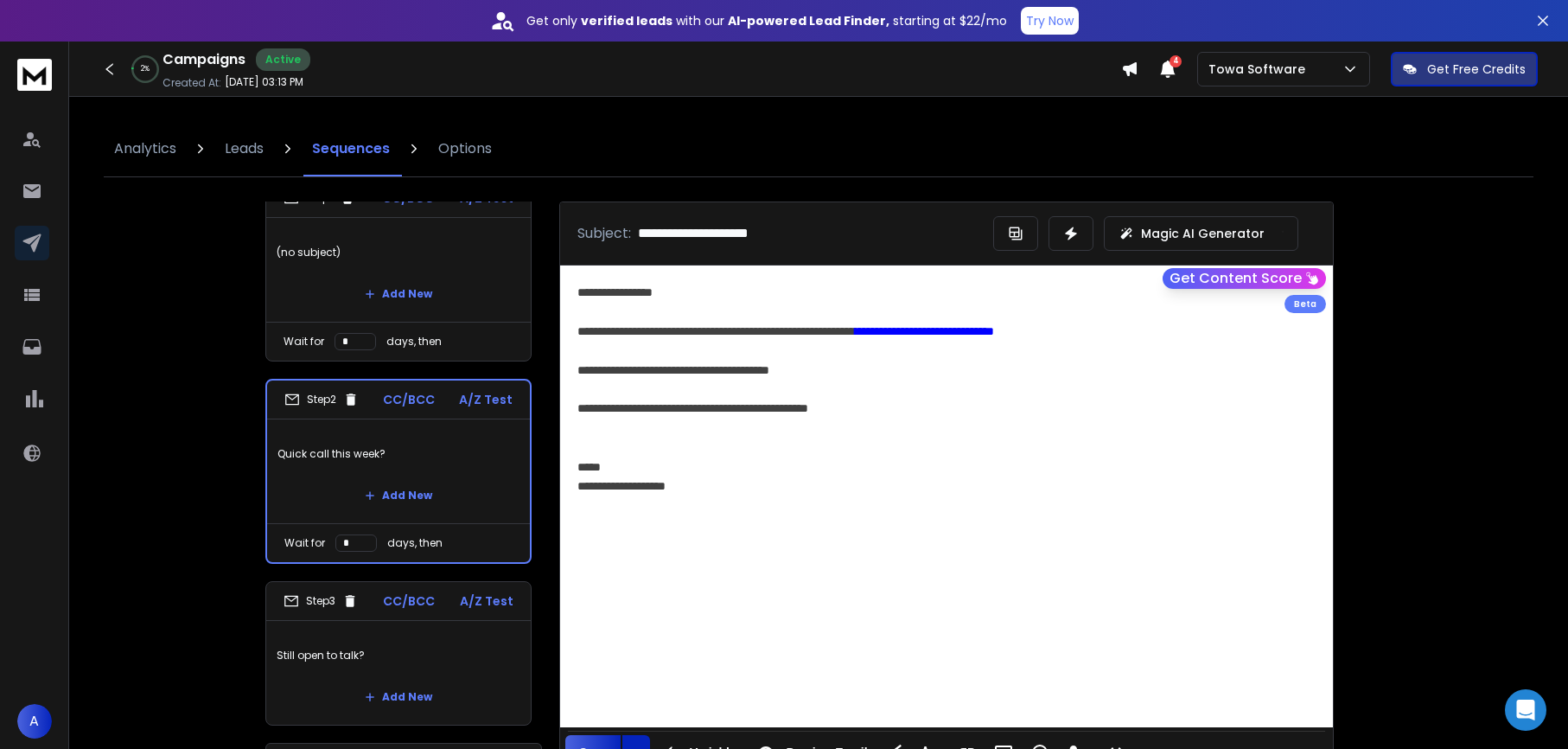
click at [402, 643] on p "Still open to talk?" at bounding box center [398, 655] width 244 height 48
type input "**********"
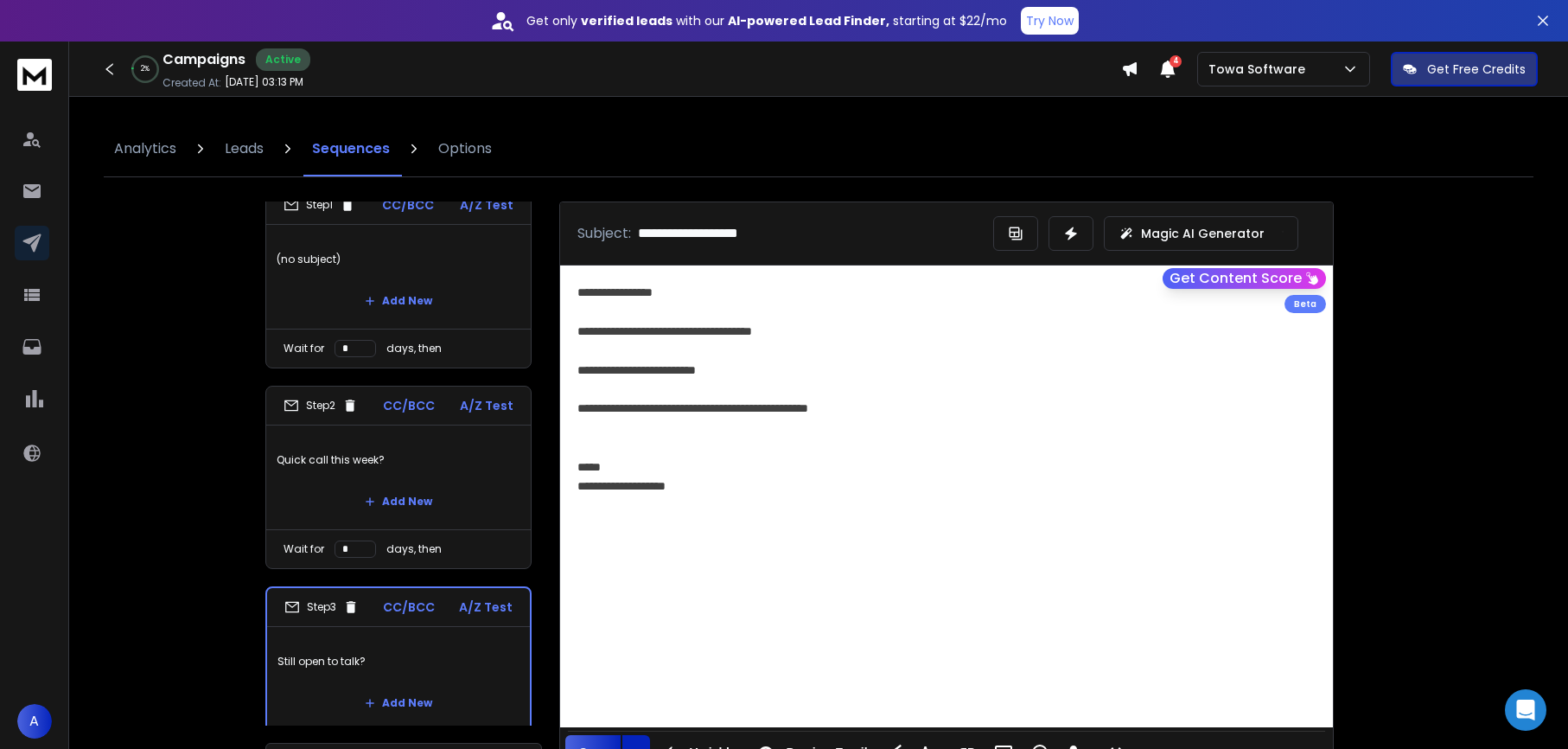
scroll to position [79, 0]
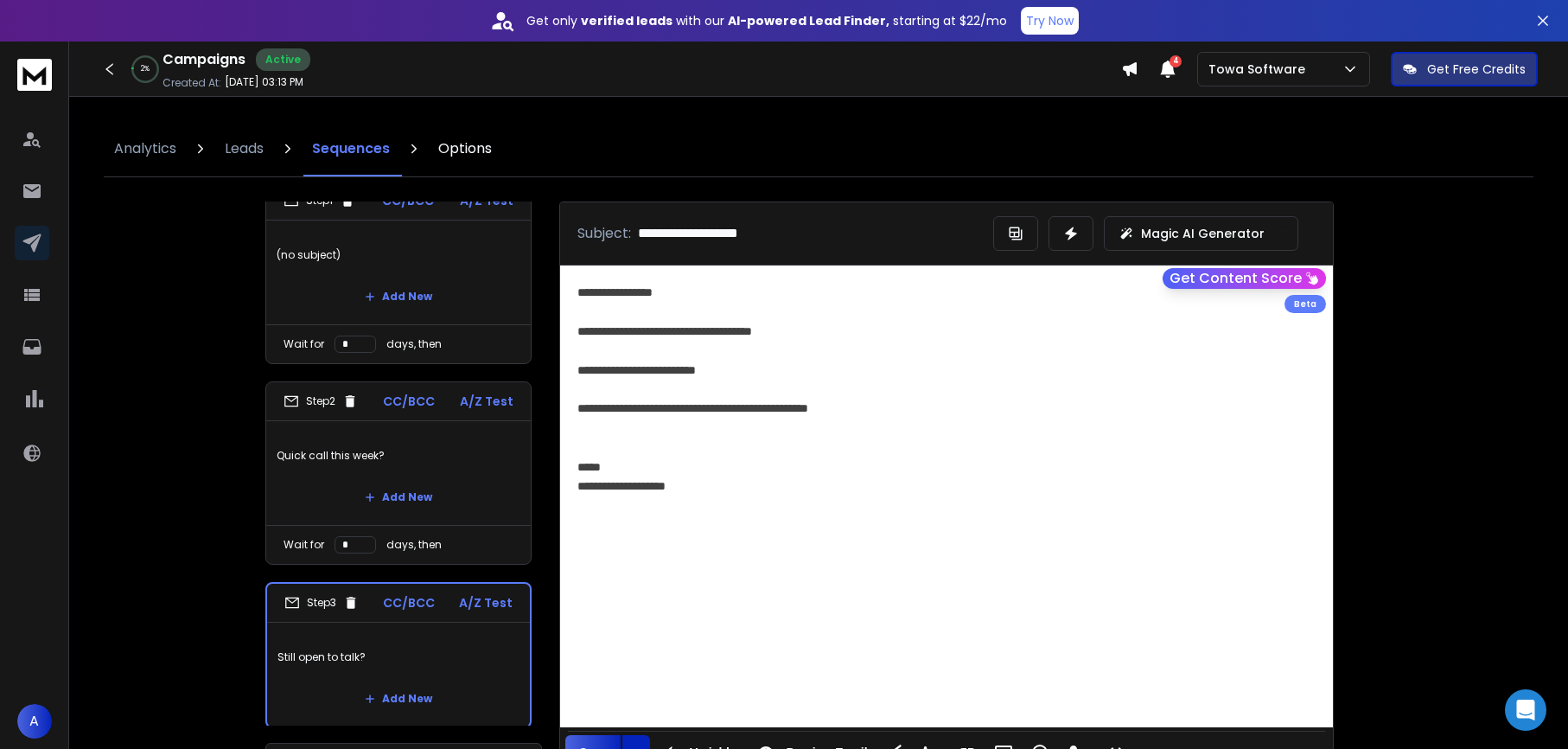
click at [472, 147] on p "Options" at bounding box center [465, 149] width 54 height 21
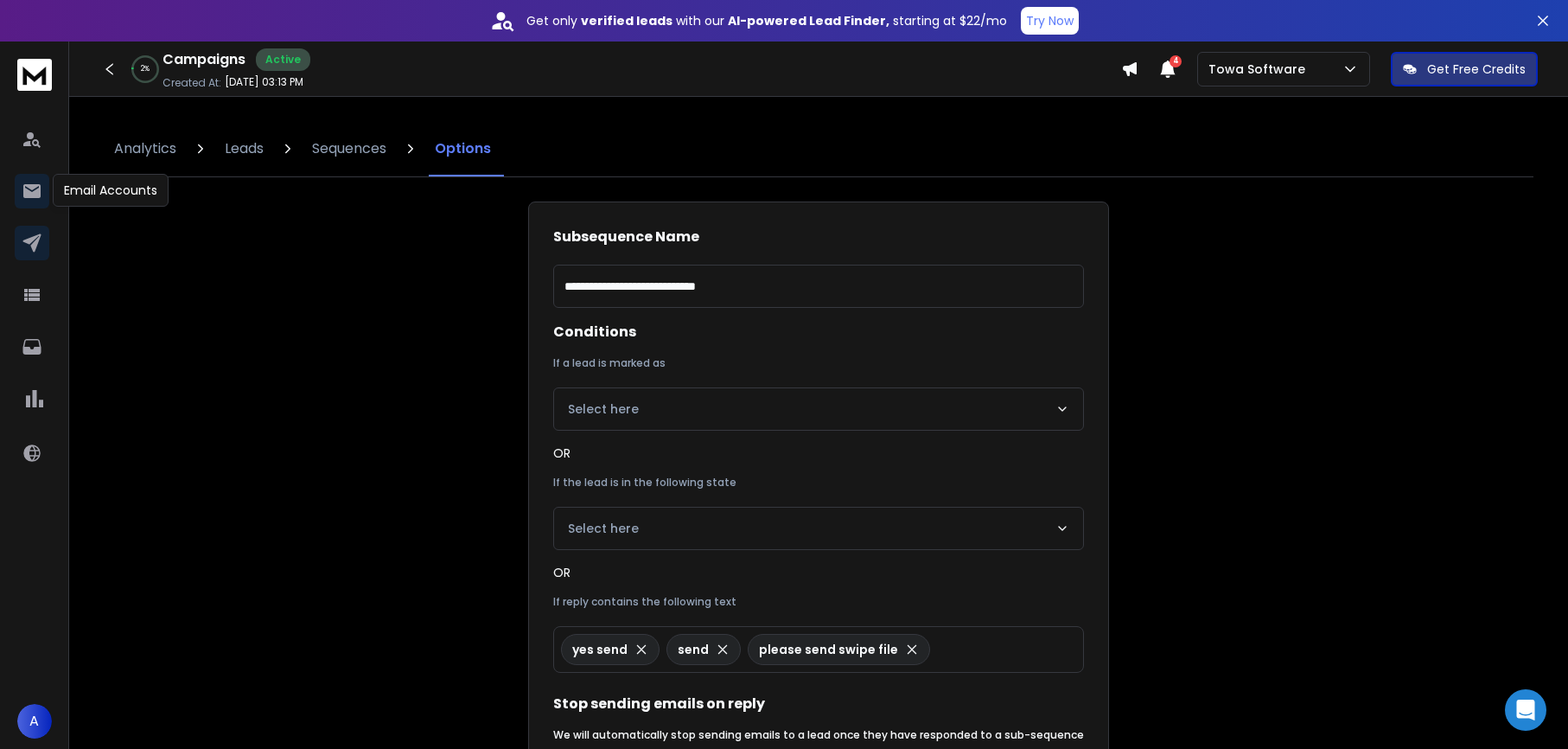
click at [32, 192] on icon at bounding box center [32, 191] width 17 height 14
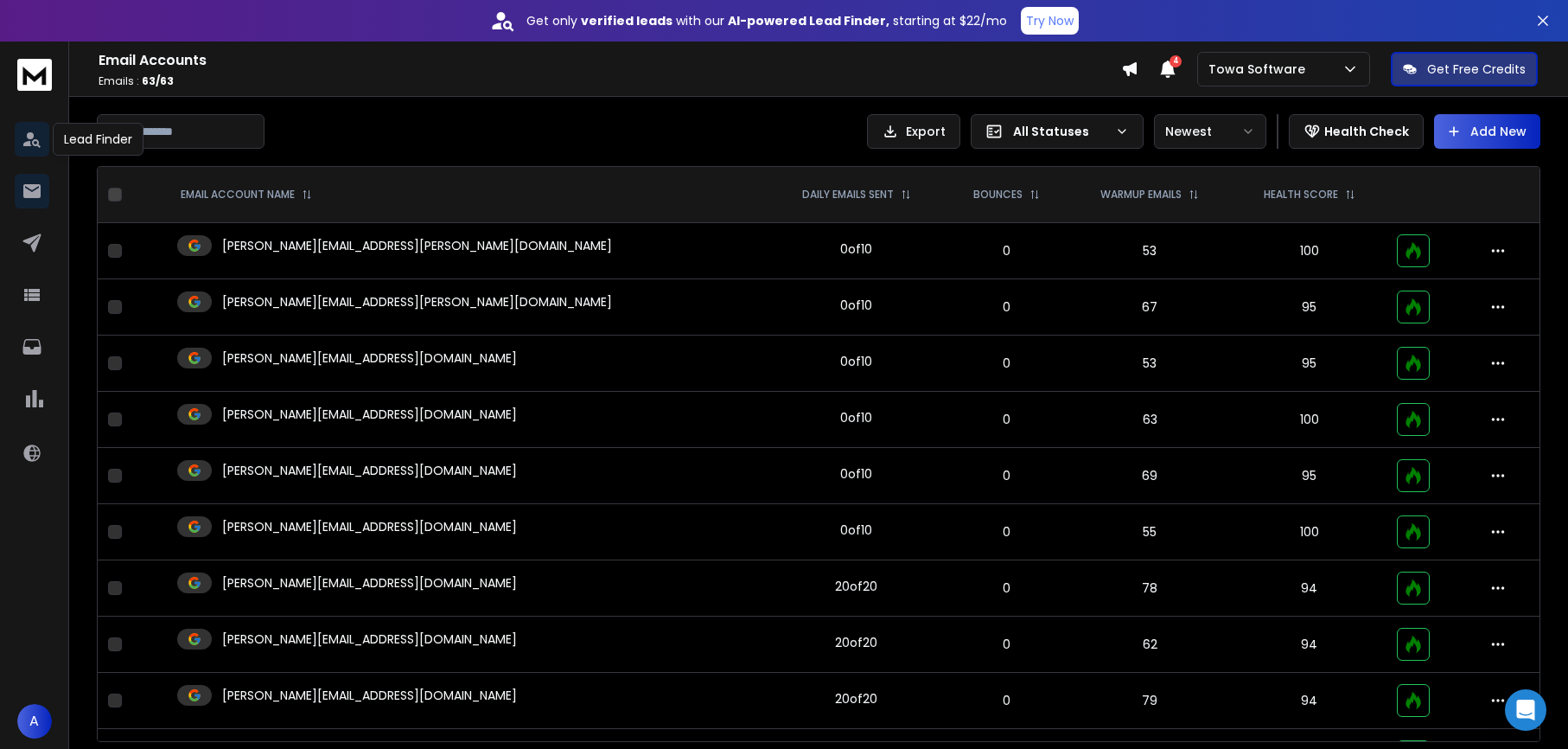
click at [27, 142] on icon at bounding box center [32, 143] width 17 height 8
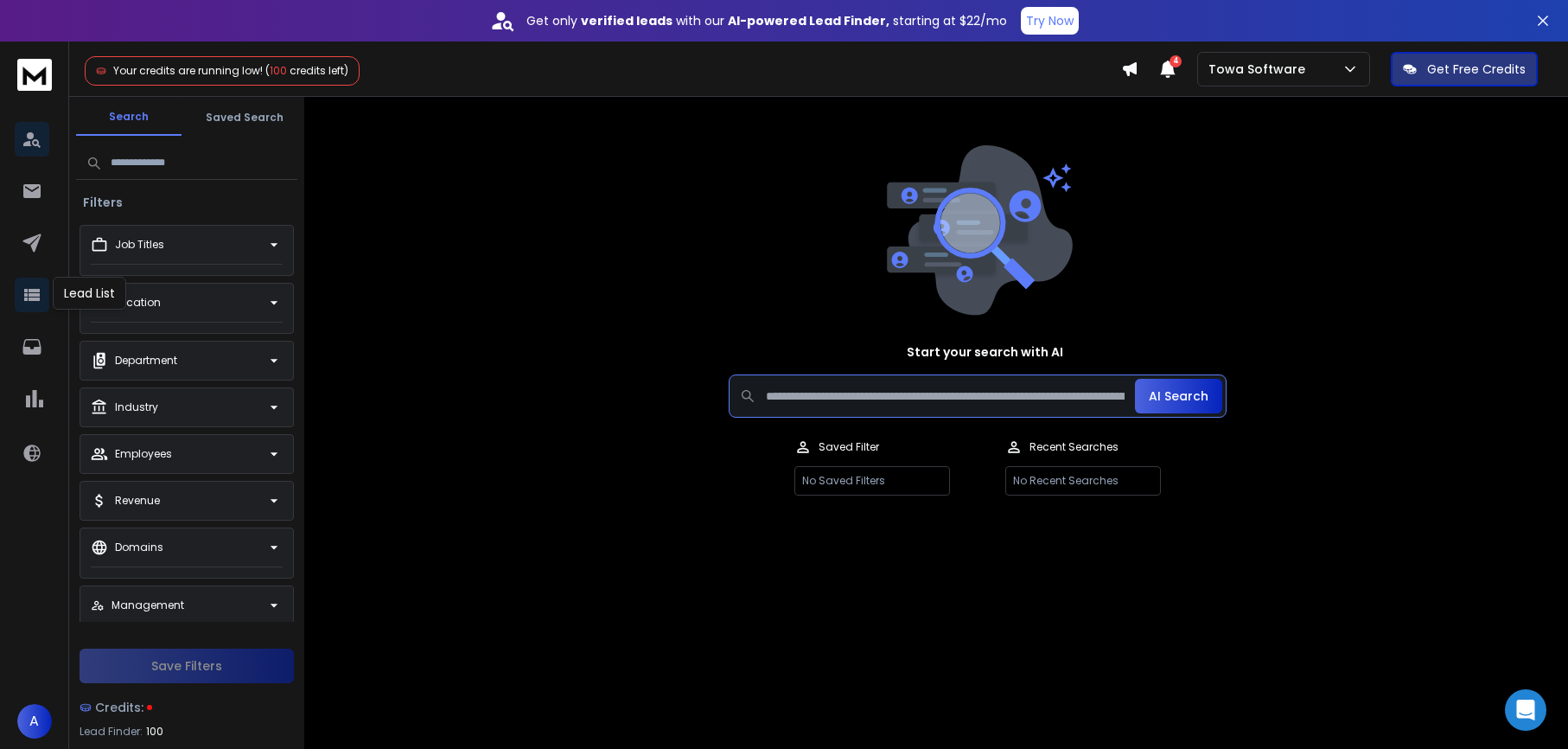
click at [26, 295] on icon at bounding box center [32, 295] width 16 height 12
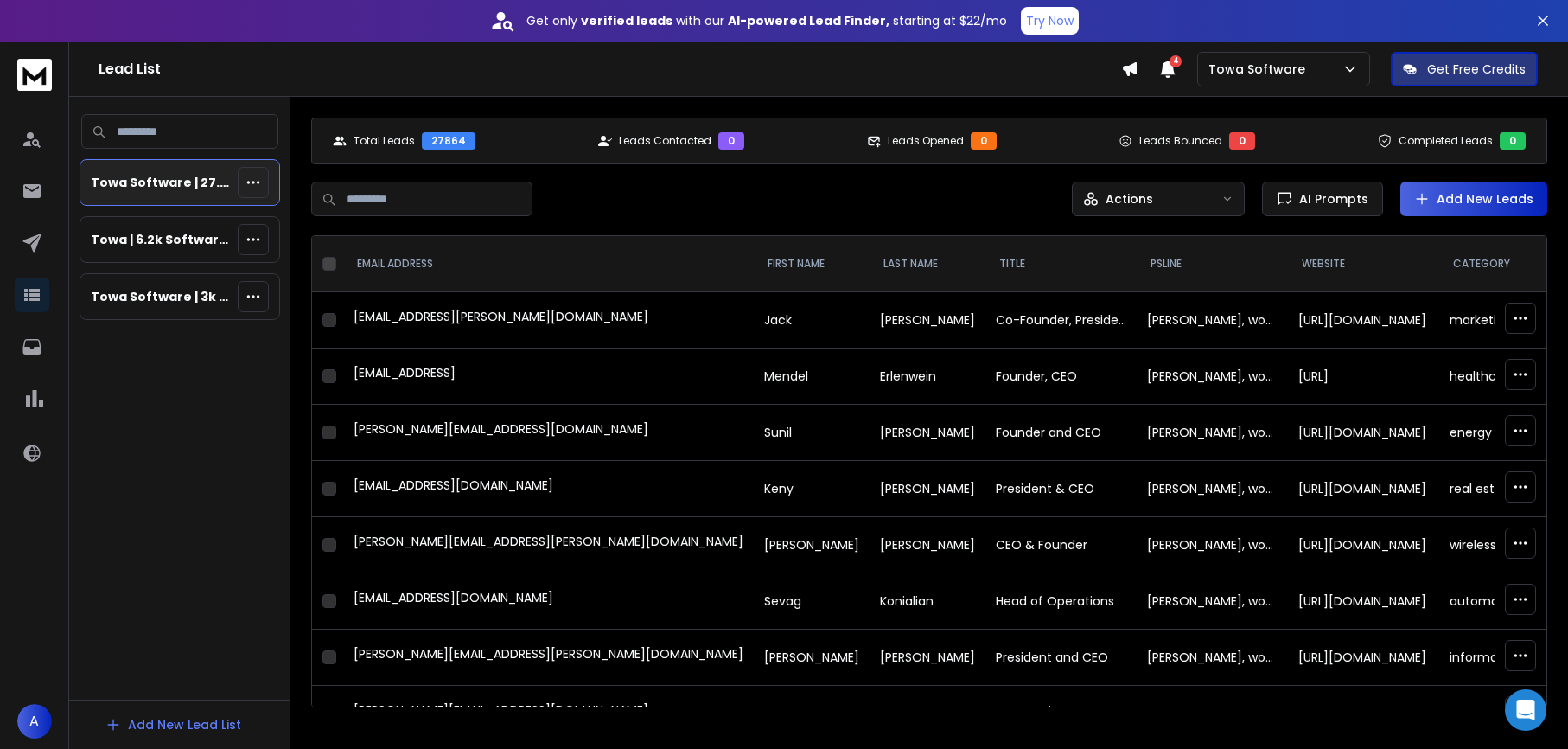
click at [1447, 205] on link "Add New Leads" at bounding box center [1474, 199] width 119 height 17
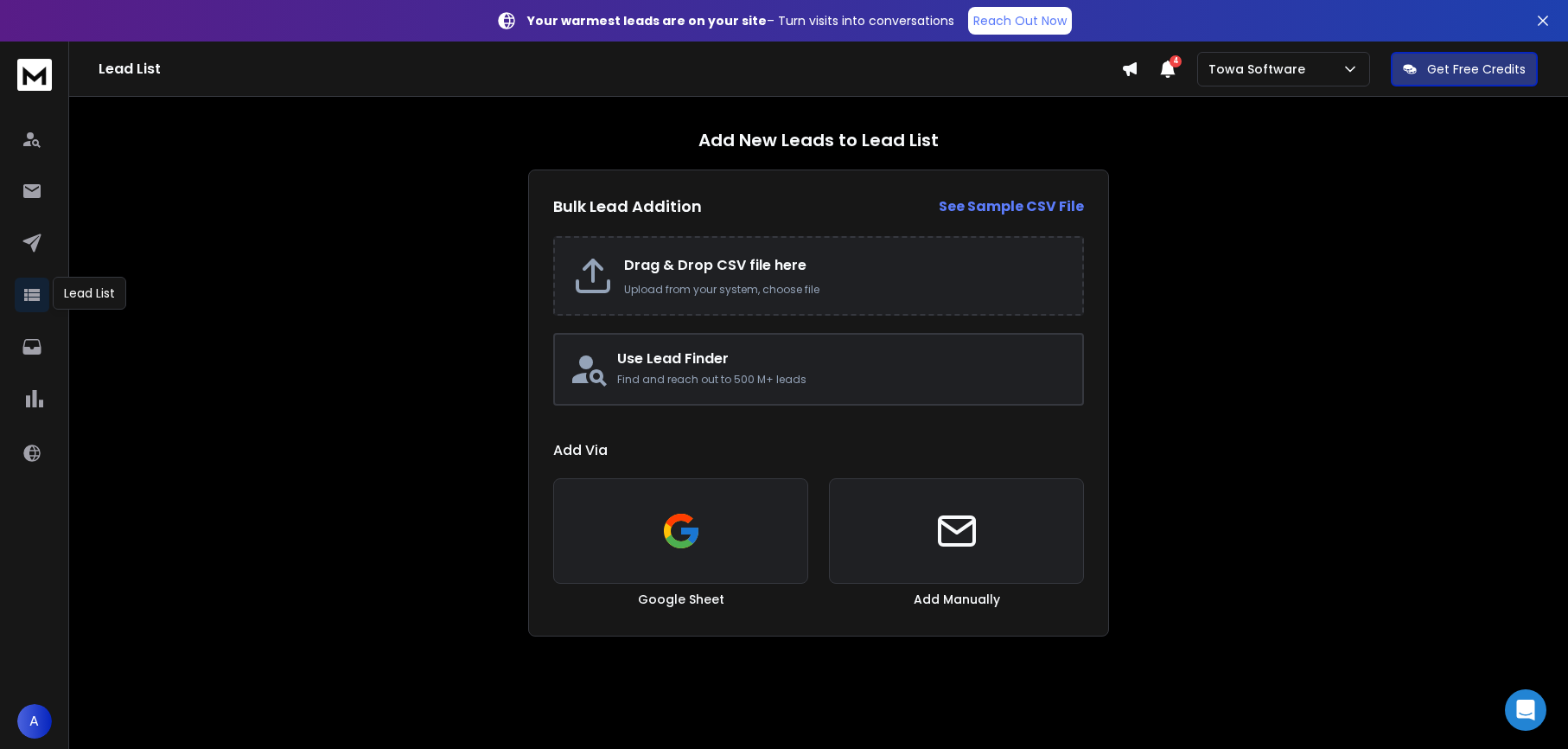
click at [40, 290] on icon at bounding box center [32, 295] width 21 height 21
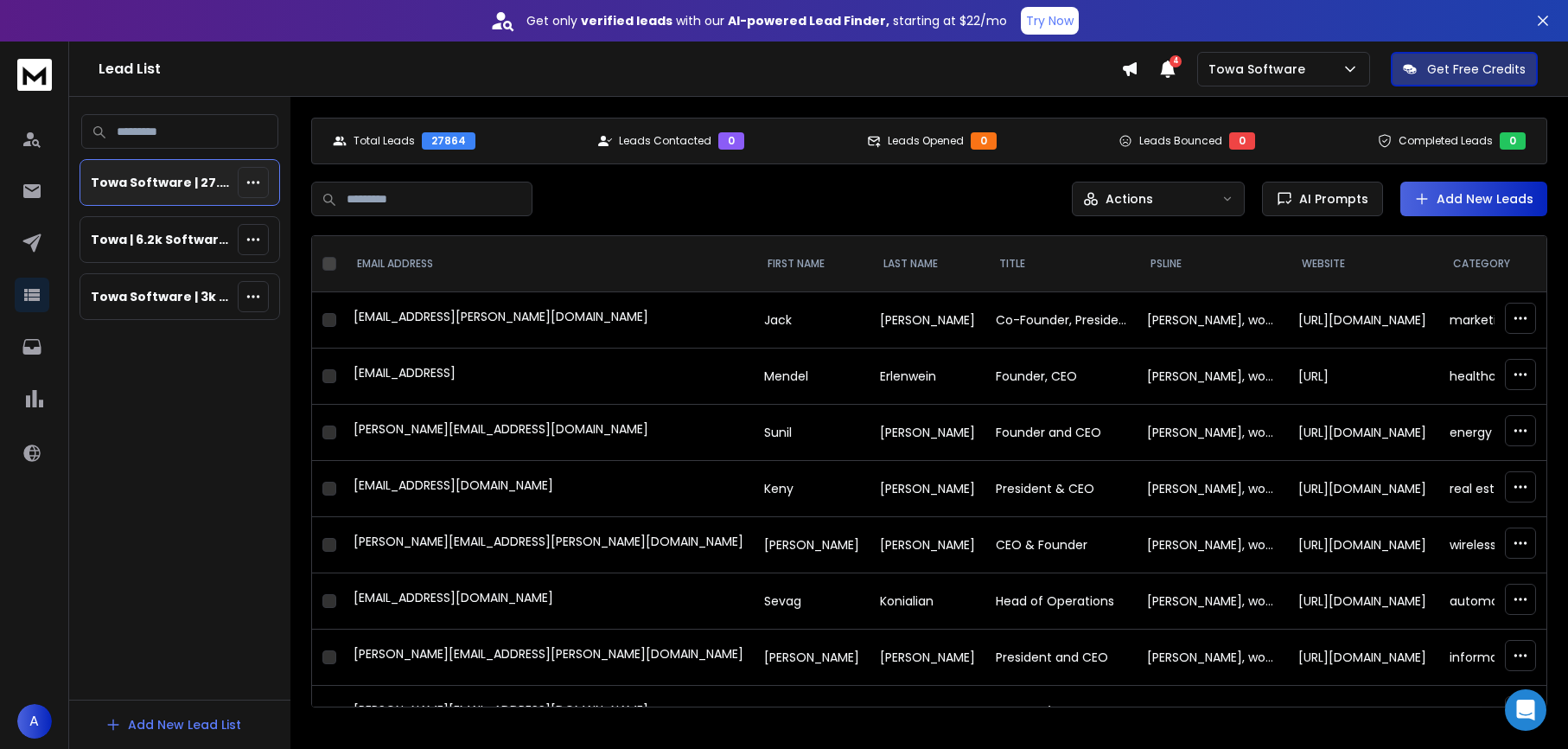
click at [174, 233] on p "Towa | 6.2k Software & IT Firms" at bounding box center [161, 239] width 140 height 17
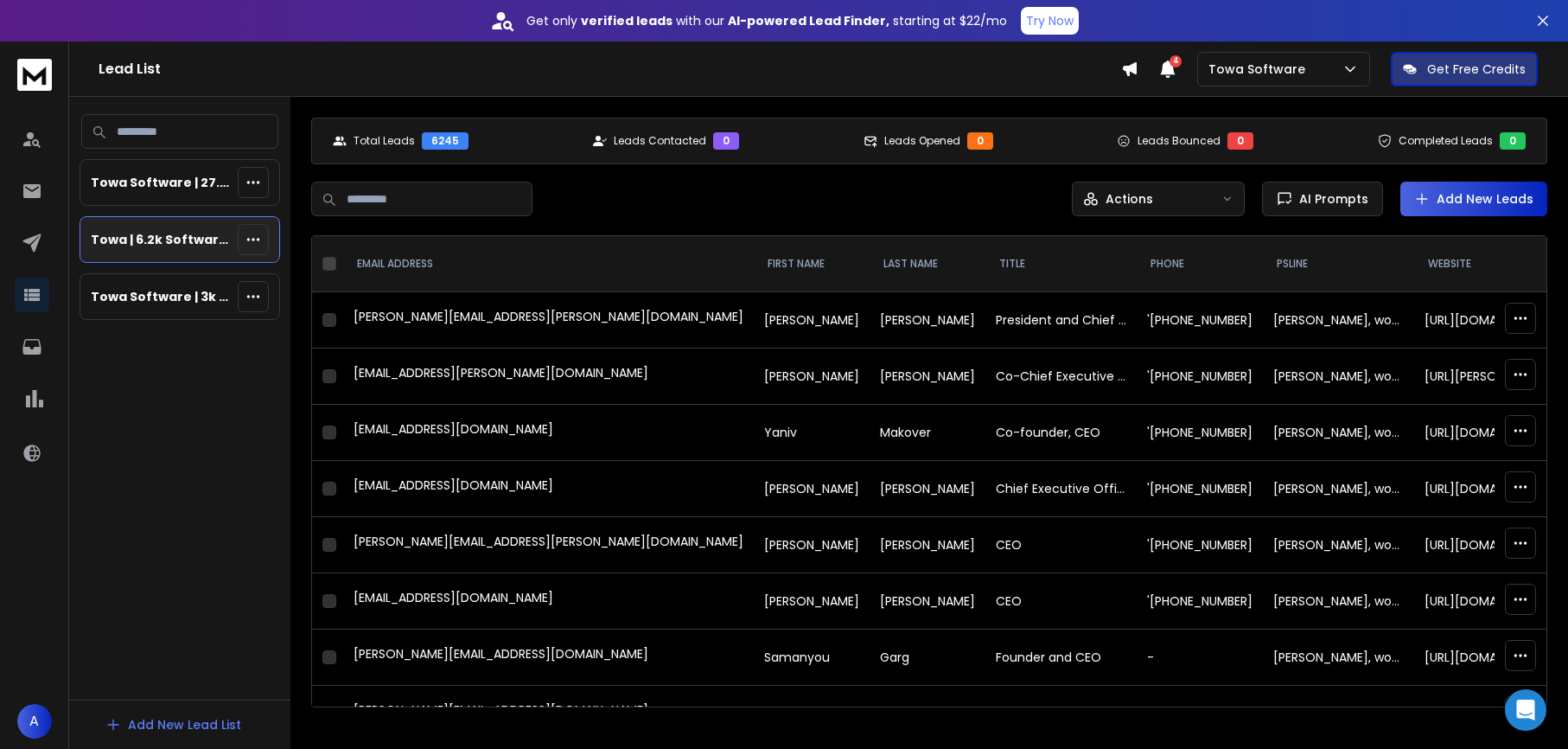
click at [161, 296] on p "Towa Software | 3k Software & IT Firms" at bounding box center [161, 296] width 140 height 17
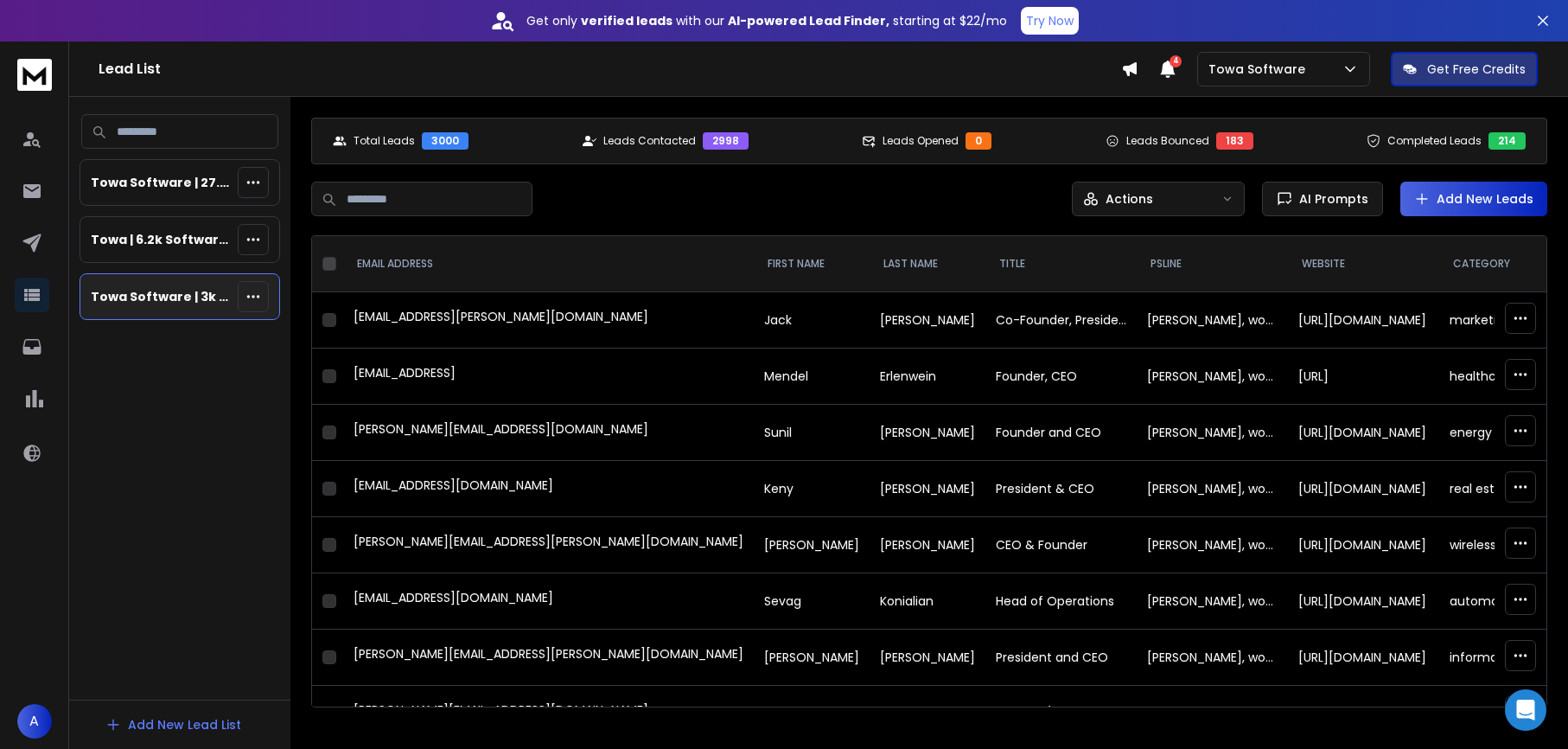
click at [157, 191] on p "Towa Software | 27.8k-Software-and-IT-Firms" at bounding box center [161, 182] width 140 height 17
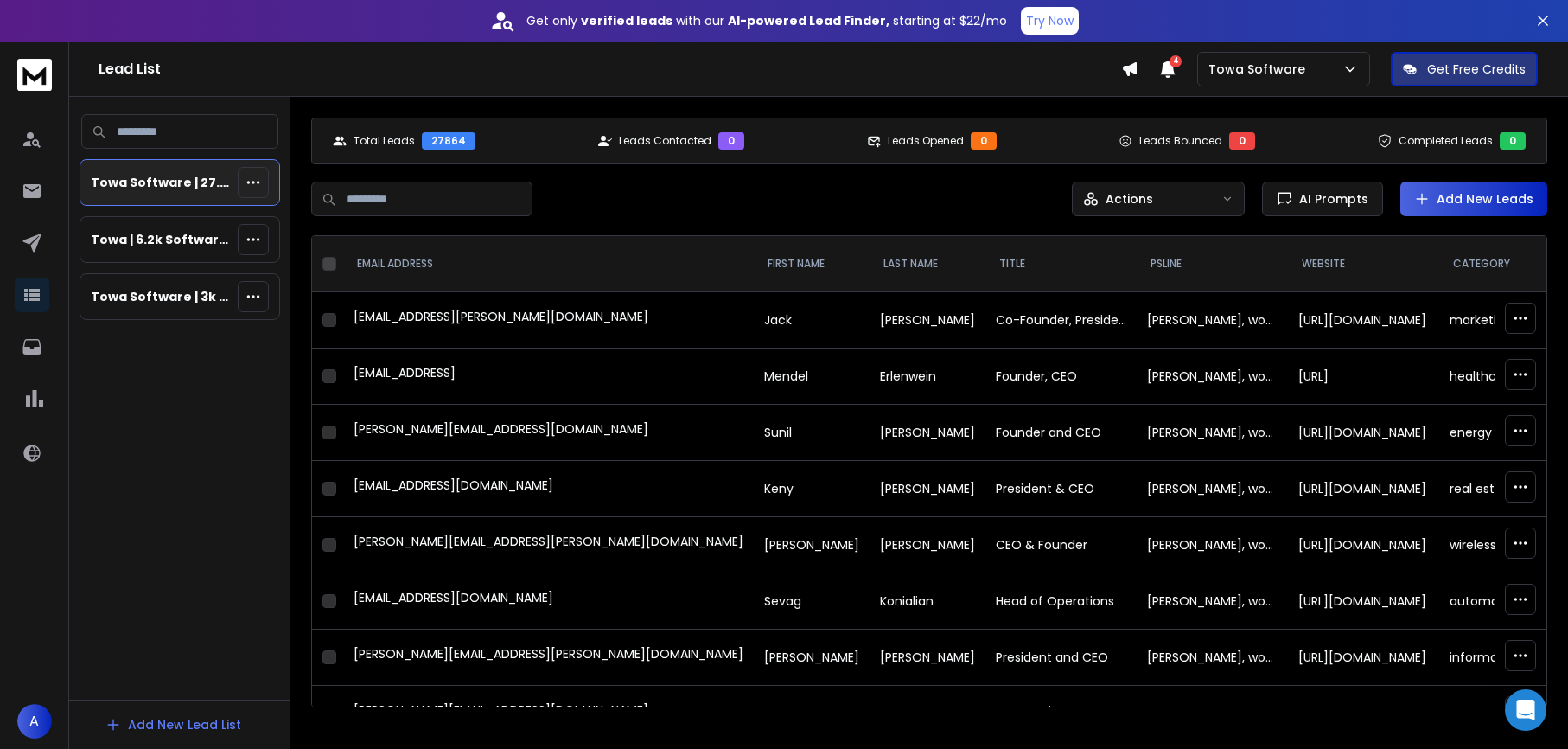
click at [175, 293] on p "Towa Software | 3k Software & IT Firms" at bounding box center [161, 296] width 140 height 17
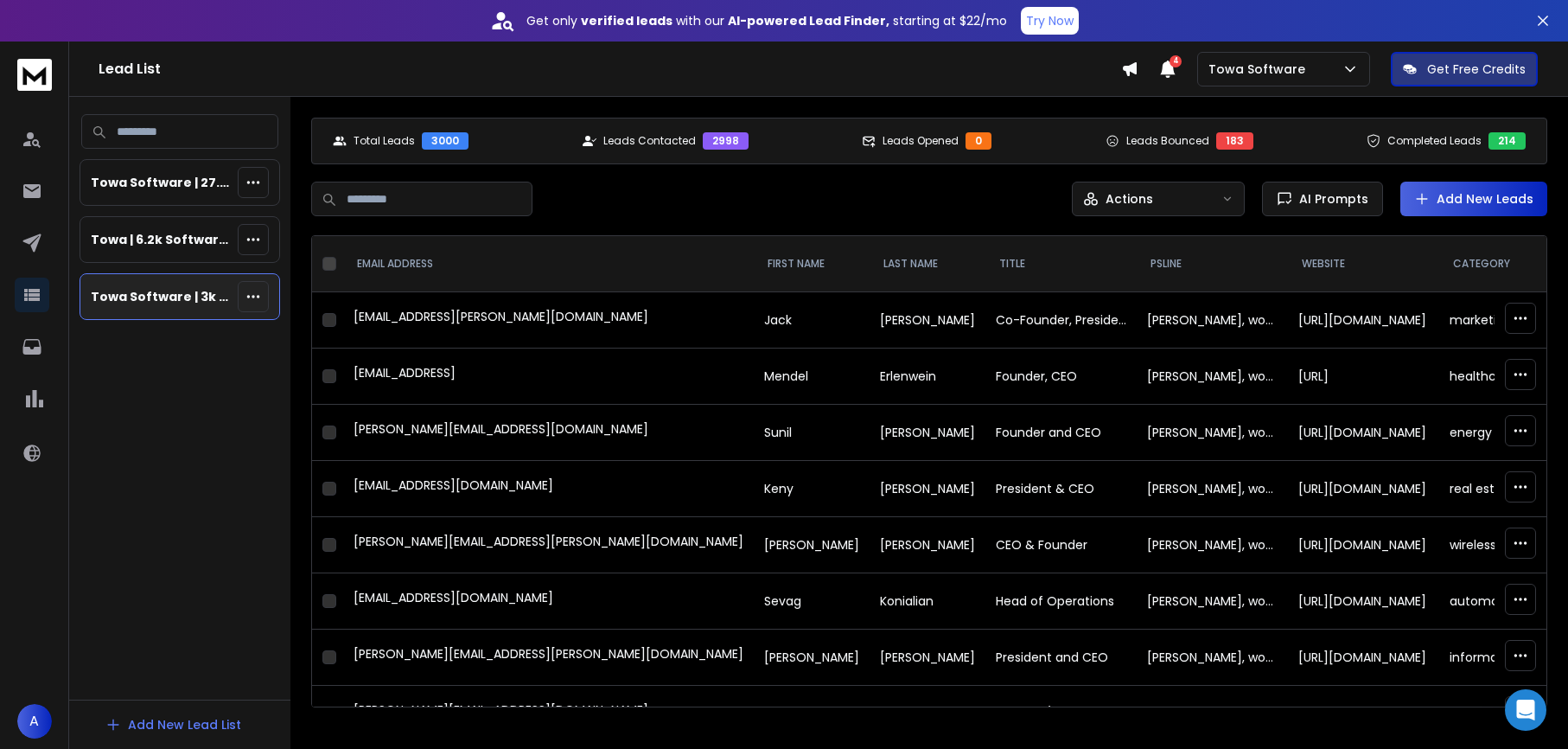
click at [180, 191] on p "Towa Software | 27.8k-Software-and-IT-Firms" at bounding box center [161, 182] width 140 height 17
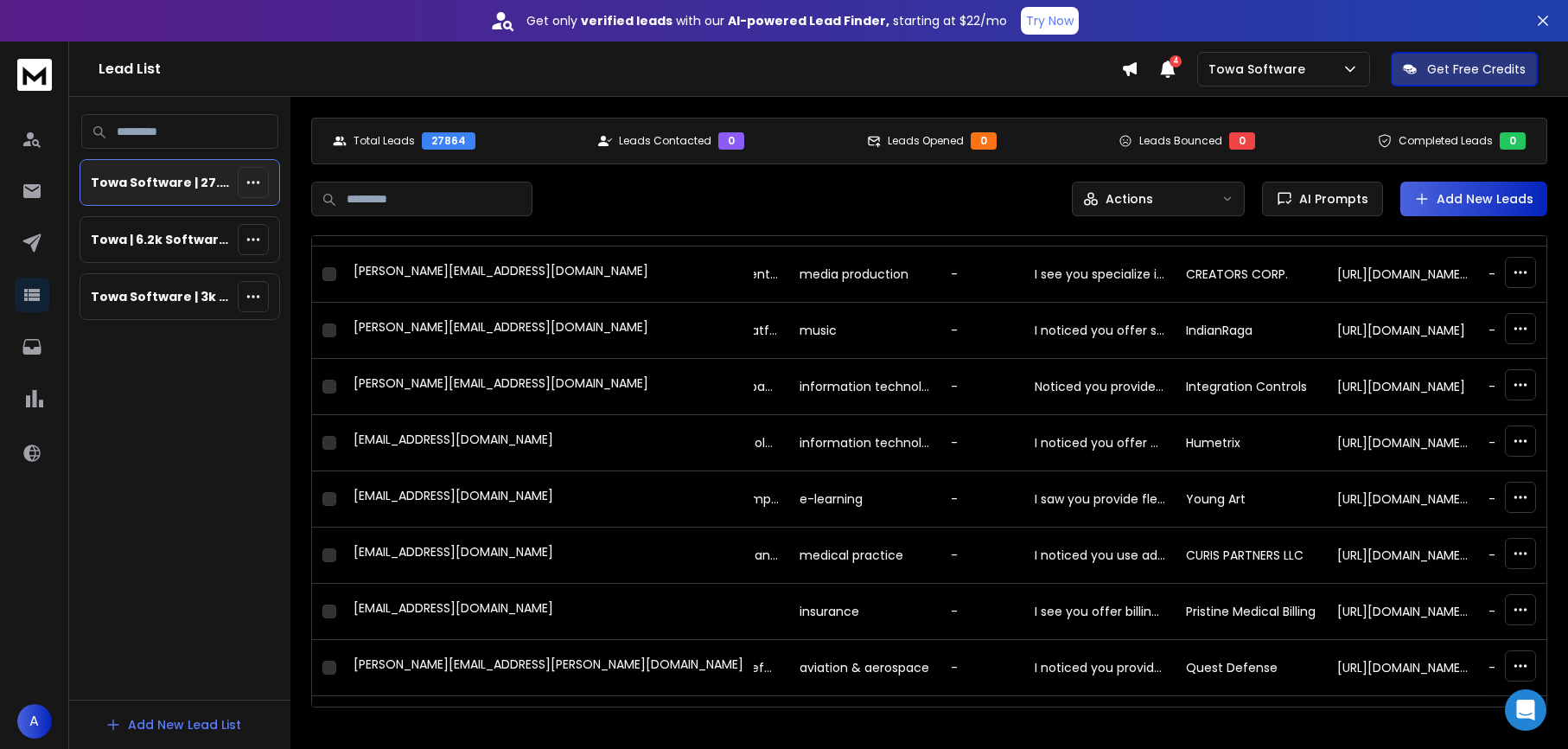
scroll to position [2406, 807]
